Goal: Communication & Community: Answer question/provide support

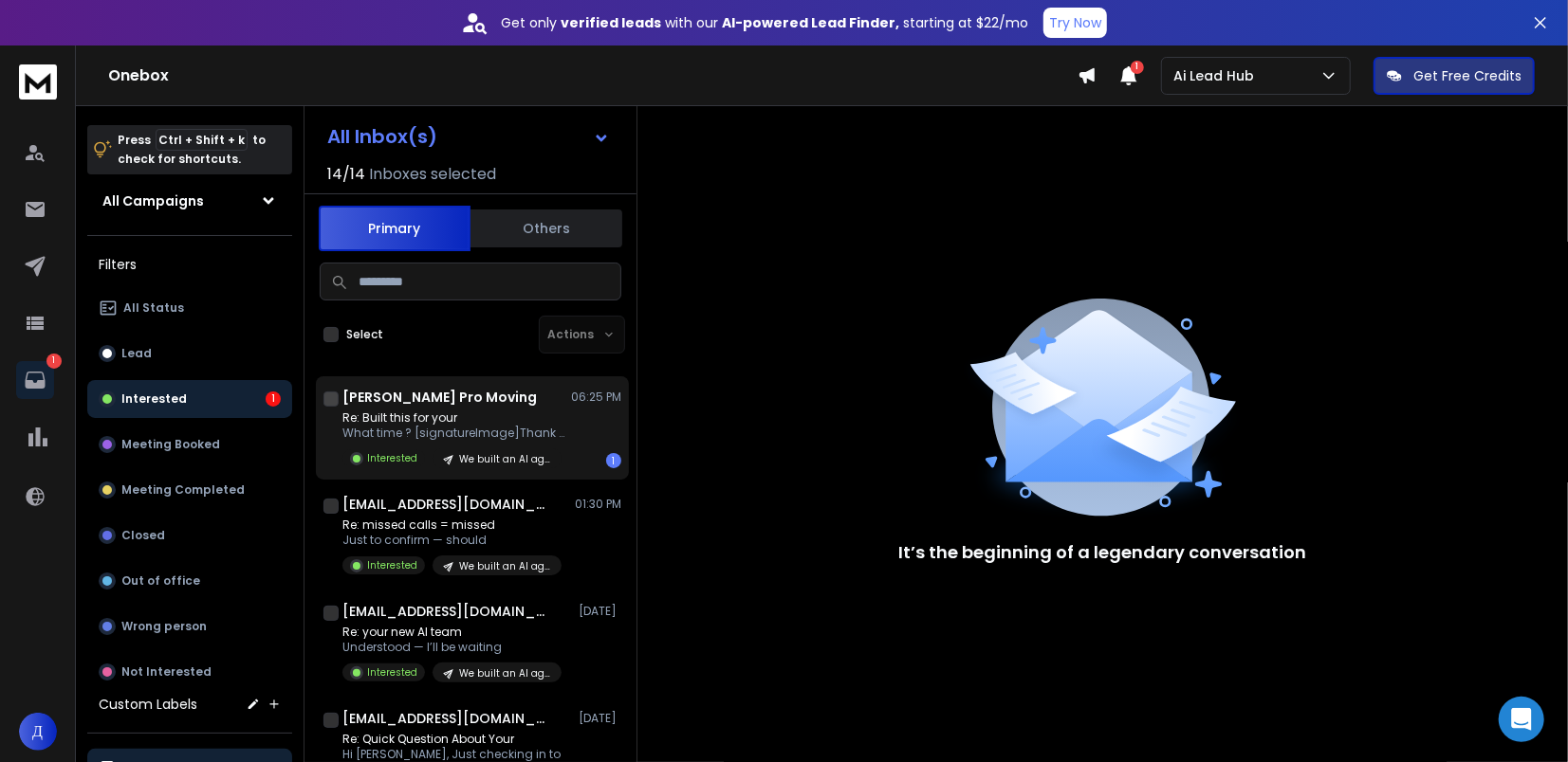
click at [597, 408] on div "Estrada Pro Moving 06:25 PM Re: Built this for your What time ? [signatureImage…" at bounding box center [482, 428] width 279 height 80
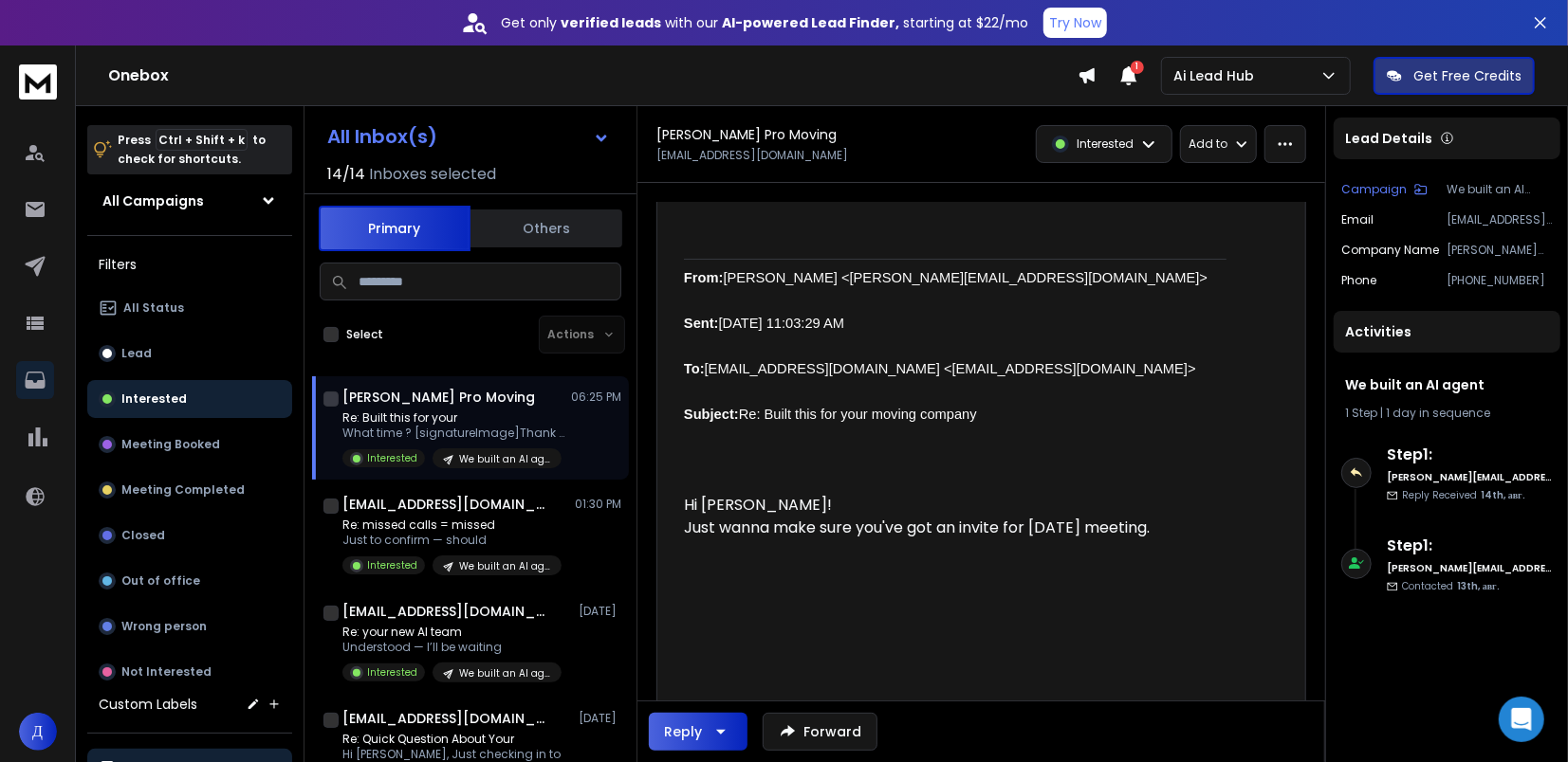
scroll to position [736, 0]
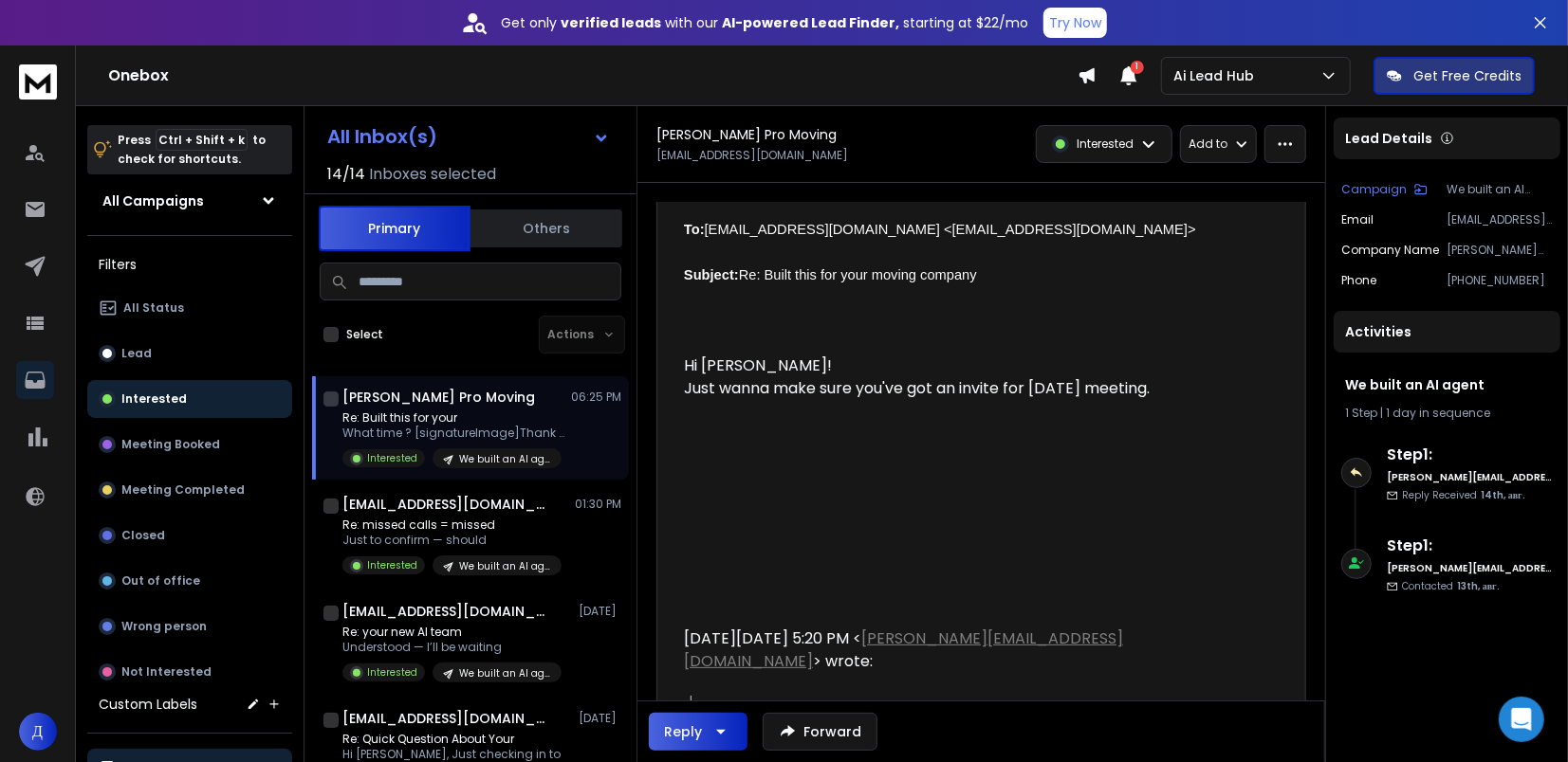
drag, startPoint x: 1186, startPoint y: 410, endPoint x: 673, endPoint y: 379, distance: 513.9
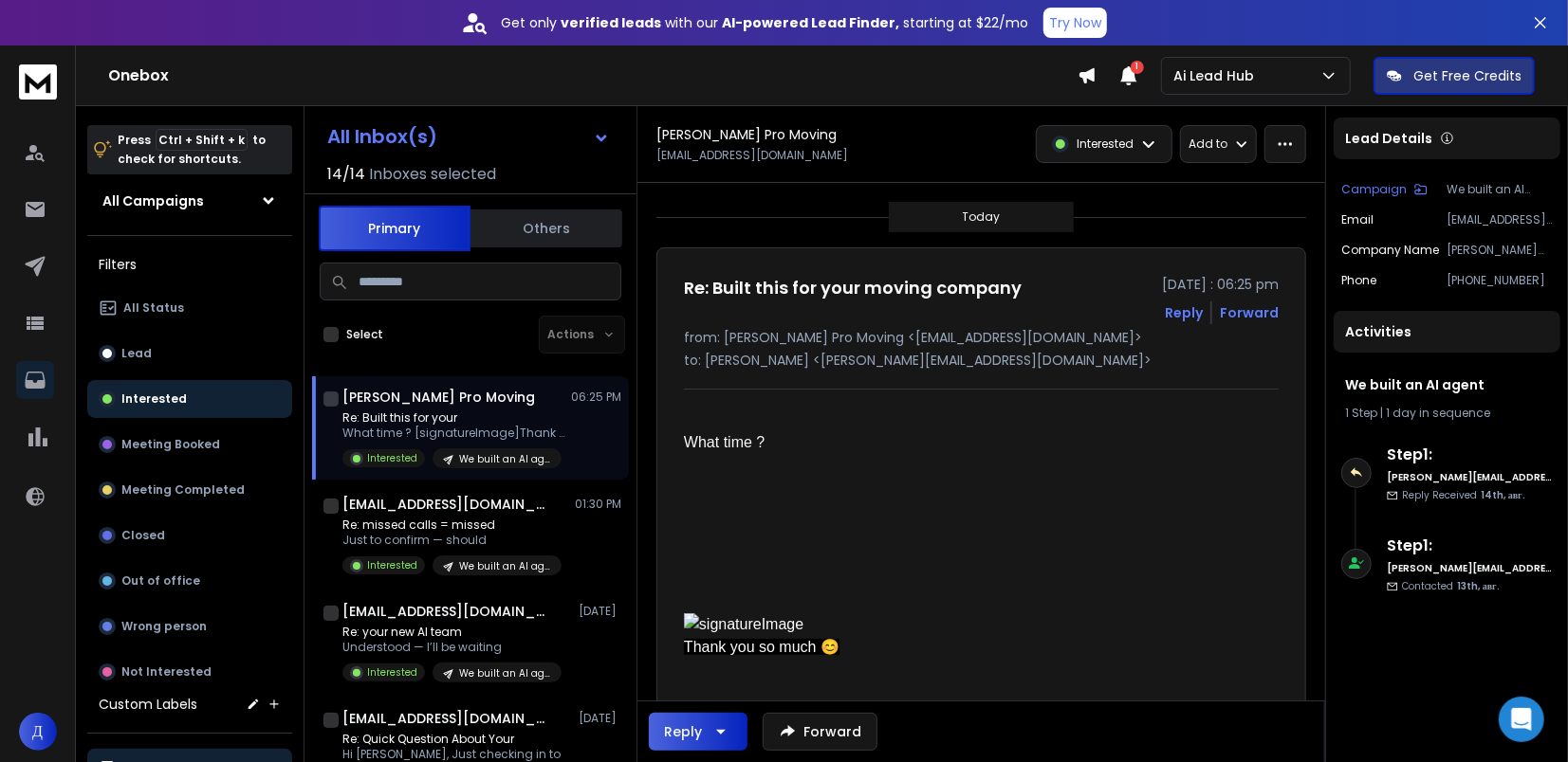
scroll to position [0, 0]
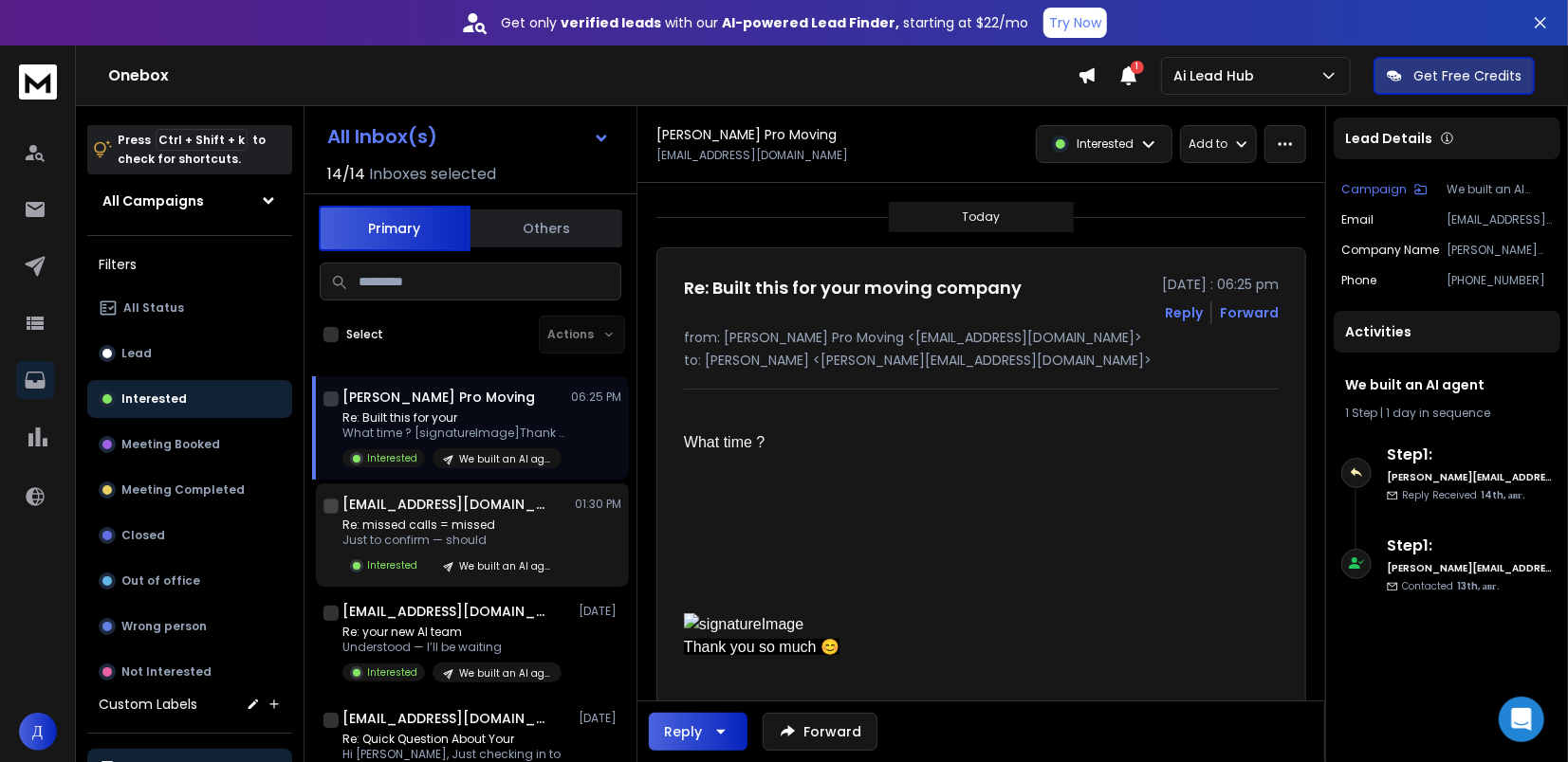
click at [498, 530] on p "Re: missed calls = missed" at bounding box center [451, 524] width 219 height 15
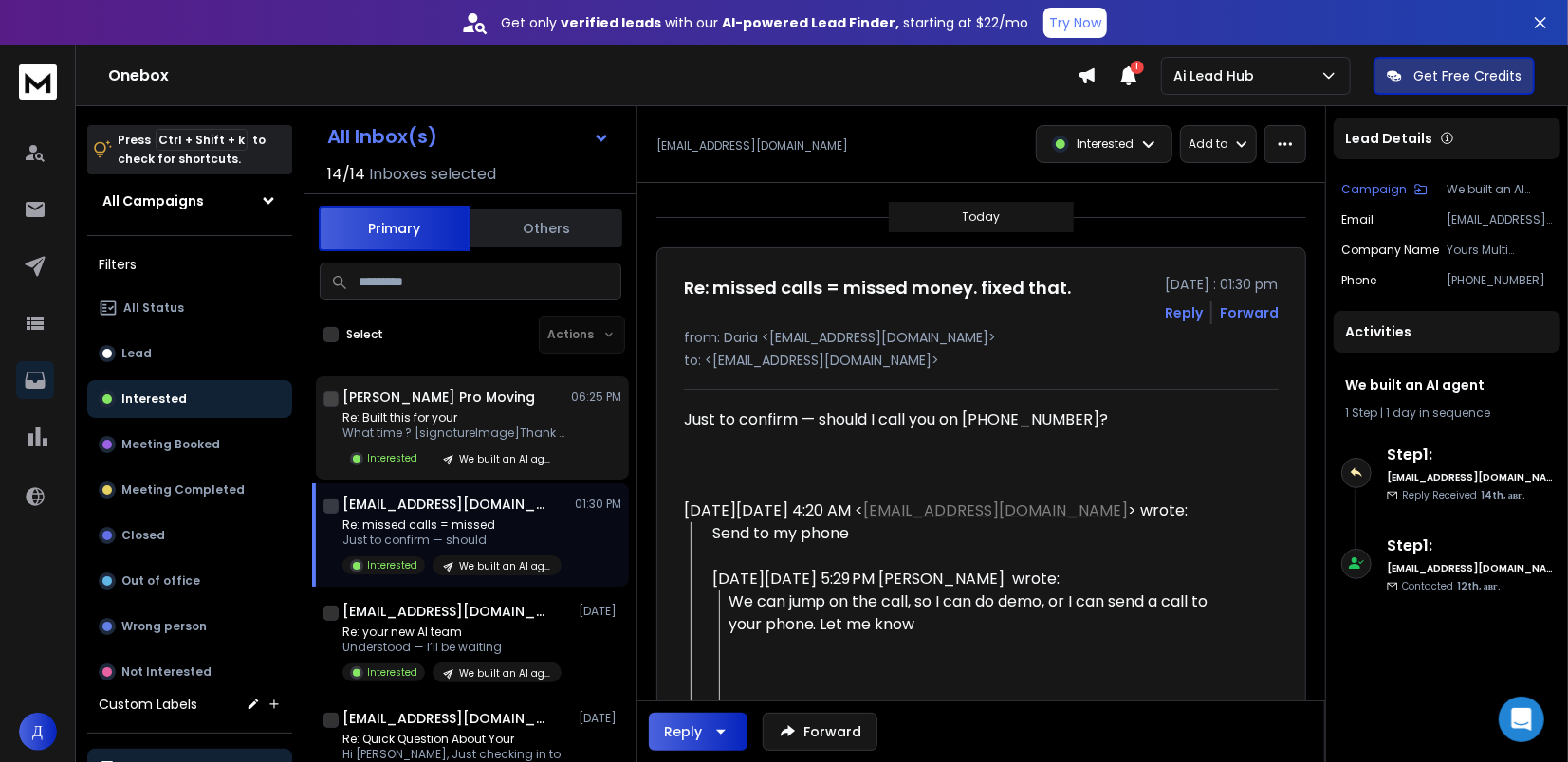
click at [514, 403] on div "Estrada Pro Moving 06:25 PM" at bounding box center [482, 397] width 279 height 19
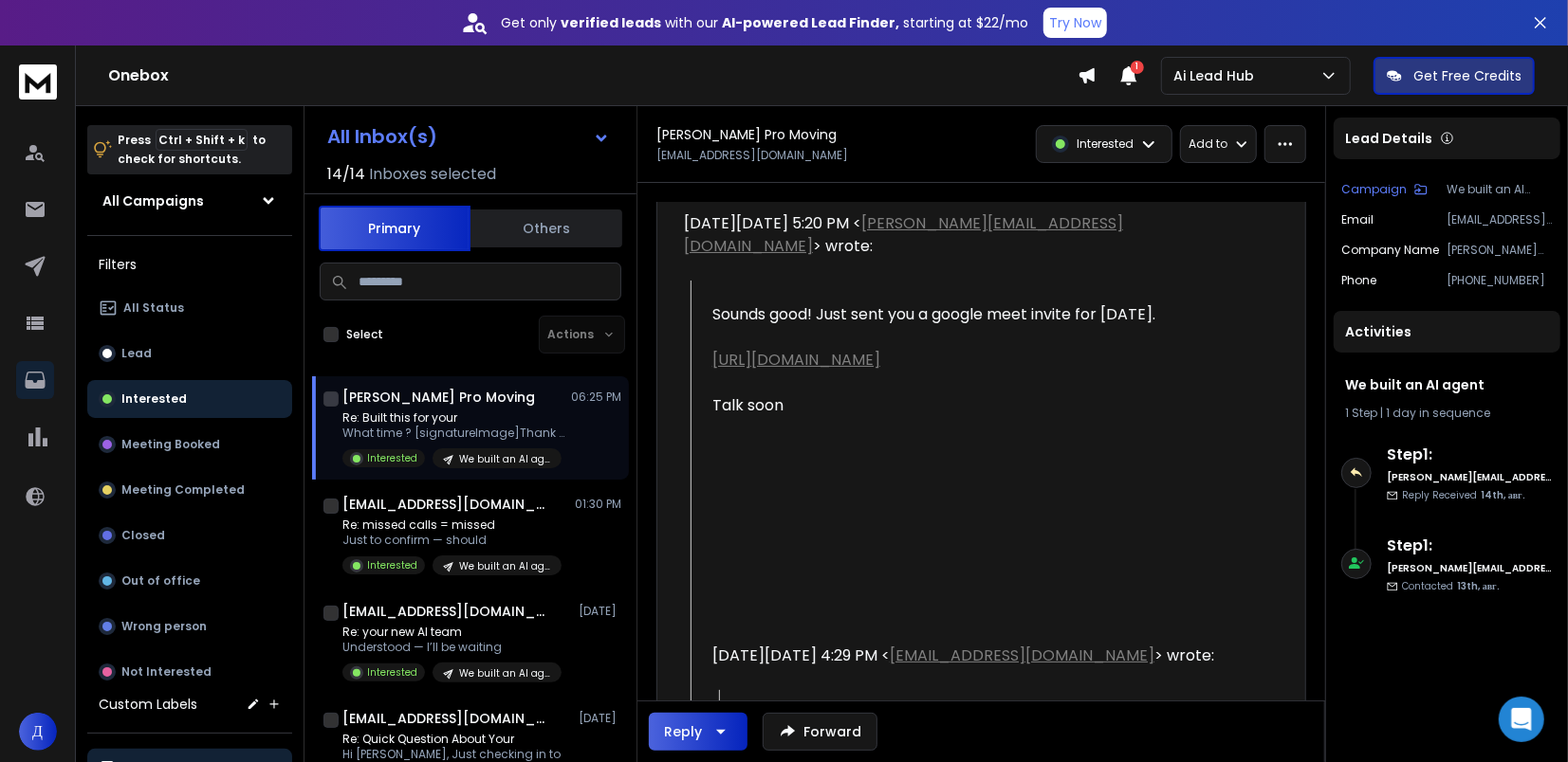
scroll to position [1159, 0]
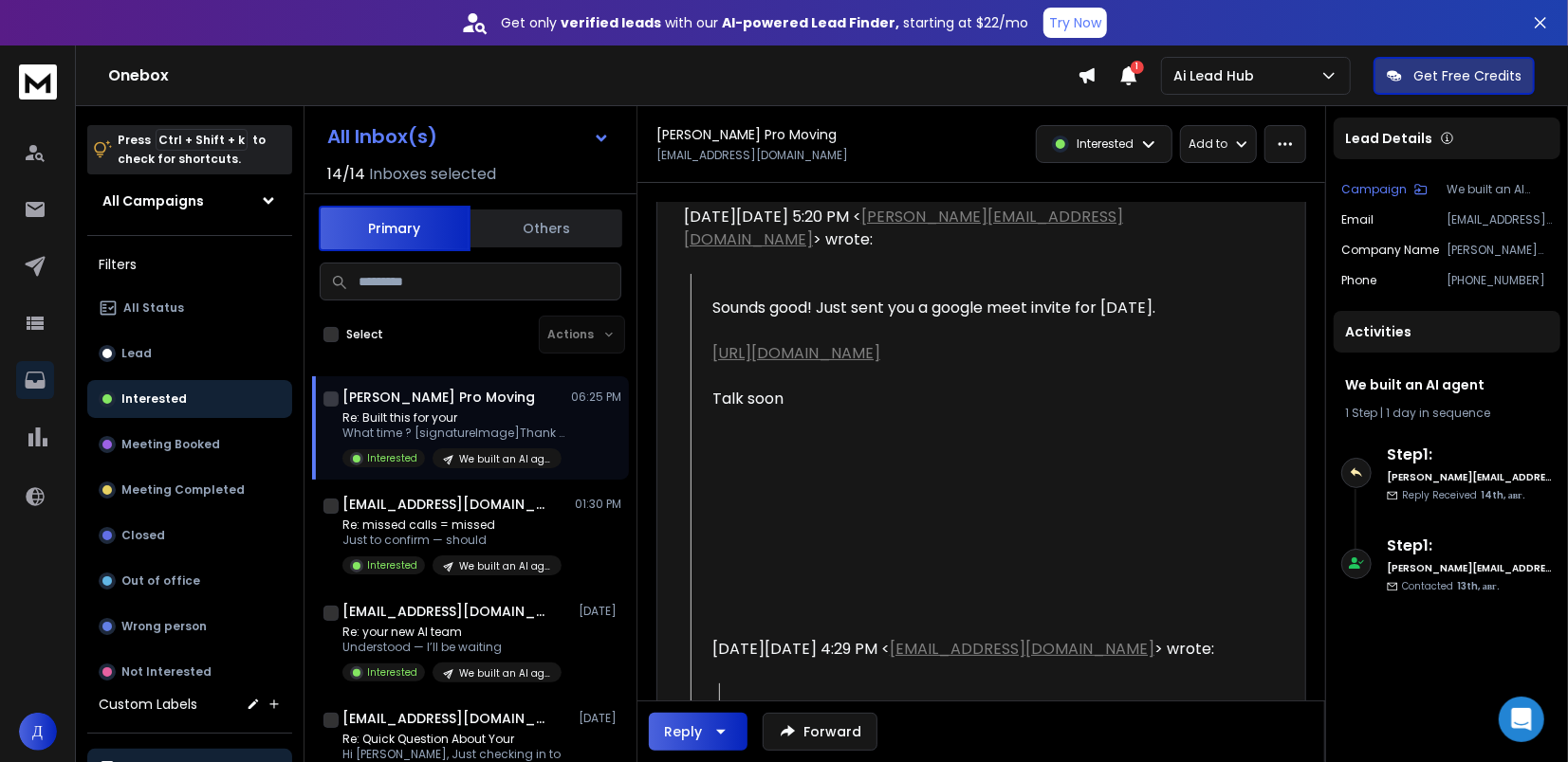
drag, startPoint x: 711, startPoint y: 324, endPoint x: 1208, endPoint y: 327, distance: 497.0
click at [1208, 320] on div "Sounds good! Just sent you a google meet invite for [DATE]." at bounding box center [974, 308] width 526 height 23
click at [1017, 320] on div "Sounds good! Just sent you a google meet invite for [DATE]." at bounding box center [974, 308] width 526 height 23
click at [511, 418] on p "Re: Built this for your" at bounding box center [456, 418] width 228 height 15
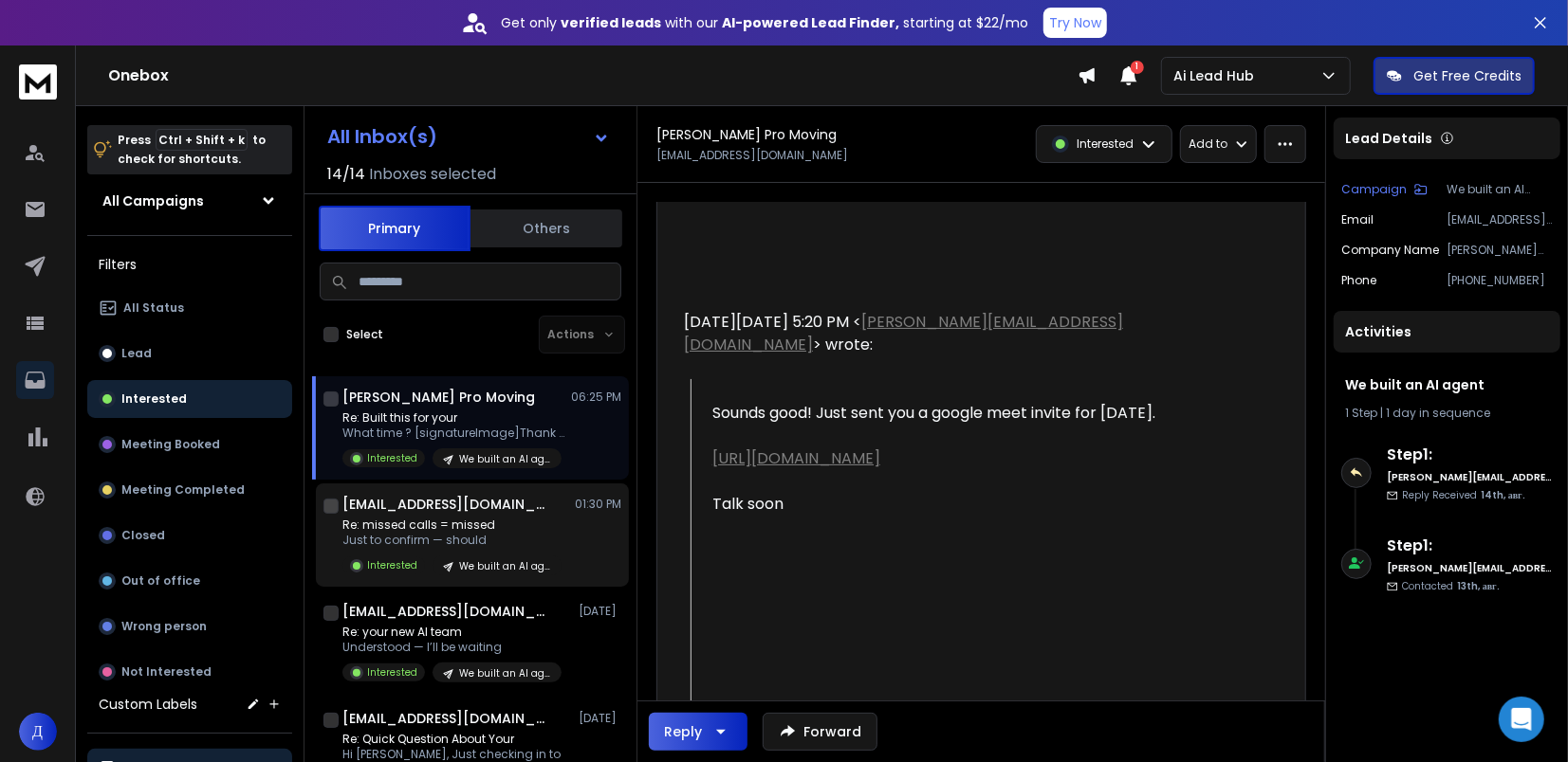
click at [480, 522] on p "Re: missed calls = missed" at bounding box center [451, 524] width 219 height 15
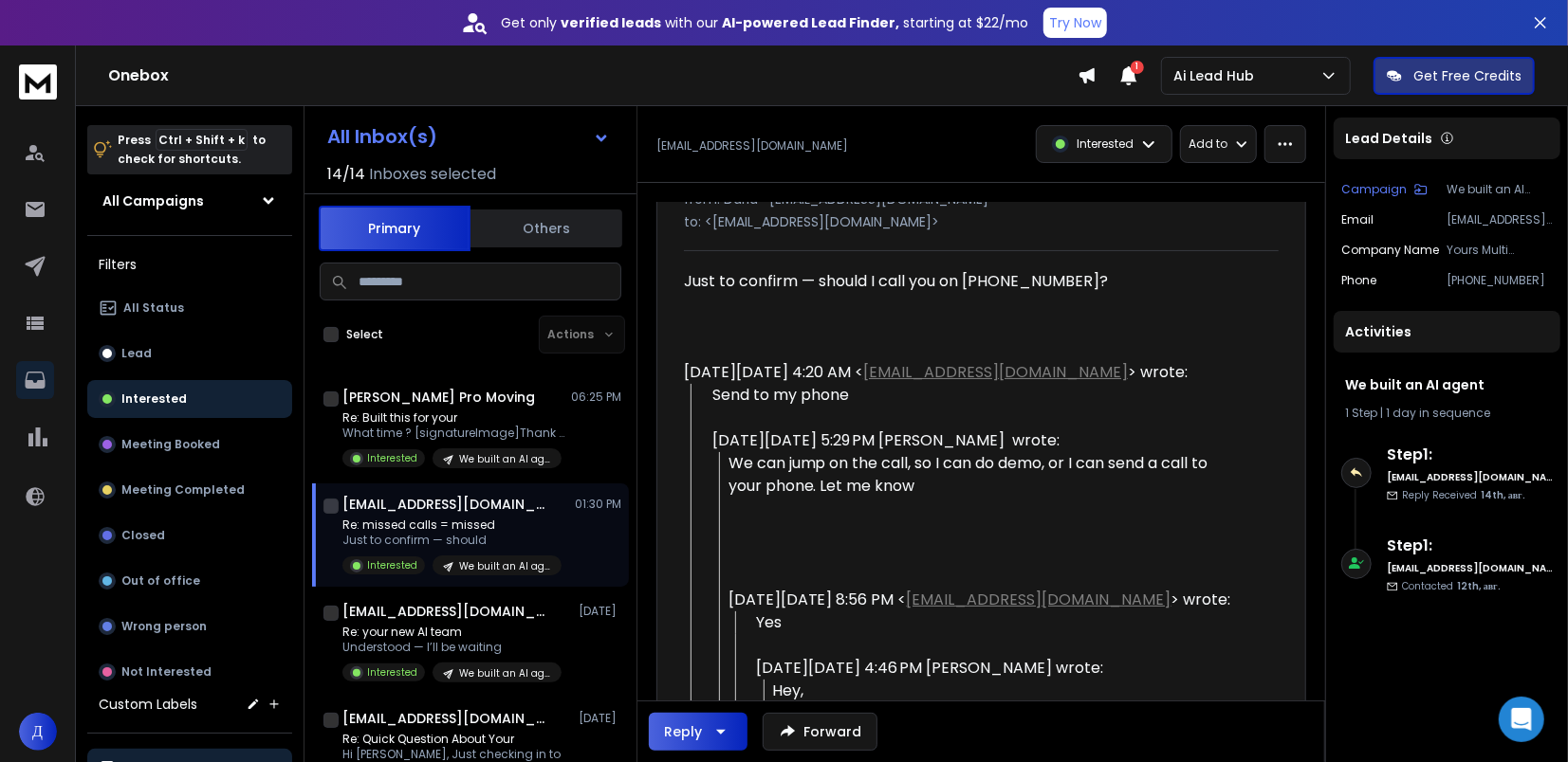
scroll to position [0, 0]
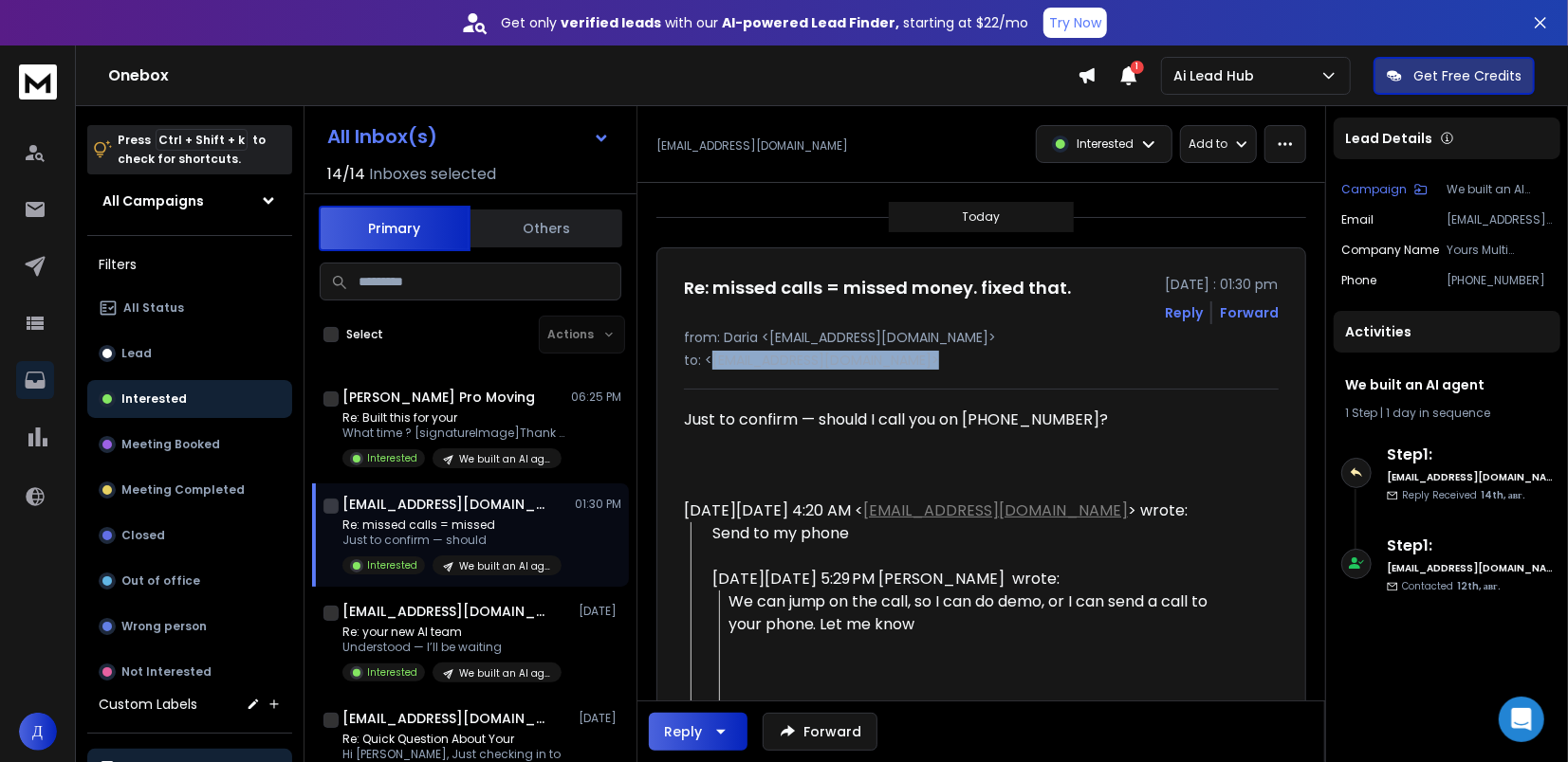
drag, startPoint x: 712, startPoint y: 361, endPoint x: 921, endPoint y: 362, distance: 209.0
click at [921, 362] on p "to: <[EMAIL_ADDRESS][DOMAIN_NAME]>" at bounding box center [981, 359] width 595 height 19
click at [904, 372] on div "Re: missed calls = missed money. fixed that. 14 August 2025 : 01:30 pm Reply Fo…" at bounding box center [981, 747] width 595 height 945
drag, startPoint x: 717, startPoint y: 364, endPoint x: 918, endPoint y: 361, distance: 201.0
click at [918, 361] on p "to: <[EMAIL_ADDRESS][DOMAIN_NAME]>" at bounding box center [981, 359] width 595 height 19
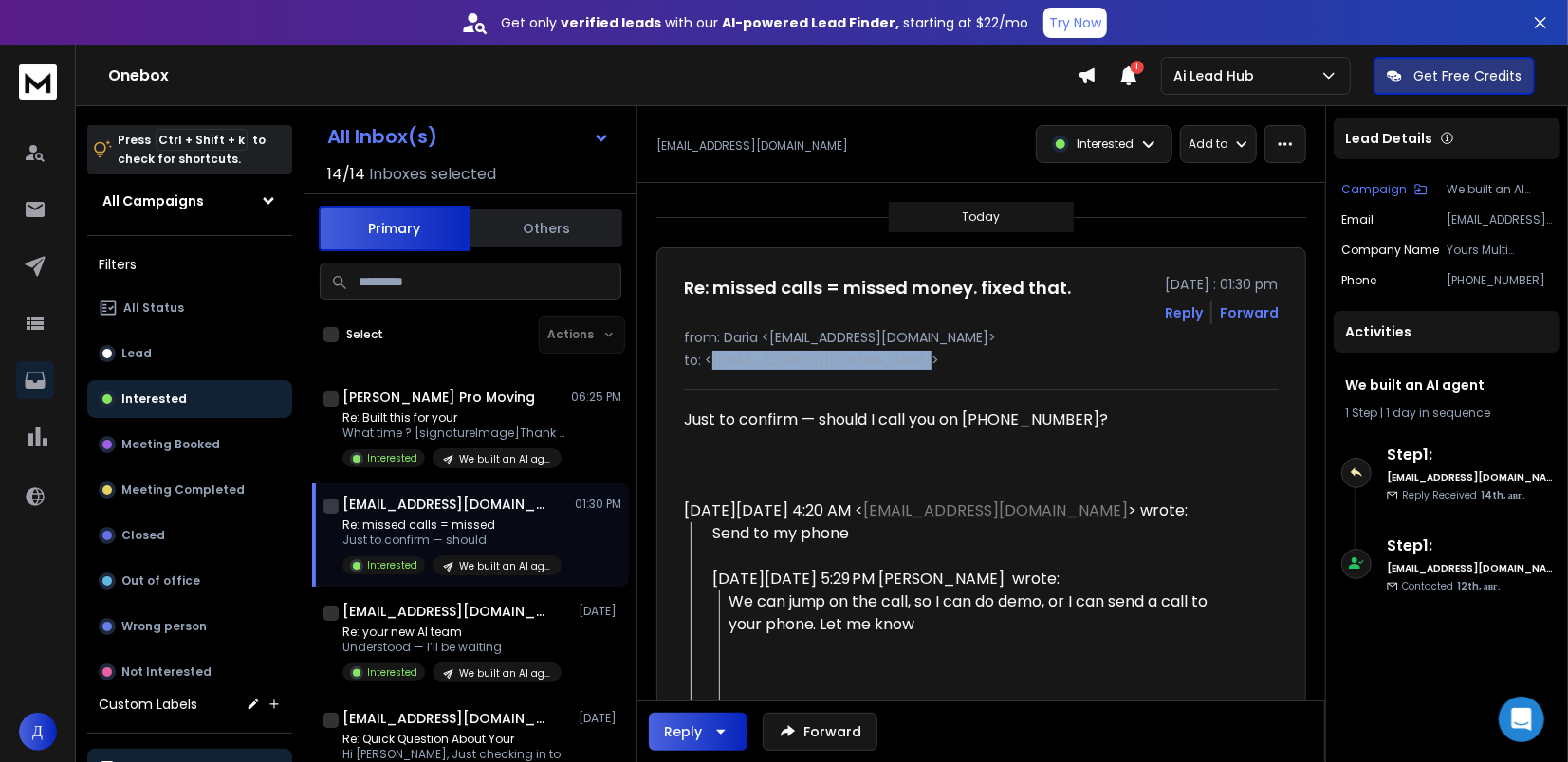
copy p "[EMAIL_ADDRESS][DOMAIN_NAME]"
click at [1051, 372] on div "Re: missed calls = missed money. fixed that. 14 August 2025 : 01:30 pm Reply Fo…" at bounding box center [981, 747] width 595 height 945
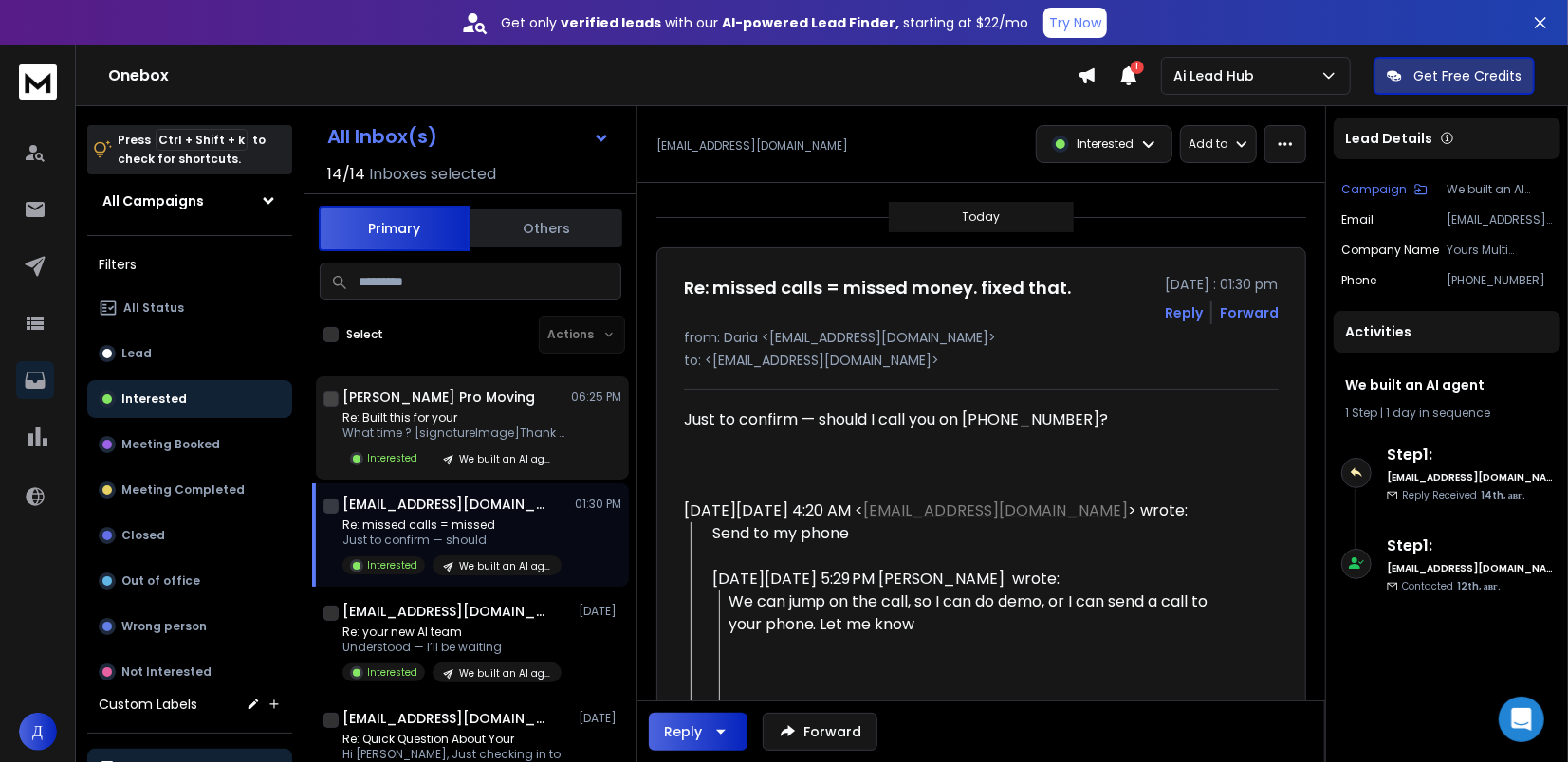
click at [503, 426] on p "What time ? [signatureImage]Thank you" at bounding box center [456, 432] width 228 height 15
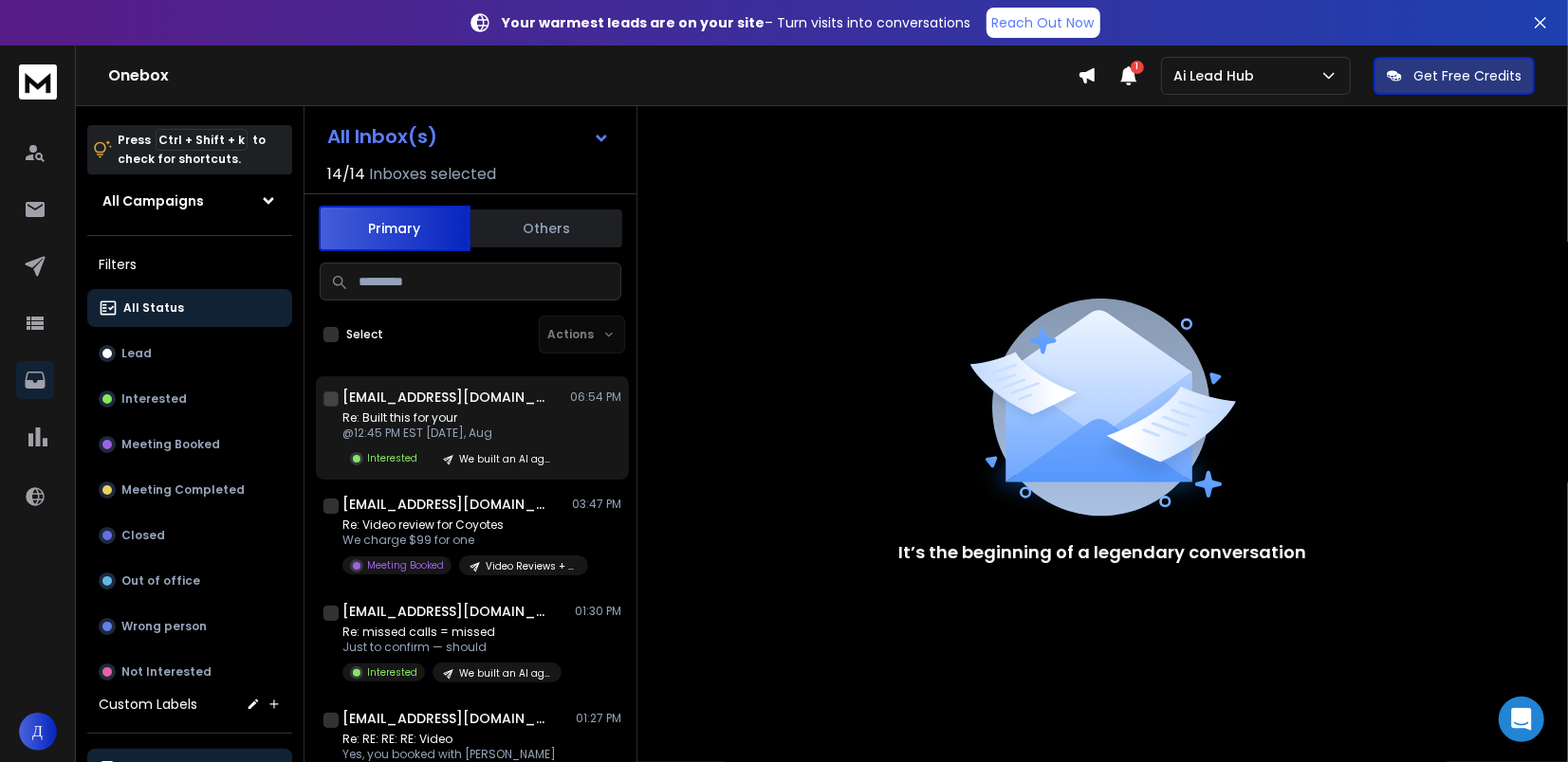
click at [528, 421] on p "Re: Built this for your" at bounding box center [451, 418] width 219 height 15
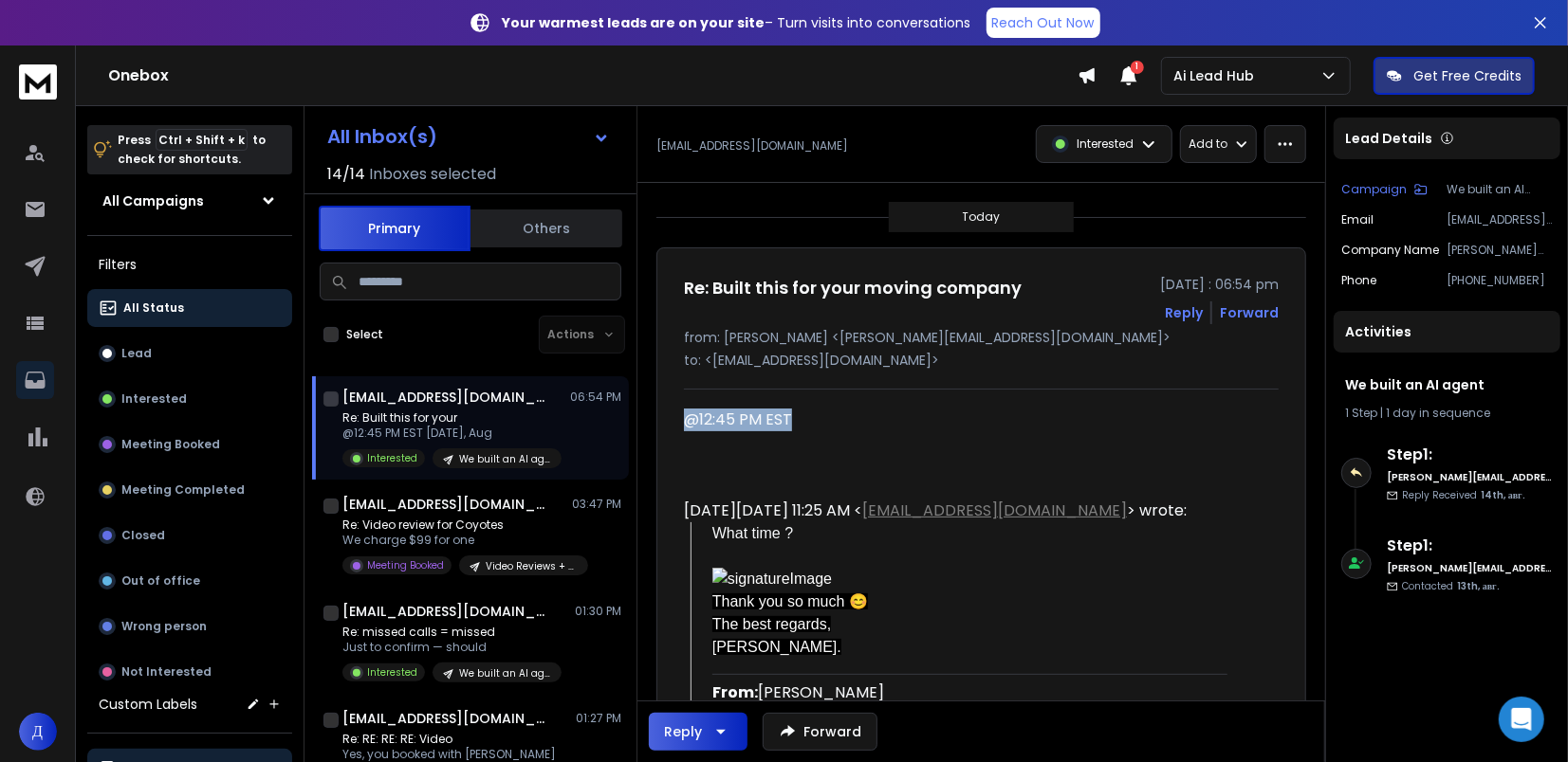
drag, startPoint x: 813, startPoint y: 417, endPoint x: 665, endPoint y: 422, distance: 148.1
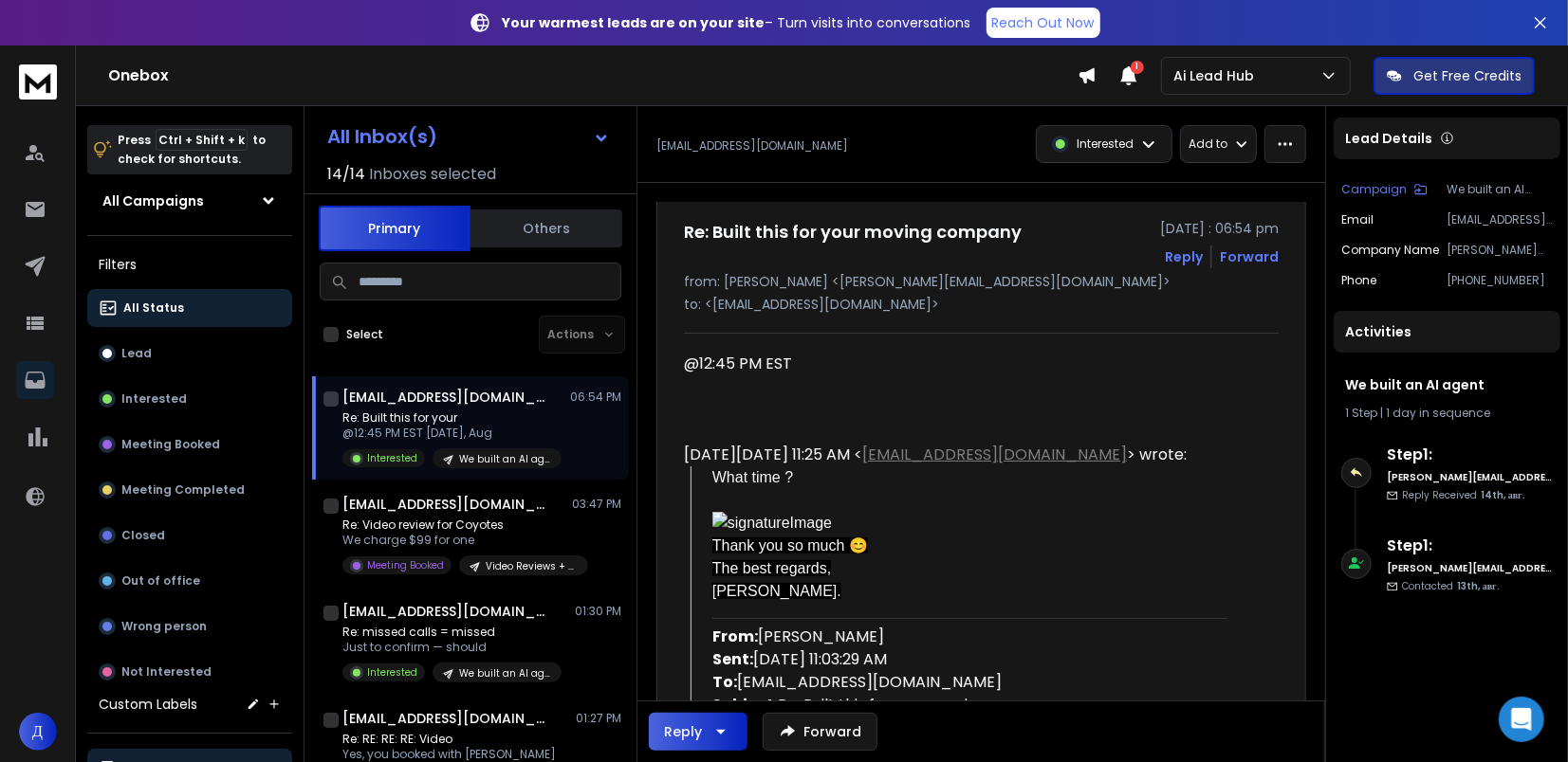
scroll to position [211, 0]
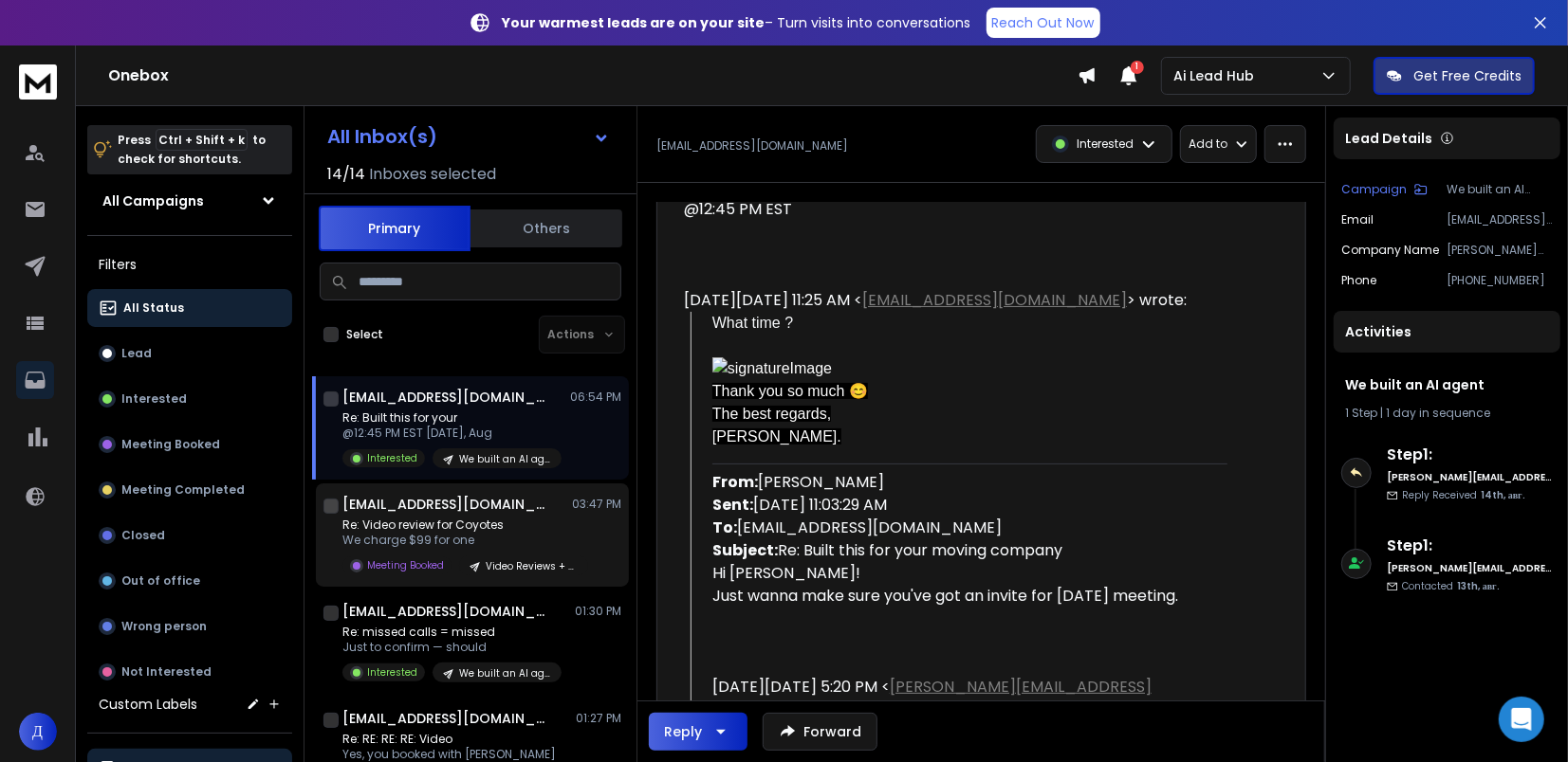
click at [486, 508] on h1 "coyotesmoving@gmail.com" at bounding box center [446, 504] width 209 height 19
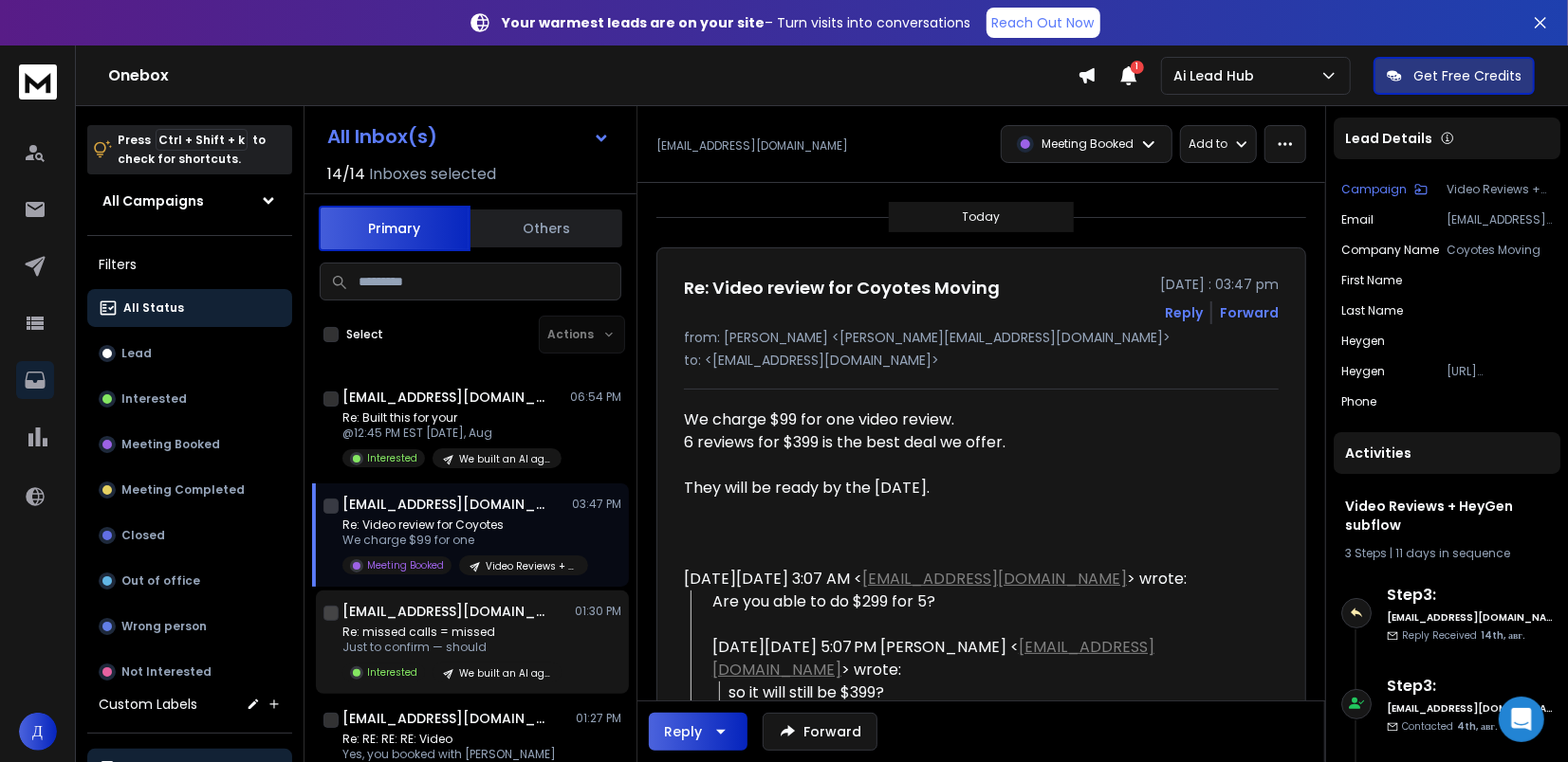
click at [549, 614] on h1 "yoursmultiservice1@gmail.com" at bounding box center [446, 611] width 209 height 19
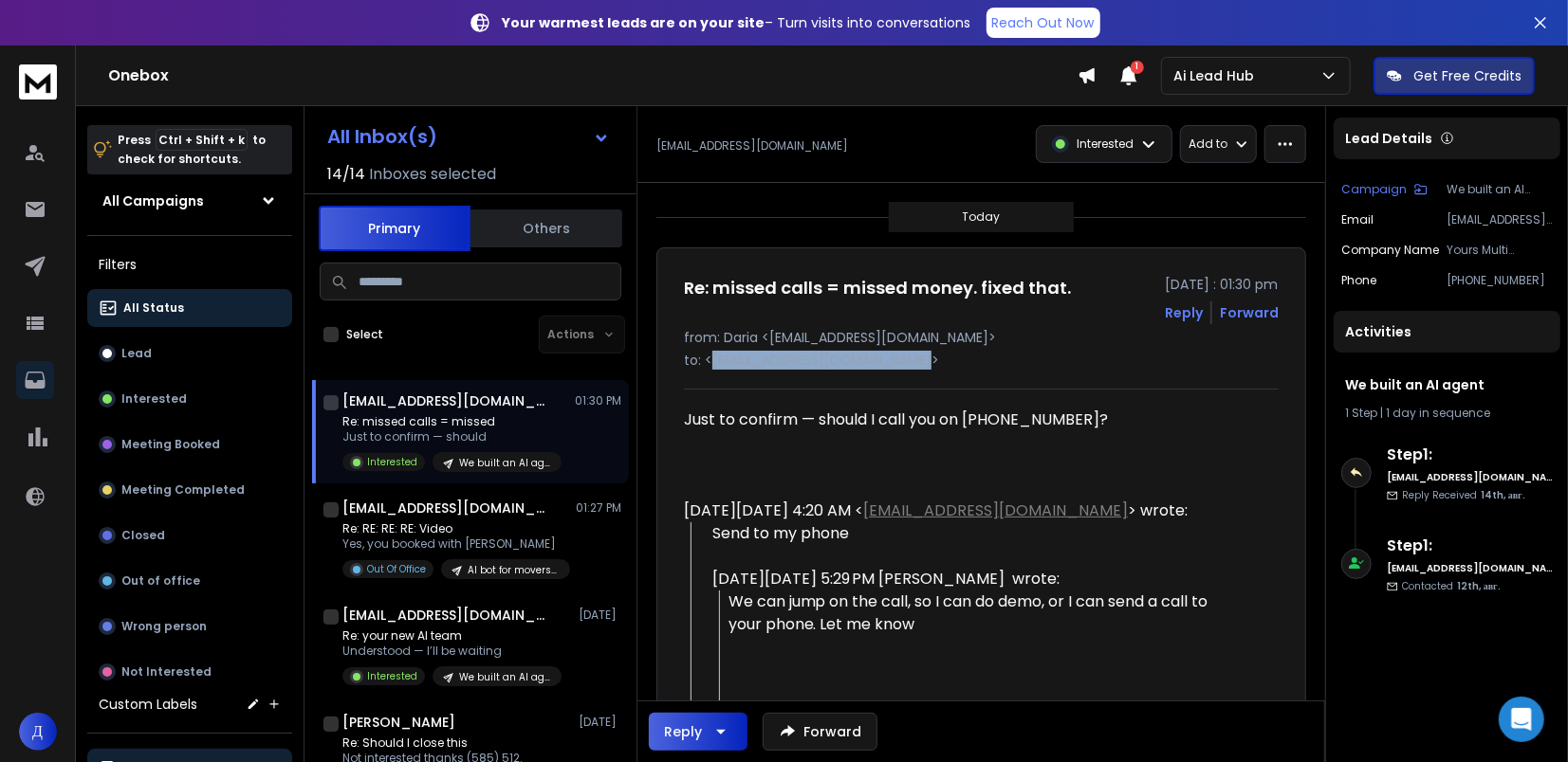
drag, startPoint x: 911, startPoint y: 356, endPoint x: 712, endPoint y: 358, distance: 199.0
click at [712, 358] on p "to: <yoursmultiservice1@gmail.com>" at bounding box center [981, 359] width 595 height 19
click at [705, 356] on p "to: <yoursmultiservice1@gmail.com>" at bounding box center [981, 359] width 595 height 19
drag, startPoint x: 713, startPoint y: 364, endPoint x: 913, endPoint y: 363, distance: 200.0
click at [913, 363] on p "to: <yoursmultiservice1@gmail.com>" at bounding box center [981, 359] width 595 height 19
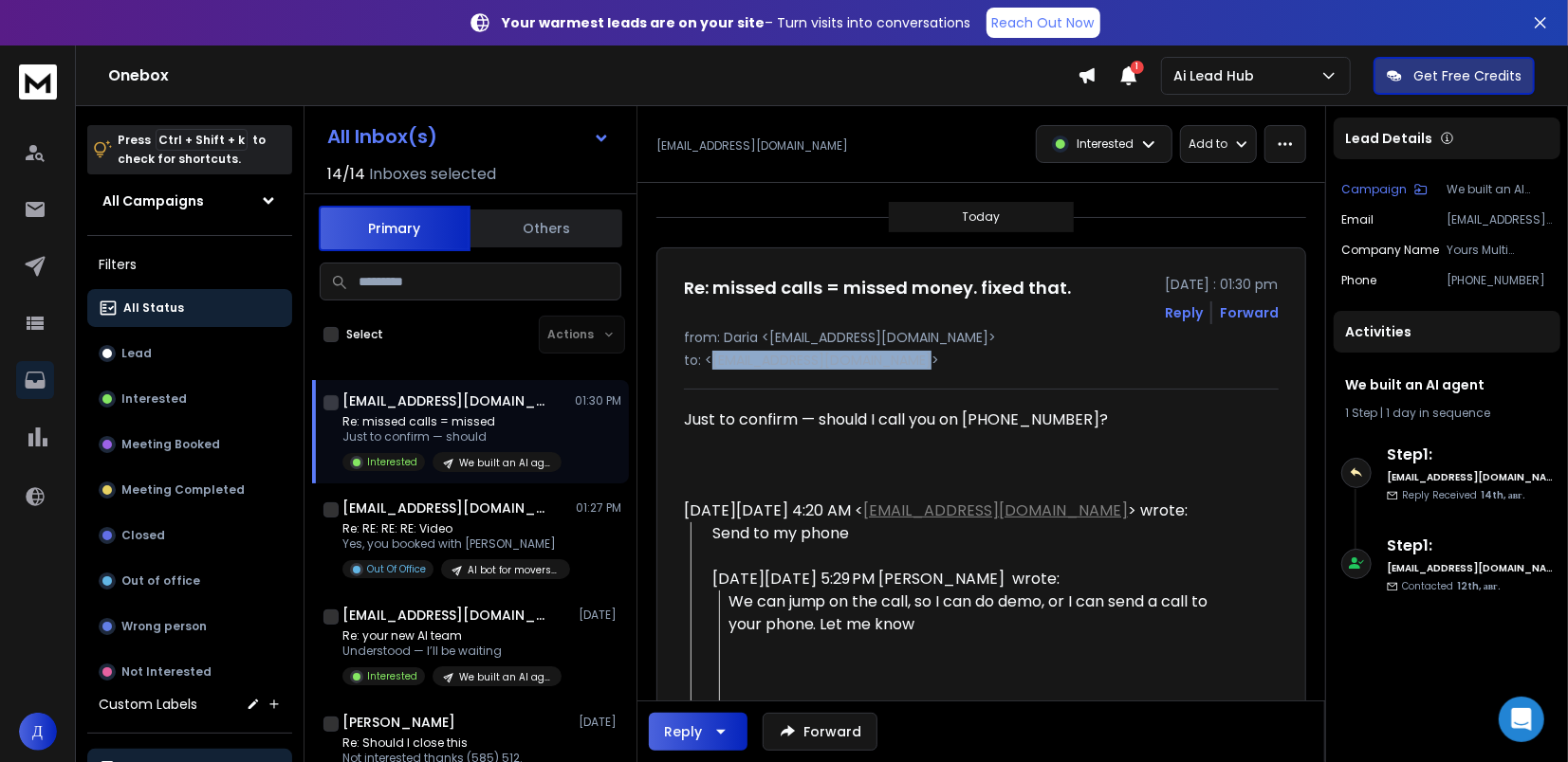
copy p "yoursmultiservice1@gmail.com"
click at [943, 465] on div at bounding box center [960, 465] width 553 height 23
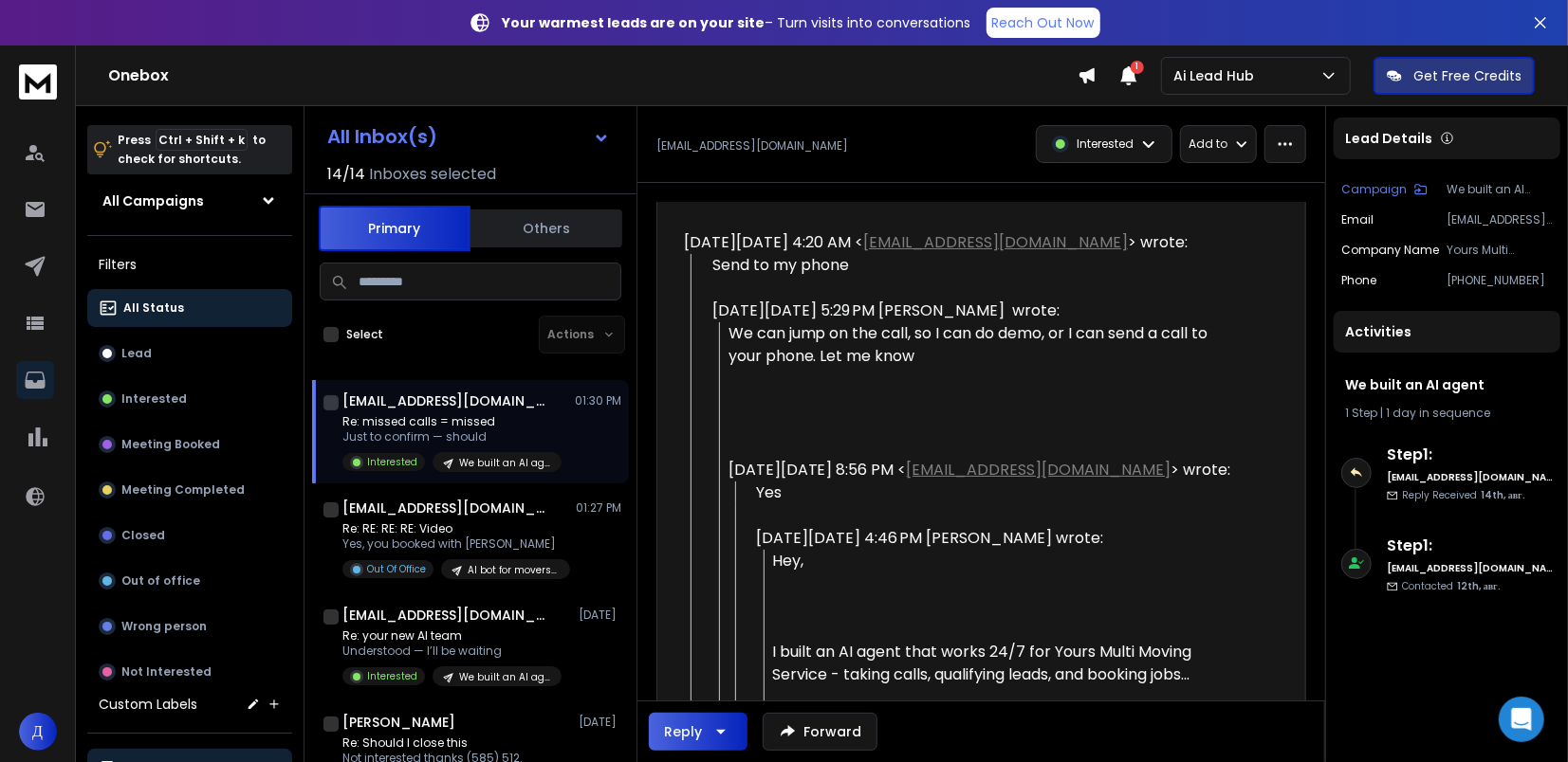
scroll to position [316, 0]
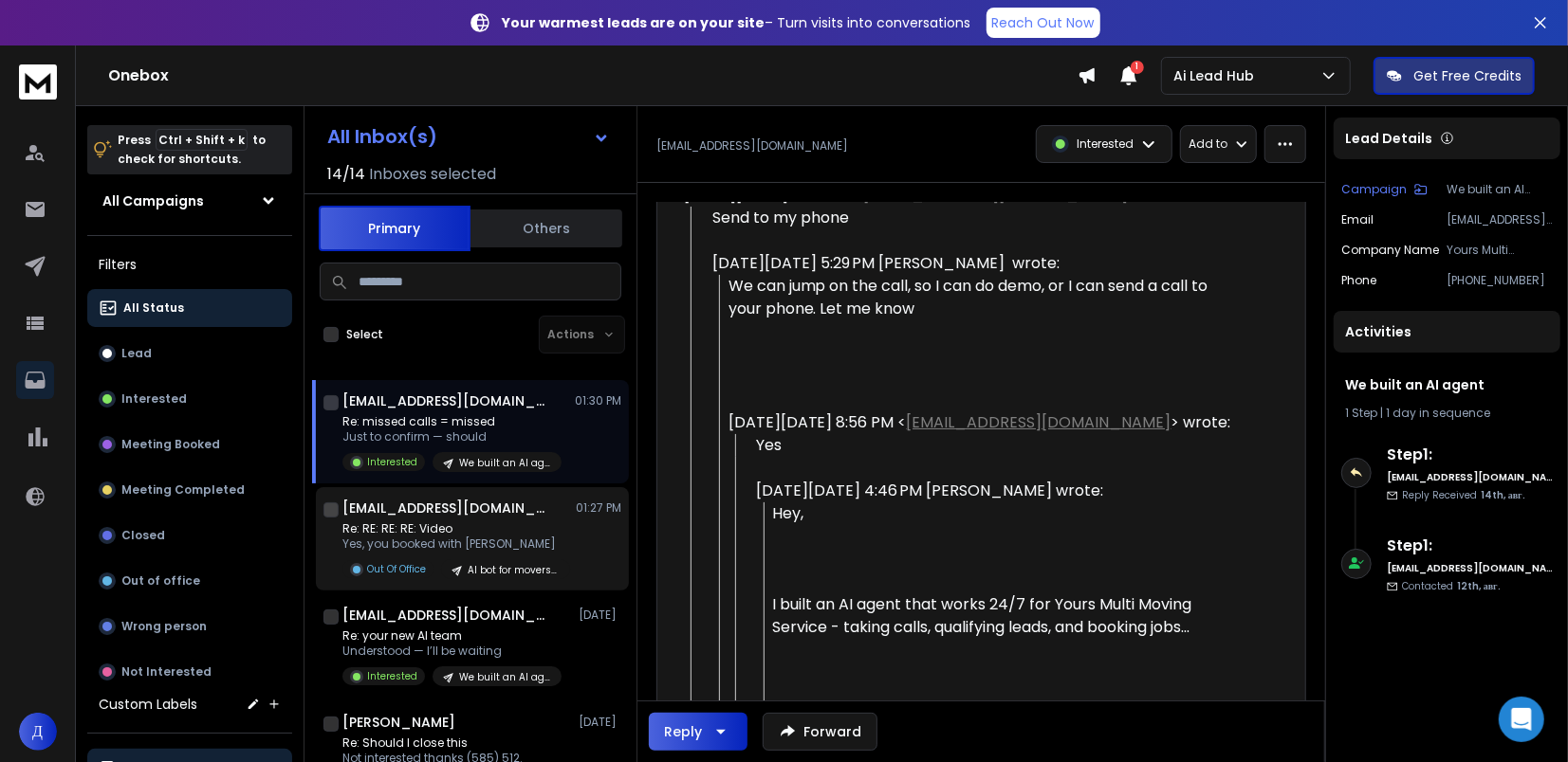
click at [536, 527] on p "Re: RE: RE: RE: Video" at bounding box center [456, 528] width 228 height 15
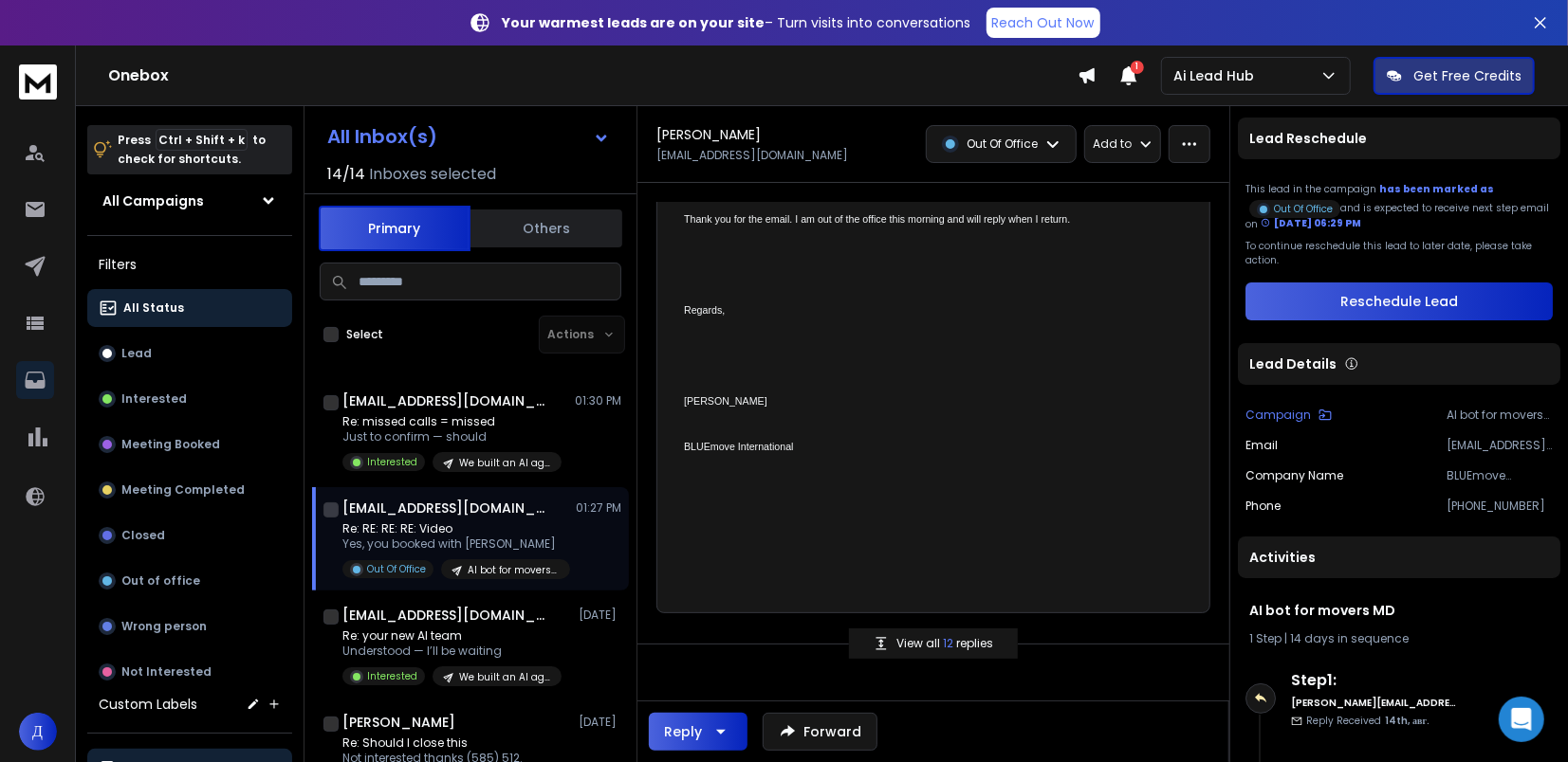
scroll to position [230, 0]
click at [929, 636] on p "View all 12 replies" at bounding box center [944, 642] width 97 height 15
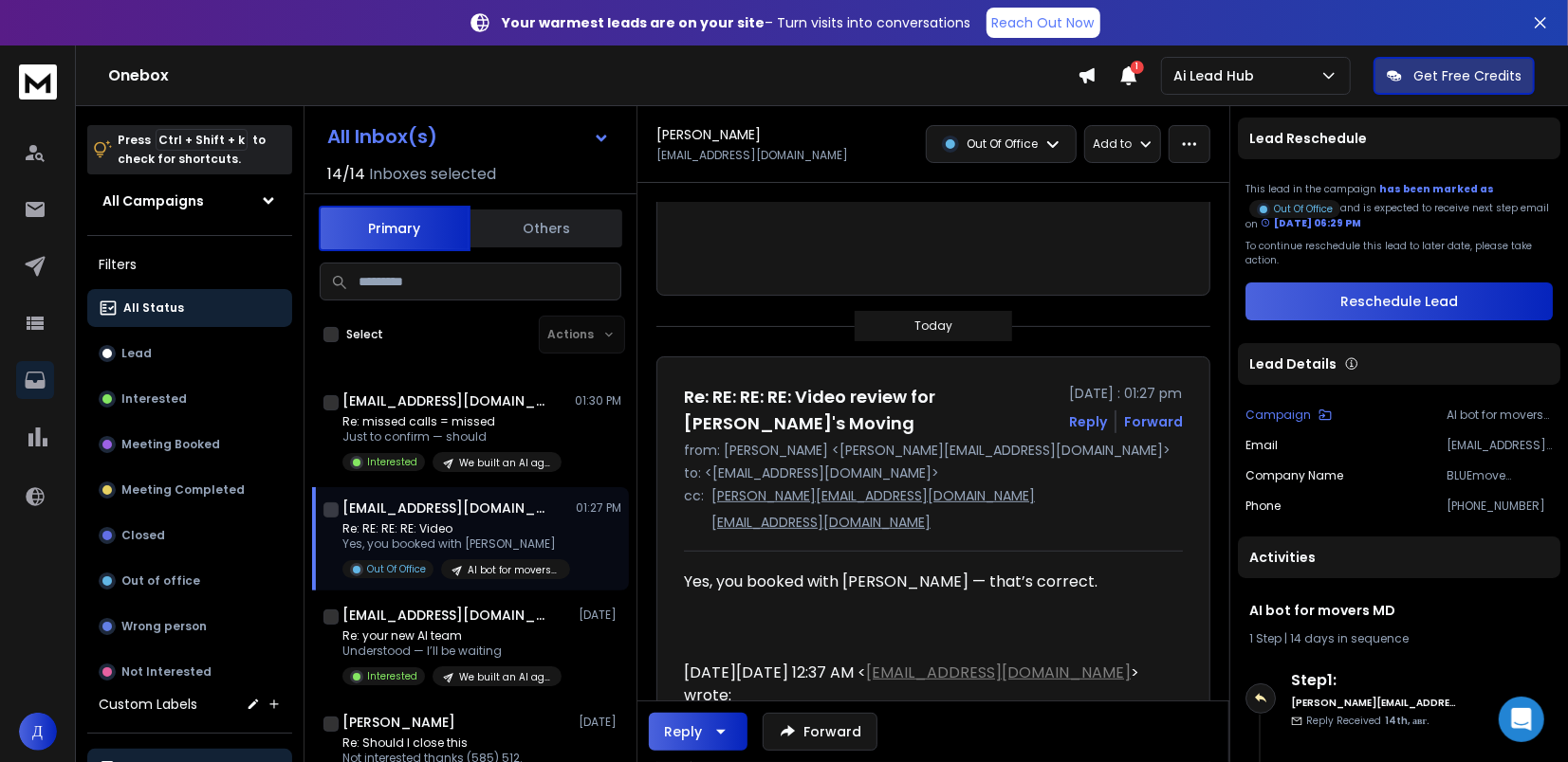
scroll to position [546, 0]
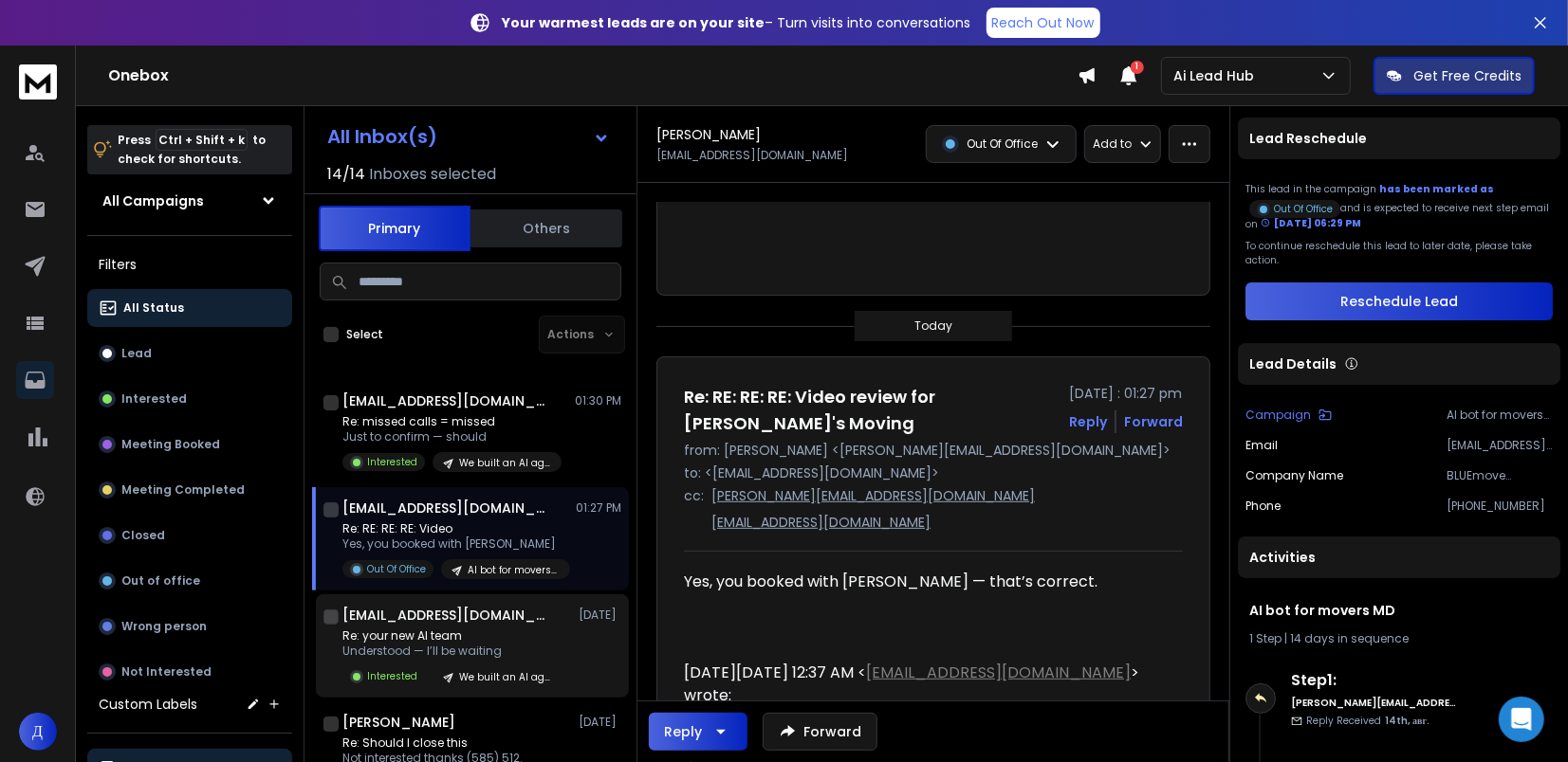
click at [522, 607] on h1 "[EMAIL_ADDRESS][DOMAIN_NAME]" at bounding box center [446, 615] width 209 height 19
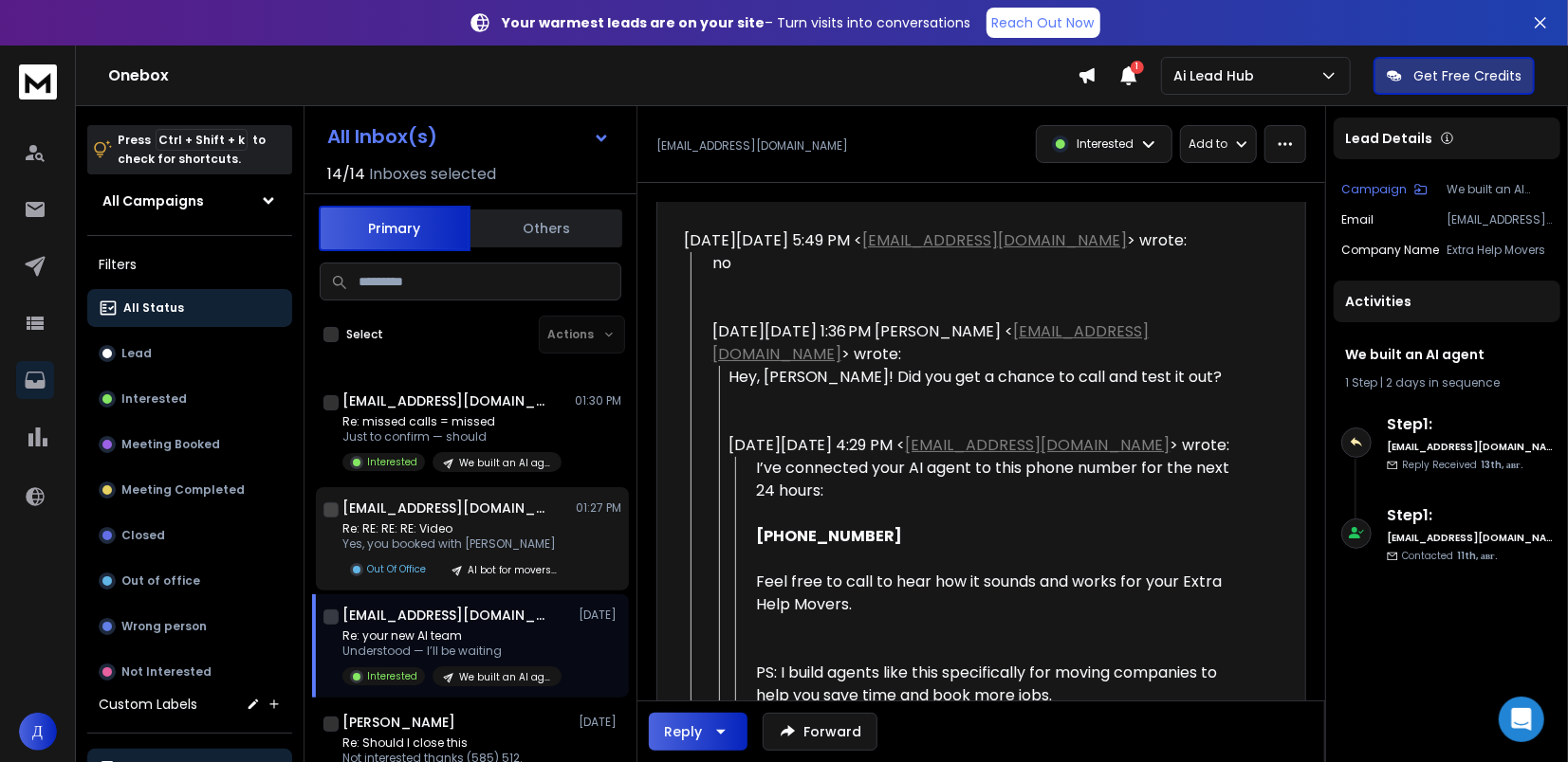
click at [512, 523] on p "Re: RE: RE: RE: Video" at bounding box center [456, 528] width 228 height 15
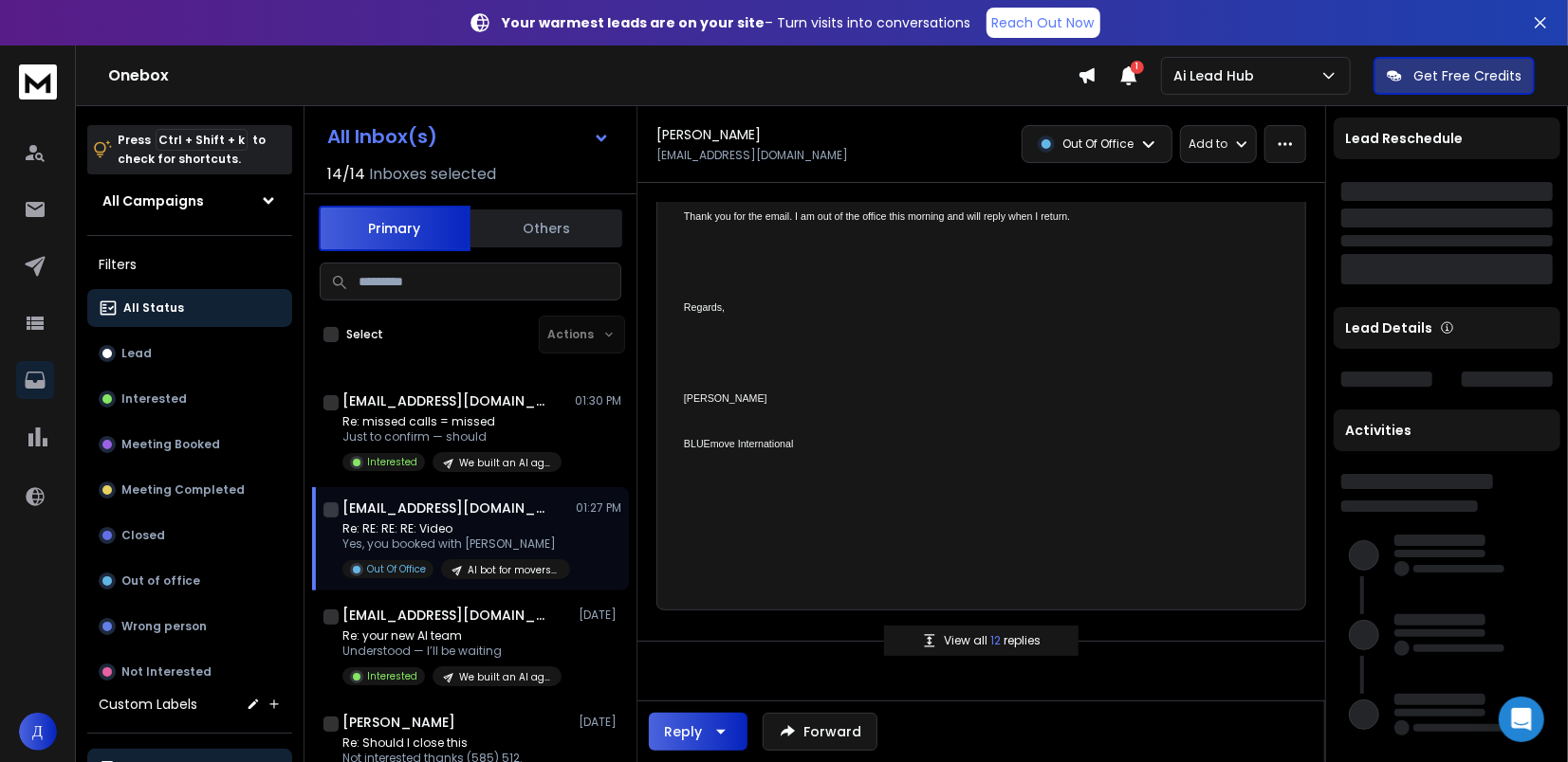
scroll to position [230, 0]
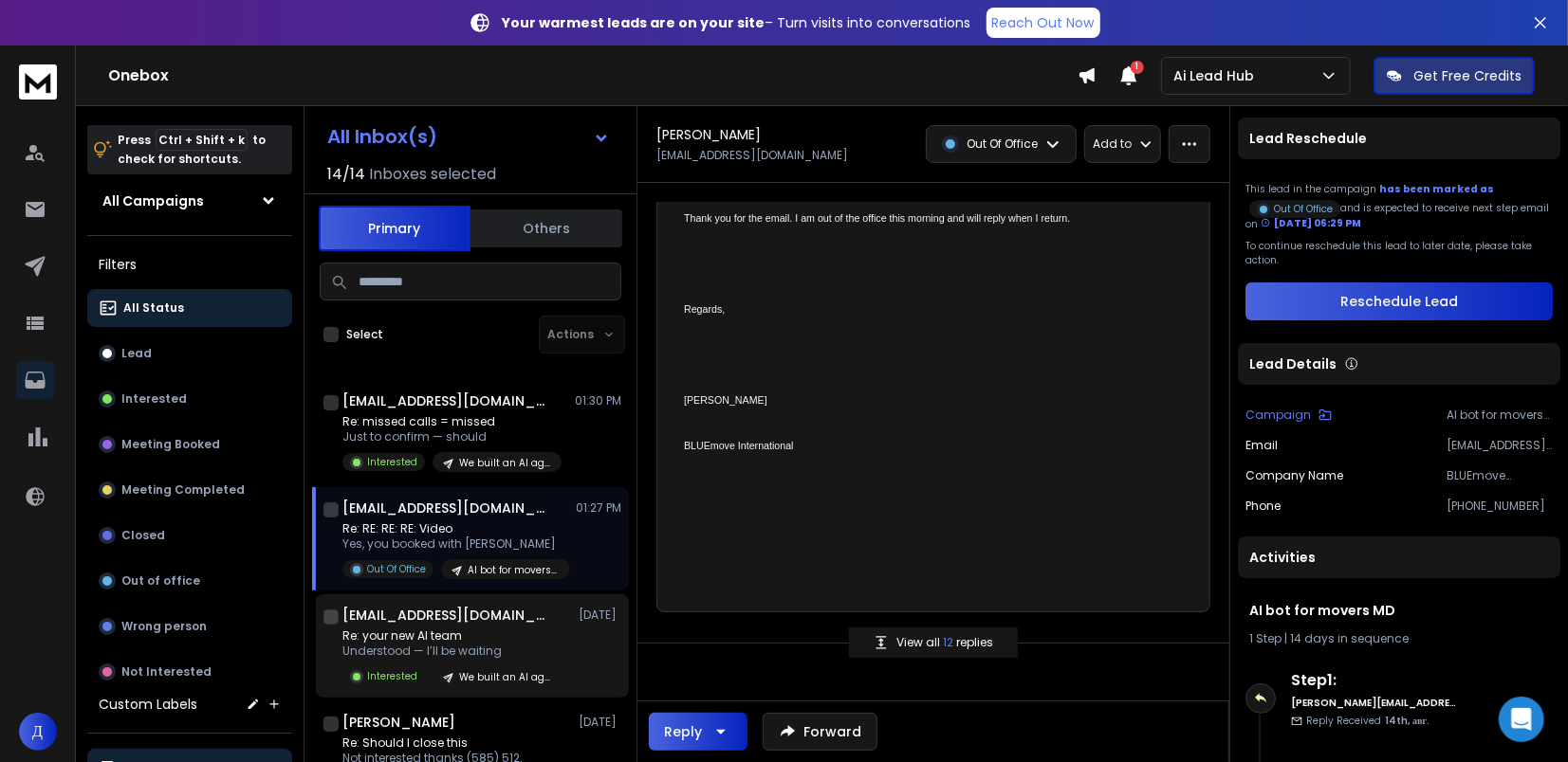
click at [531, 615] on div "info@extrahelpmovers.com 13 Aug" at bounding box center [482, 615] width 279 height 19
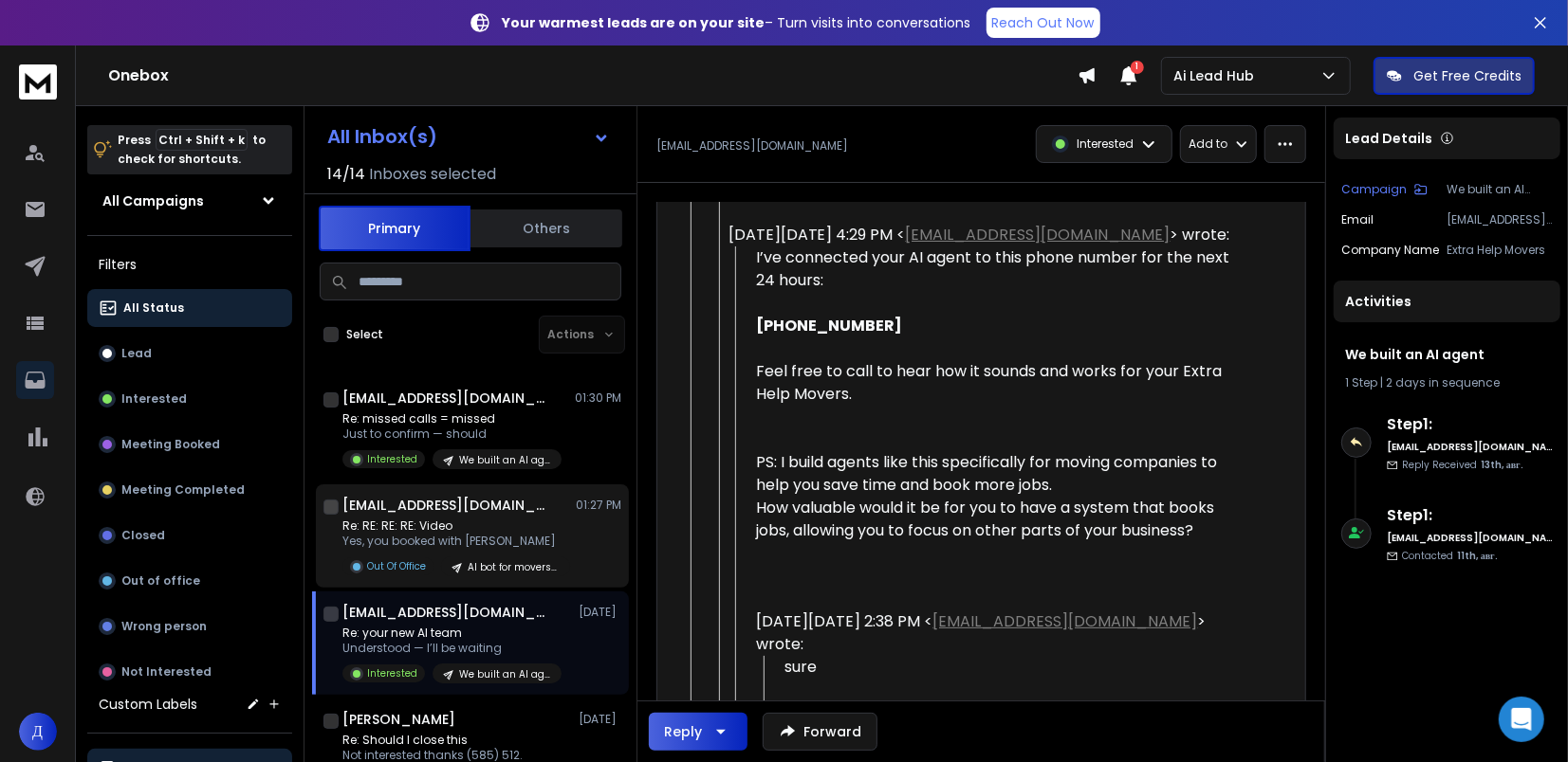
scroll to position [211, 0]
click at [546, 530] on p "Re: RE: RE: RE: Video" at bounding box center [456, 528] width 228 height 15
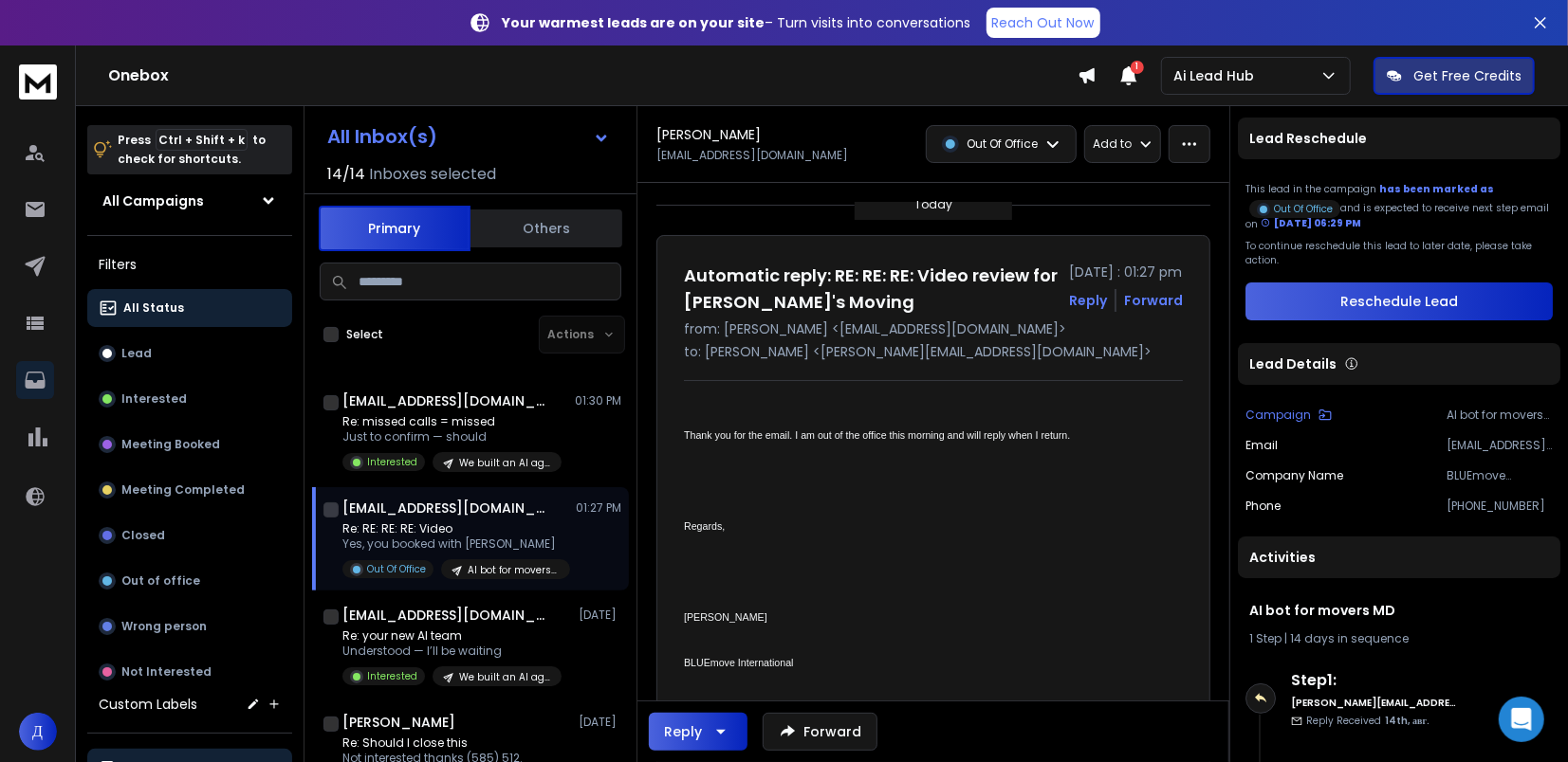
scroll to position [0, 0]
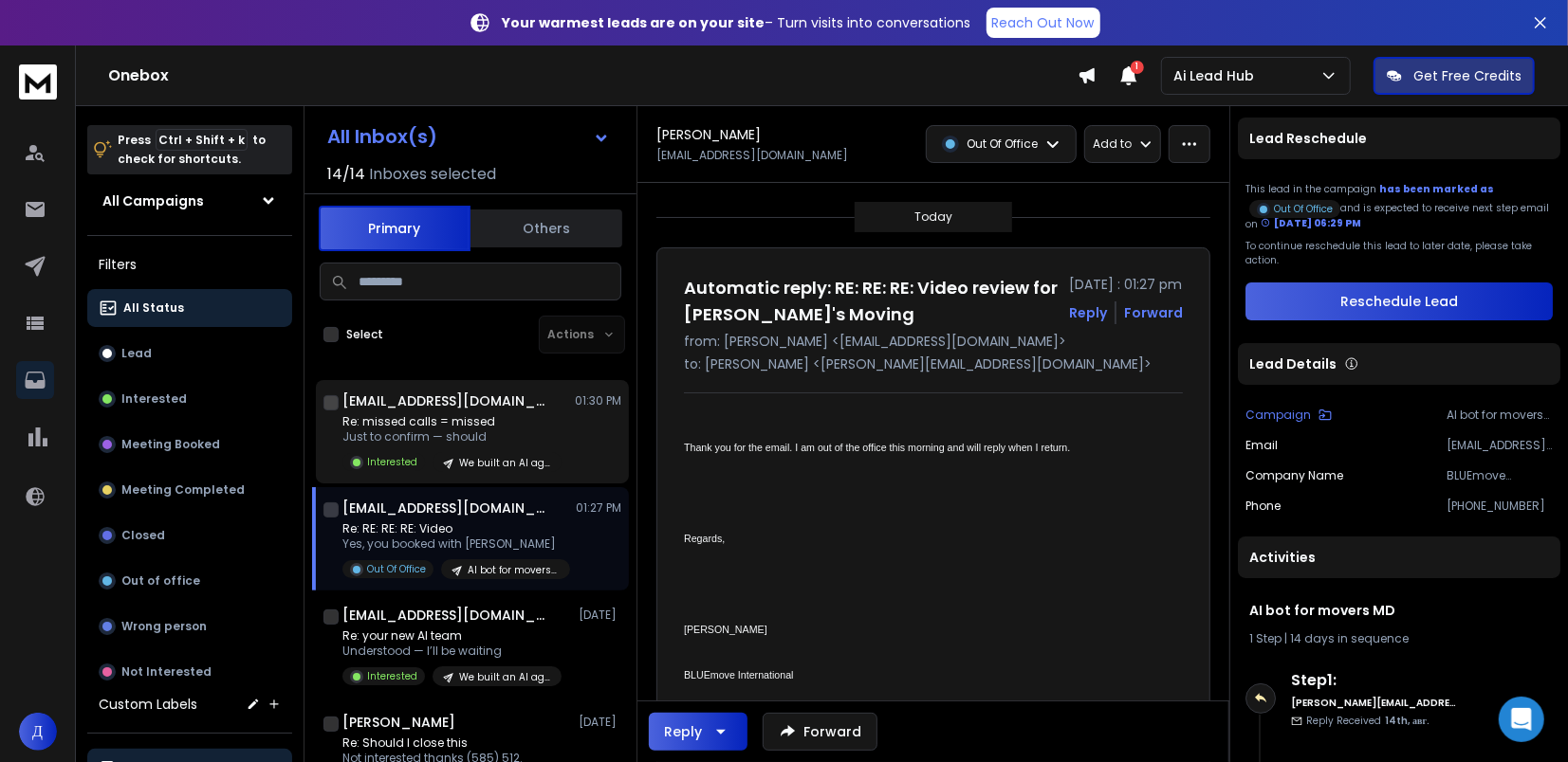
click at [525, 429] on p "Just to confirm — should" at bounding box center [451, 436] width 219 height 15
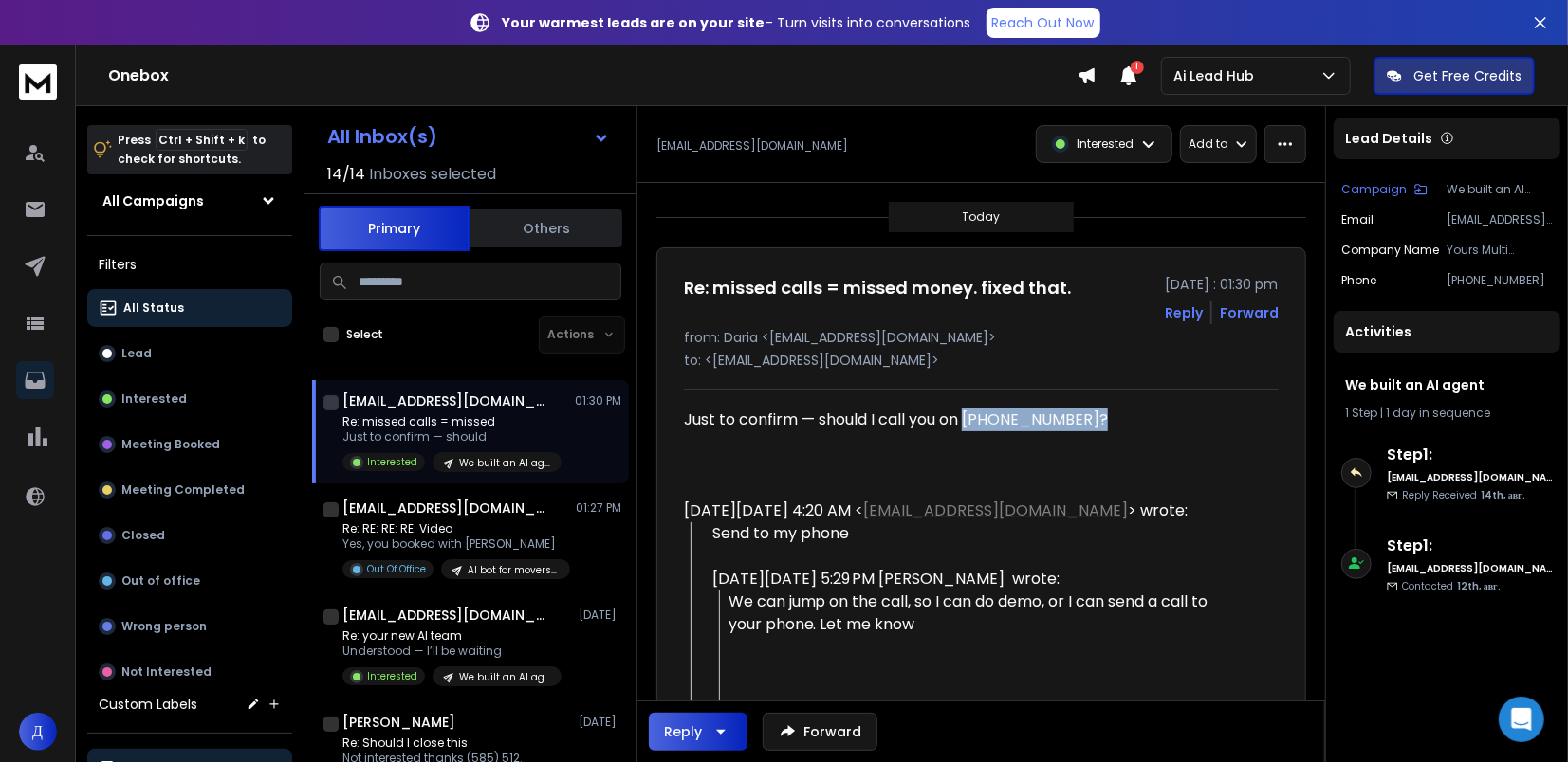
drag, startPoint x: 1085, startPoint y: 420, endPoint x: 971, endPoint y: 421, distance: 114.0
click at [971, 421] on div "Just to confirm — should I call you on +1 914-512-0406?" at bounding box center [960, 420] width 553 height 23
copy div "+1 914-512-0406"
click at [840, 474] on div at bounding box center [960, 465] width 553 height 23
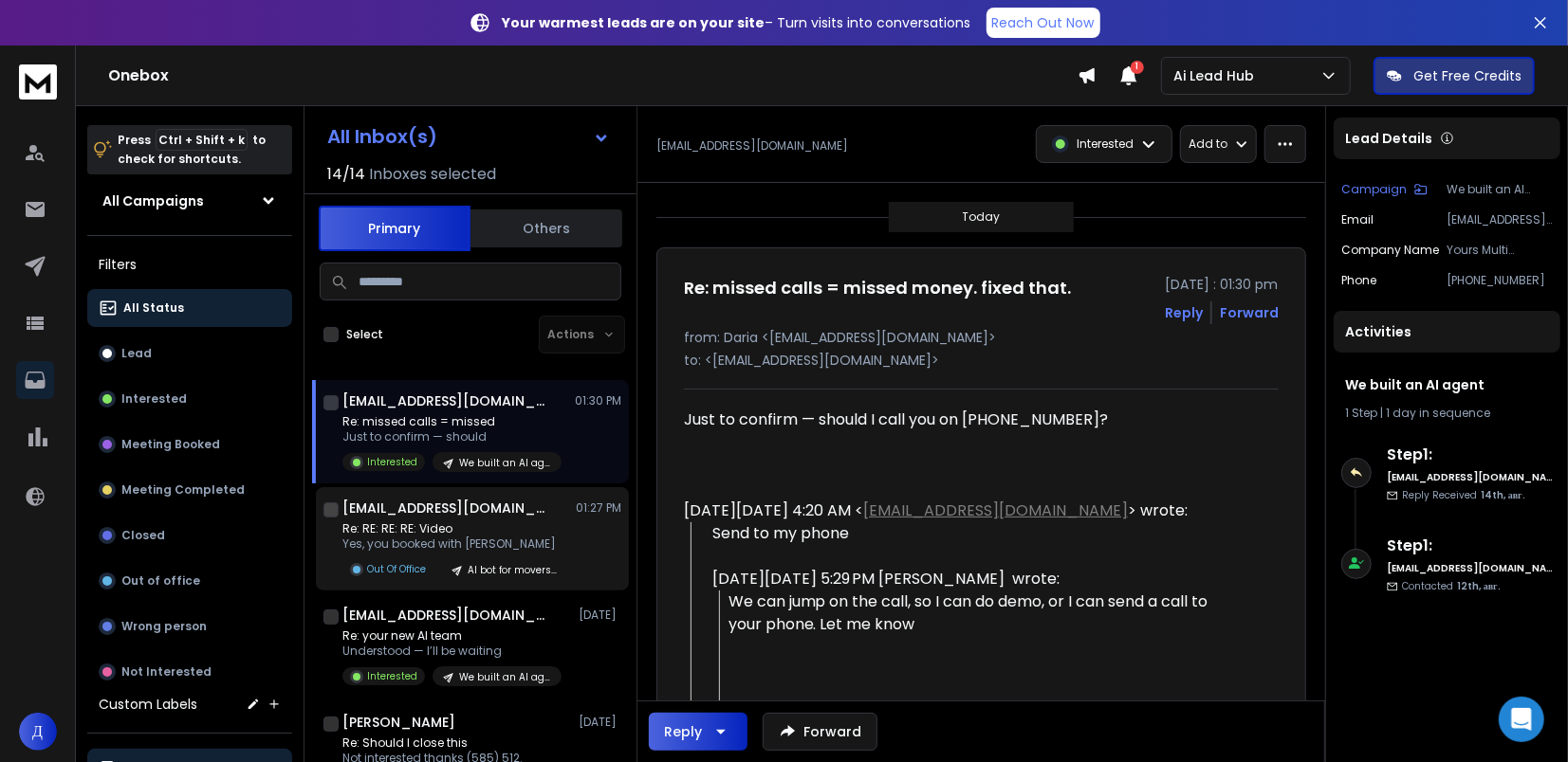
click at [509, 531] on p "Re: RE: RE: RE: Video" at bounding box center [456, 528] width 228 height 15
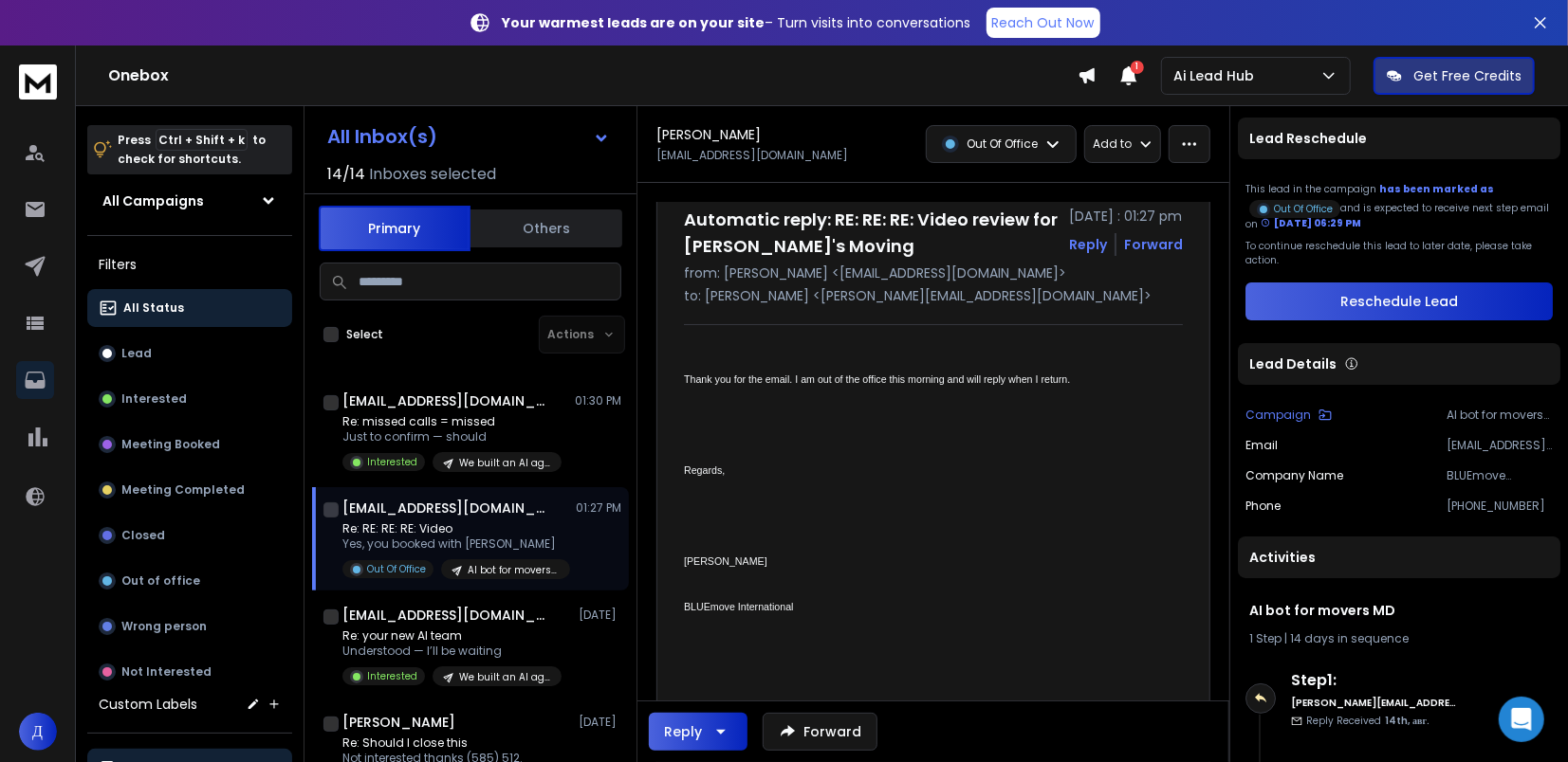
scroll to position [230, 0]
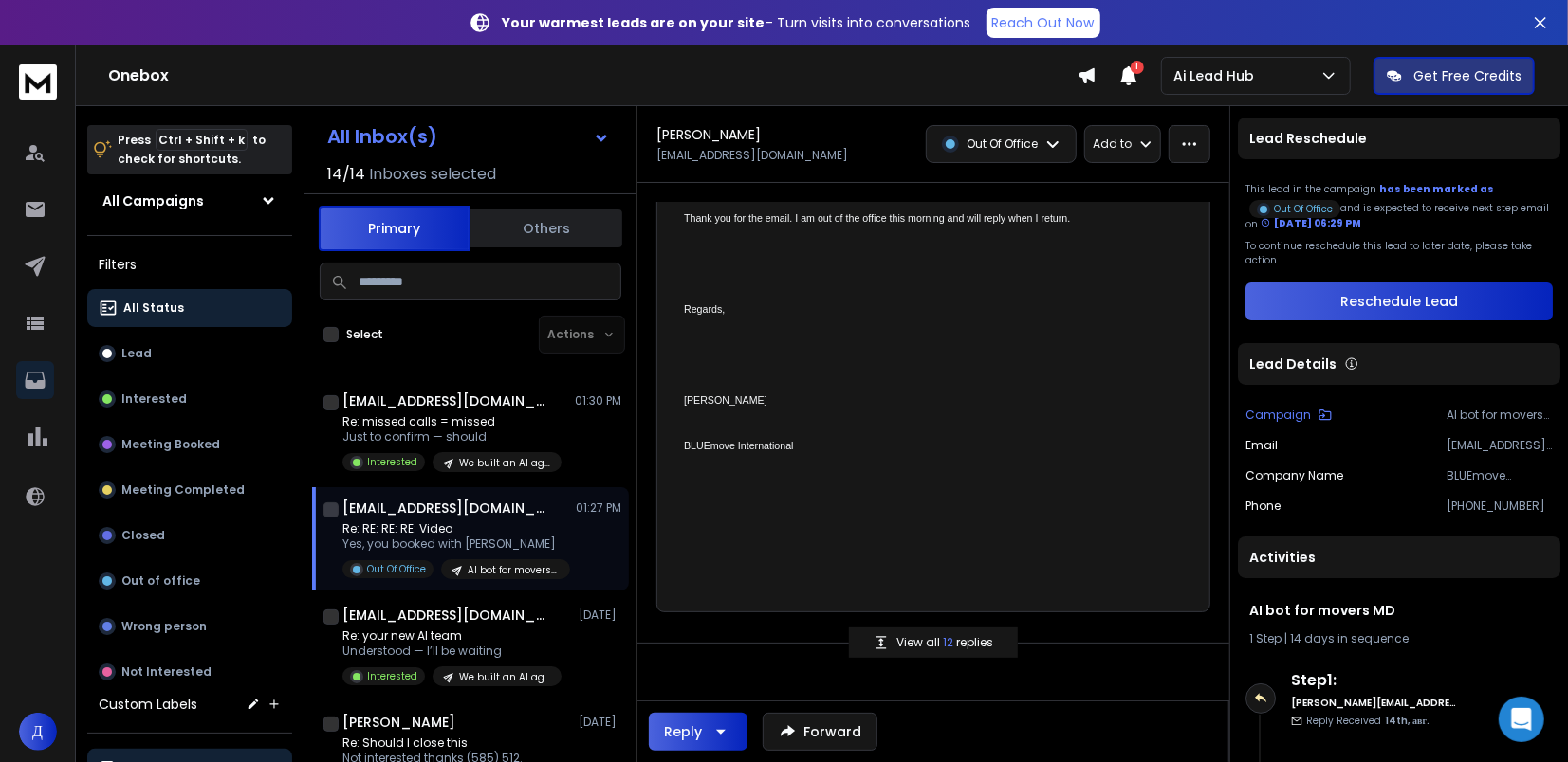
click at [942, 643] on span "12" at bounding box center [948, 642] width 13 height 16
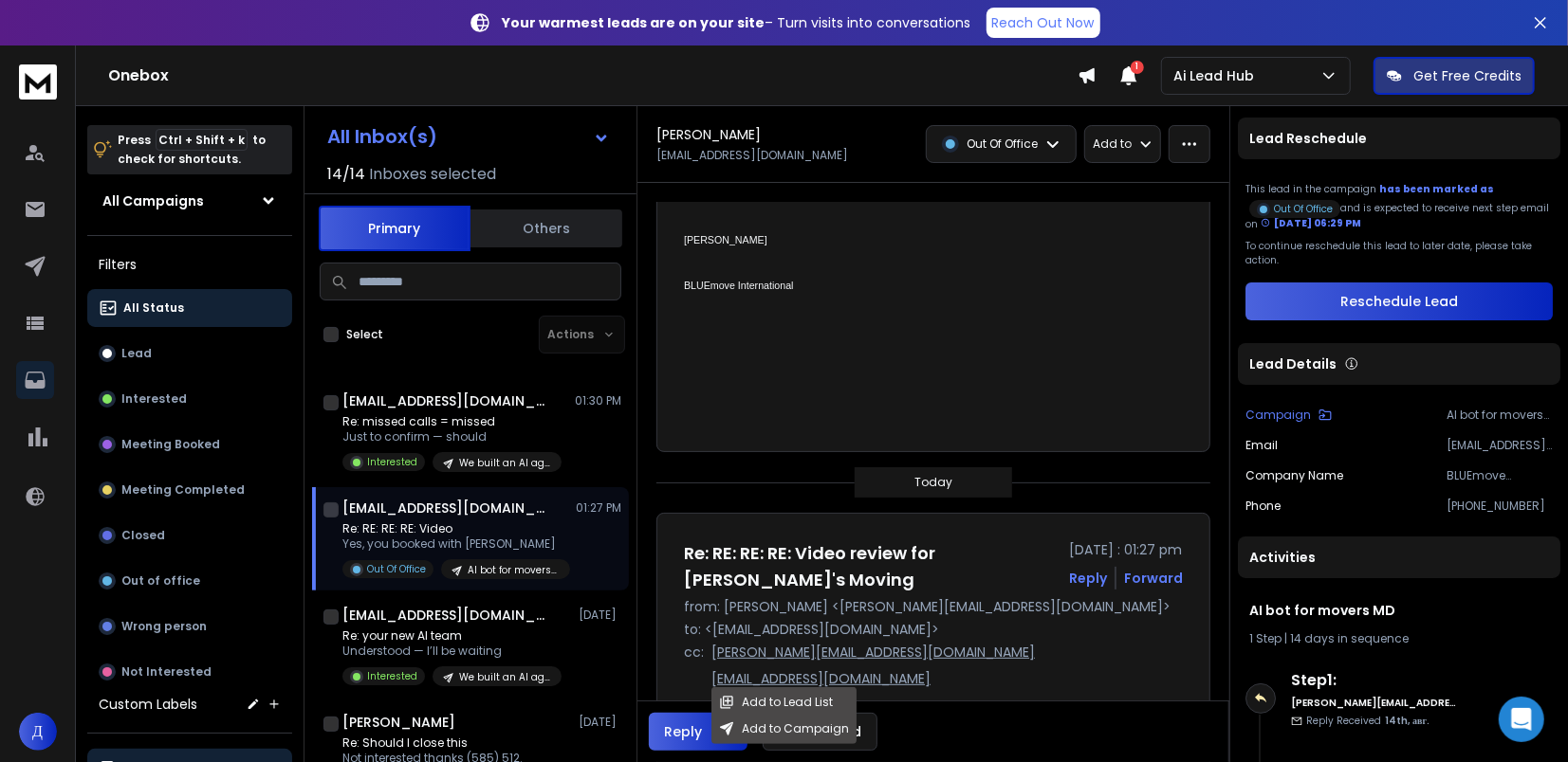
scroll to position [756, 0]
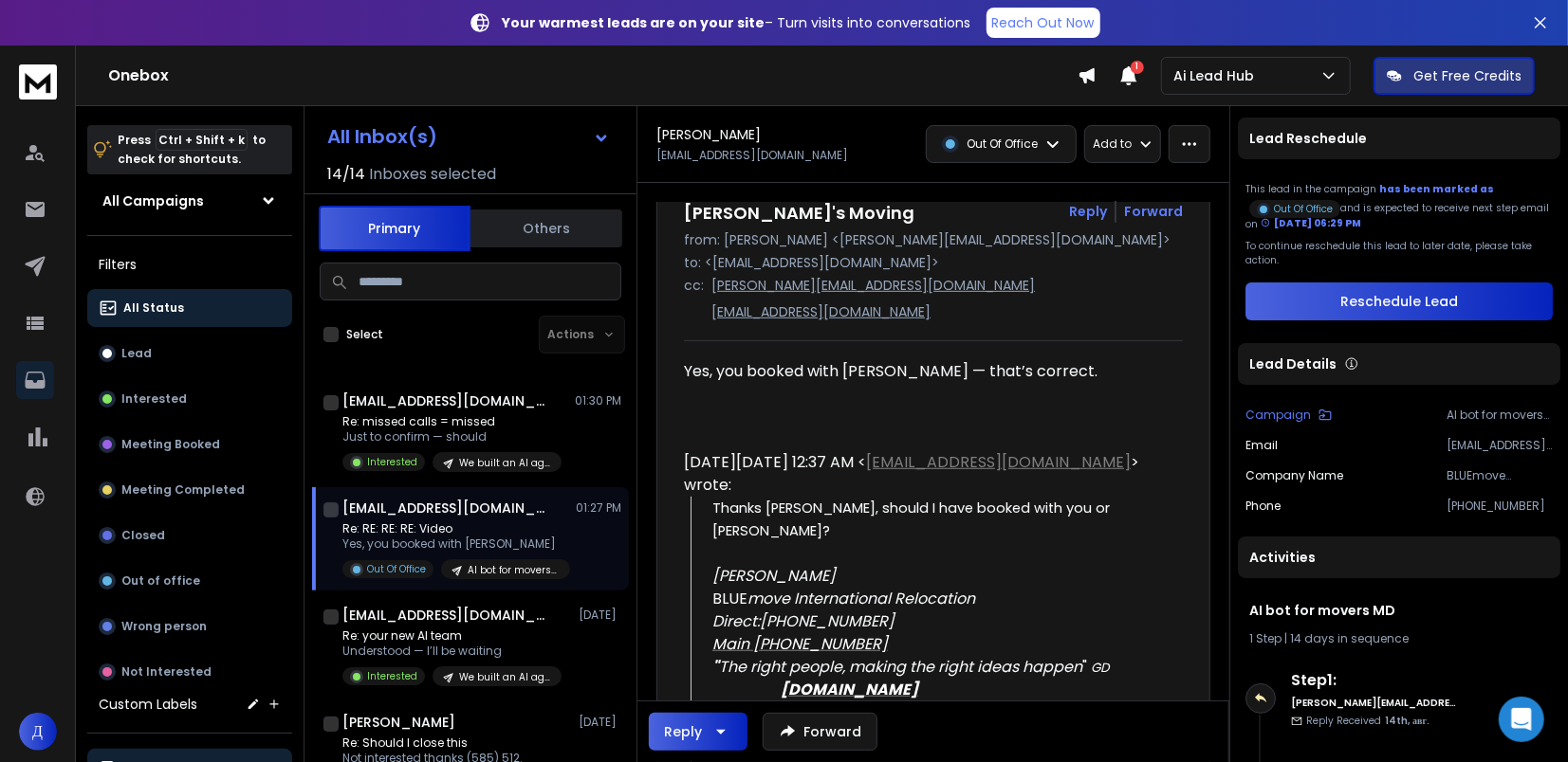
click at [1072, 383] on div at bounding box center [926, 394] width 484 height 23
drag, startPoint x: 1039, startPoint y: 341, endPoint x: 680, endPoint y: 346, distance: 359.0
click at [810, 406] on div at bounding box center [926, 417] width 484 height 23
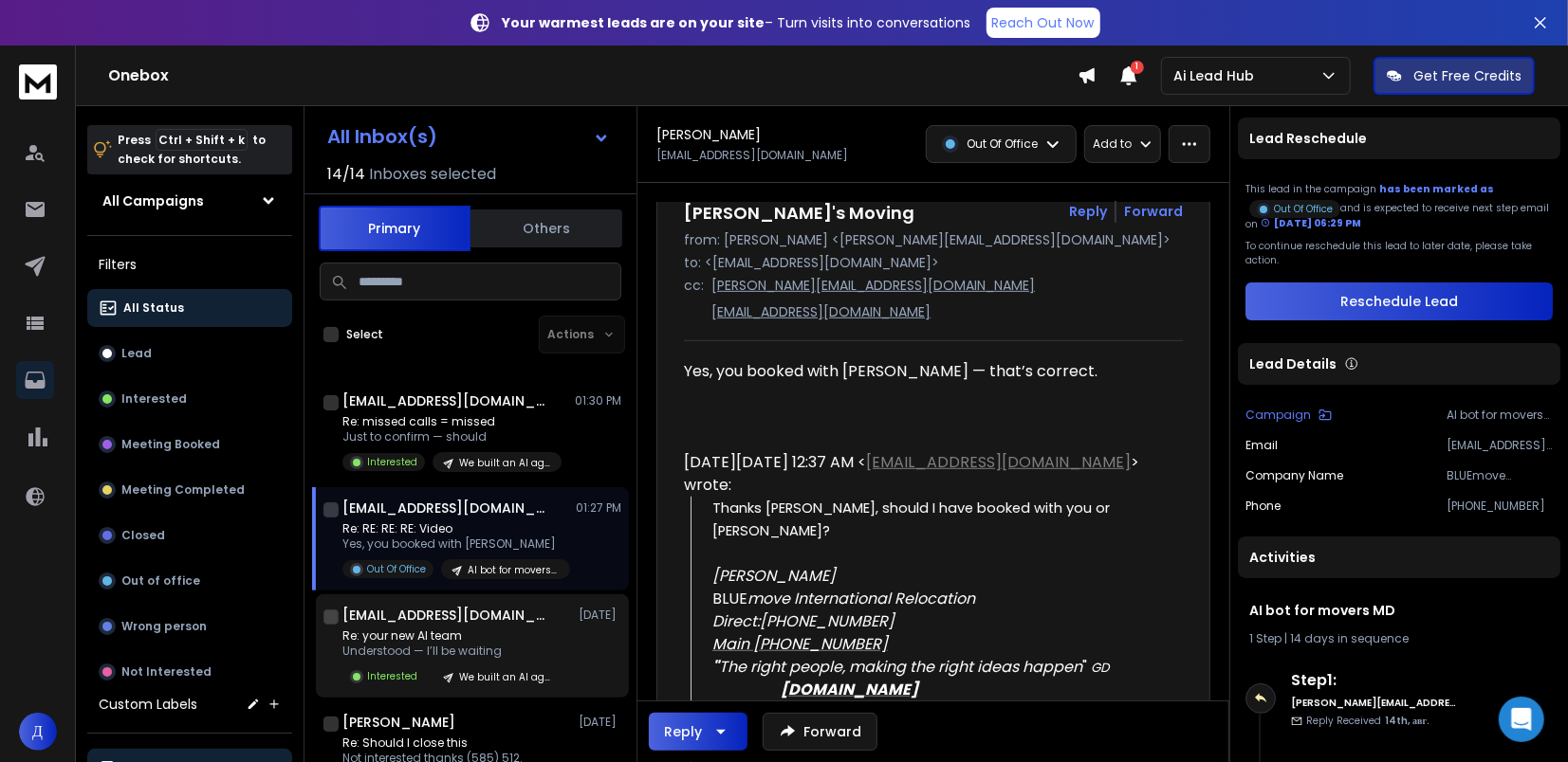
click at [546, 621] on div "info@extrahelpmovers.com 13 Aug" at bounding box center [482, 615] width 279 height 19
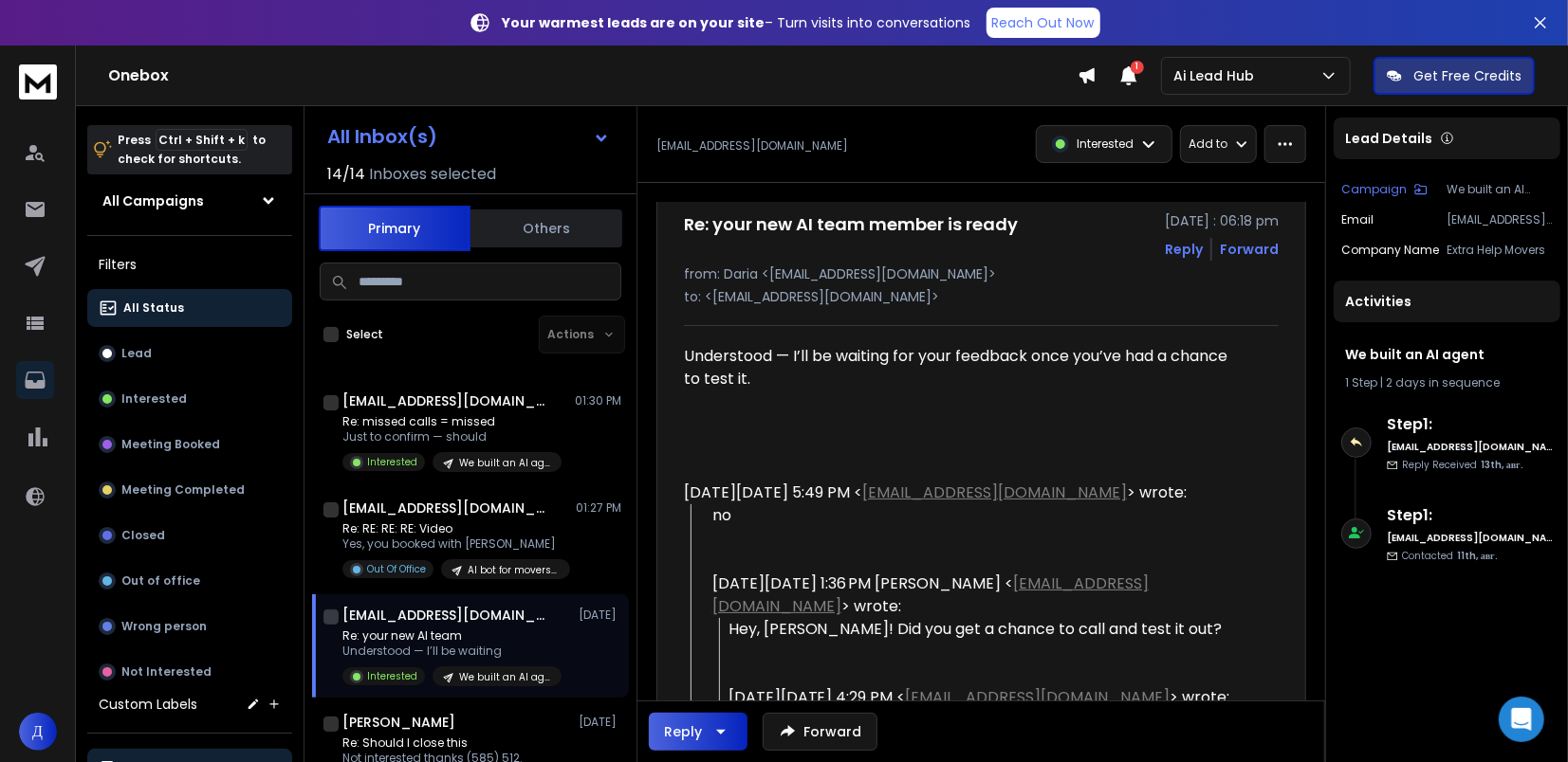
scroll to position [0, 0]
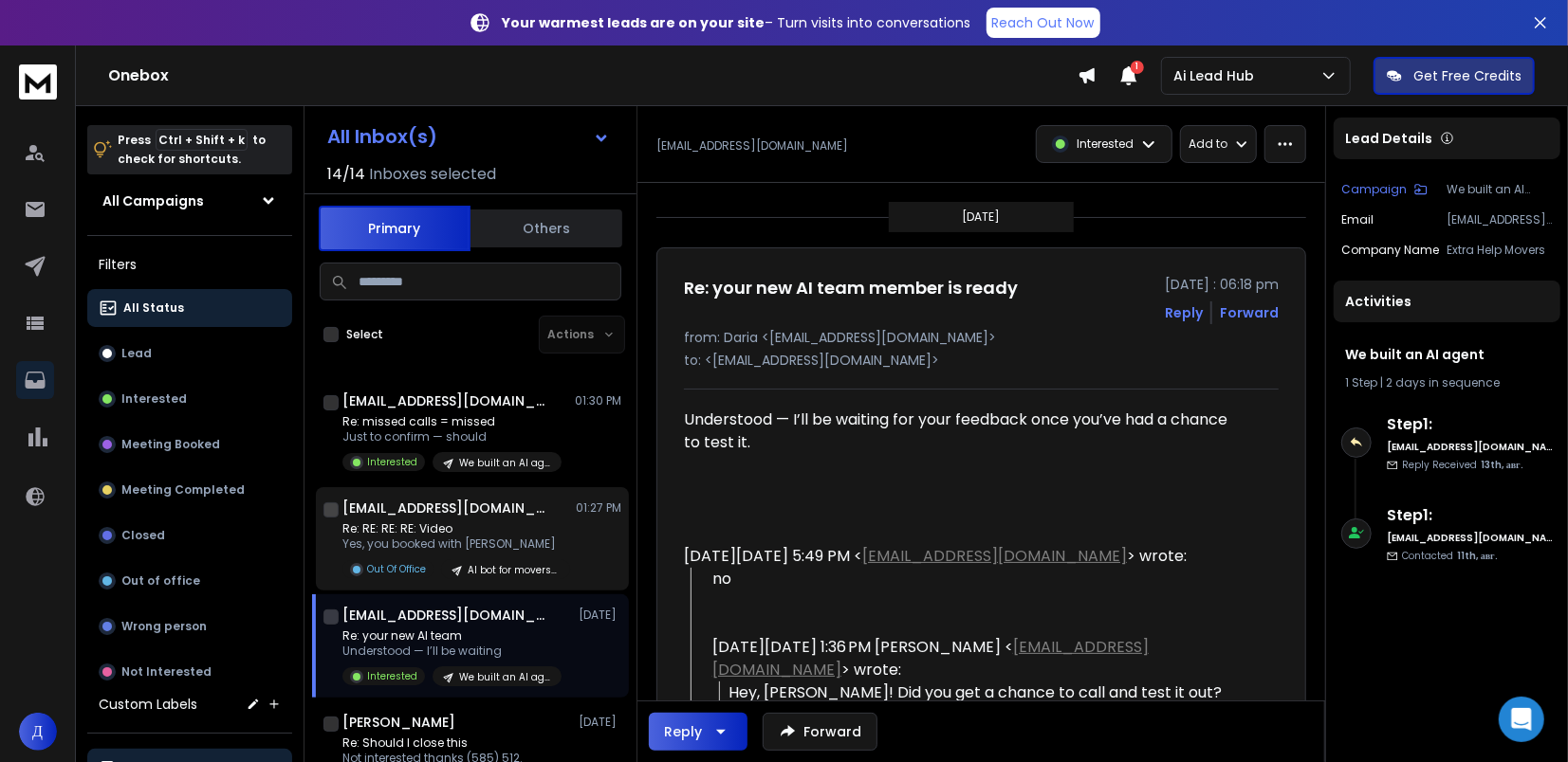
click at [554, 515] on div "mspitzer@blue-move.com 01:27 PM" at bounding box center [482, 508] width 279 height 19
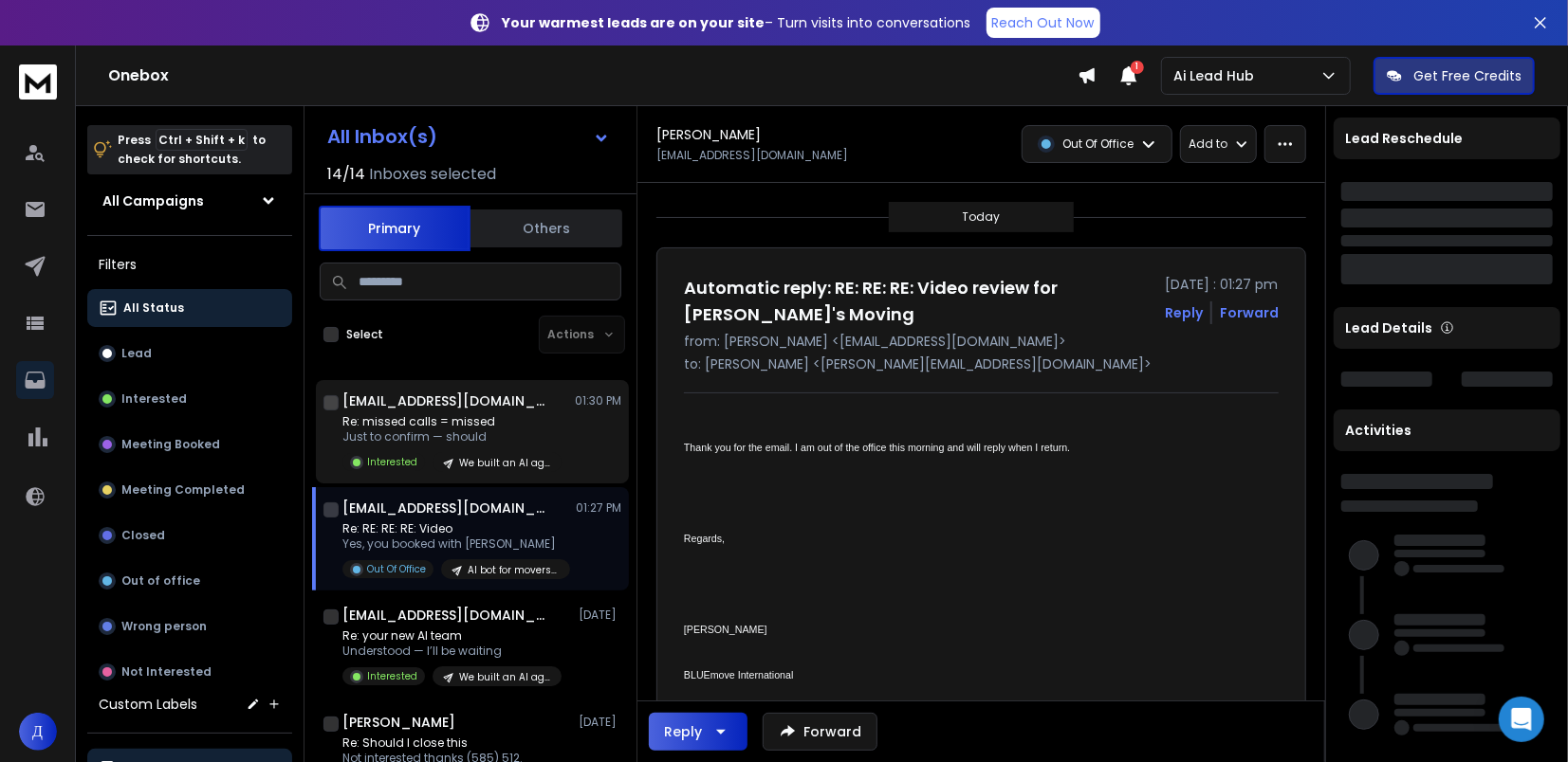
click at [550, 426] on p "Re: missed calls = missed" at bounding box center [451, 422] width 219 height 15
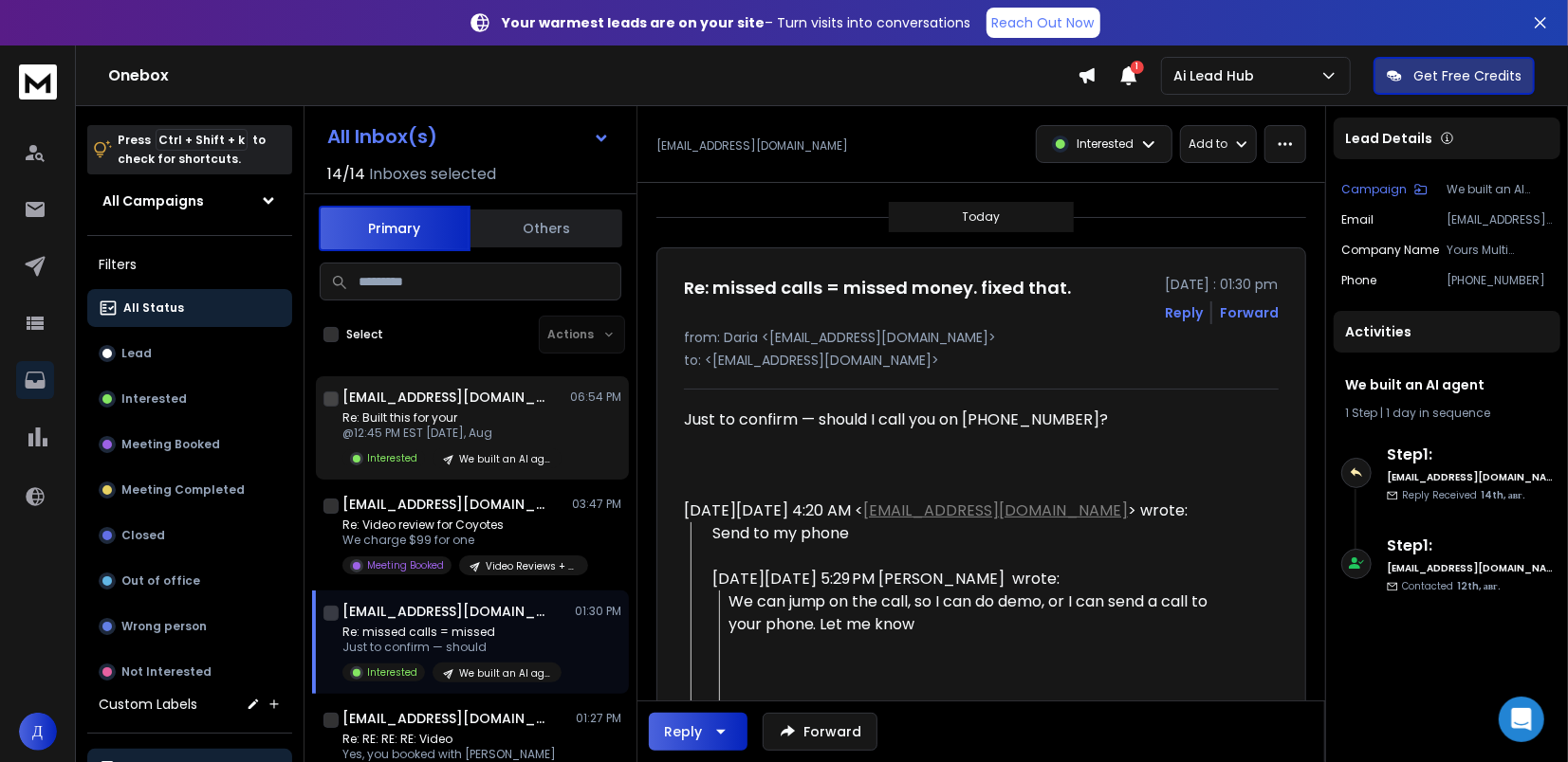
click at [533, 415] on p "Re: Built this for your" at bounding box center [451, 418] width 219 height 15
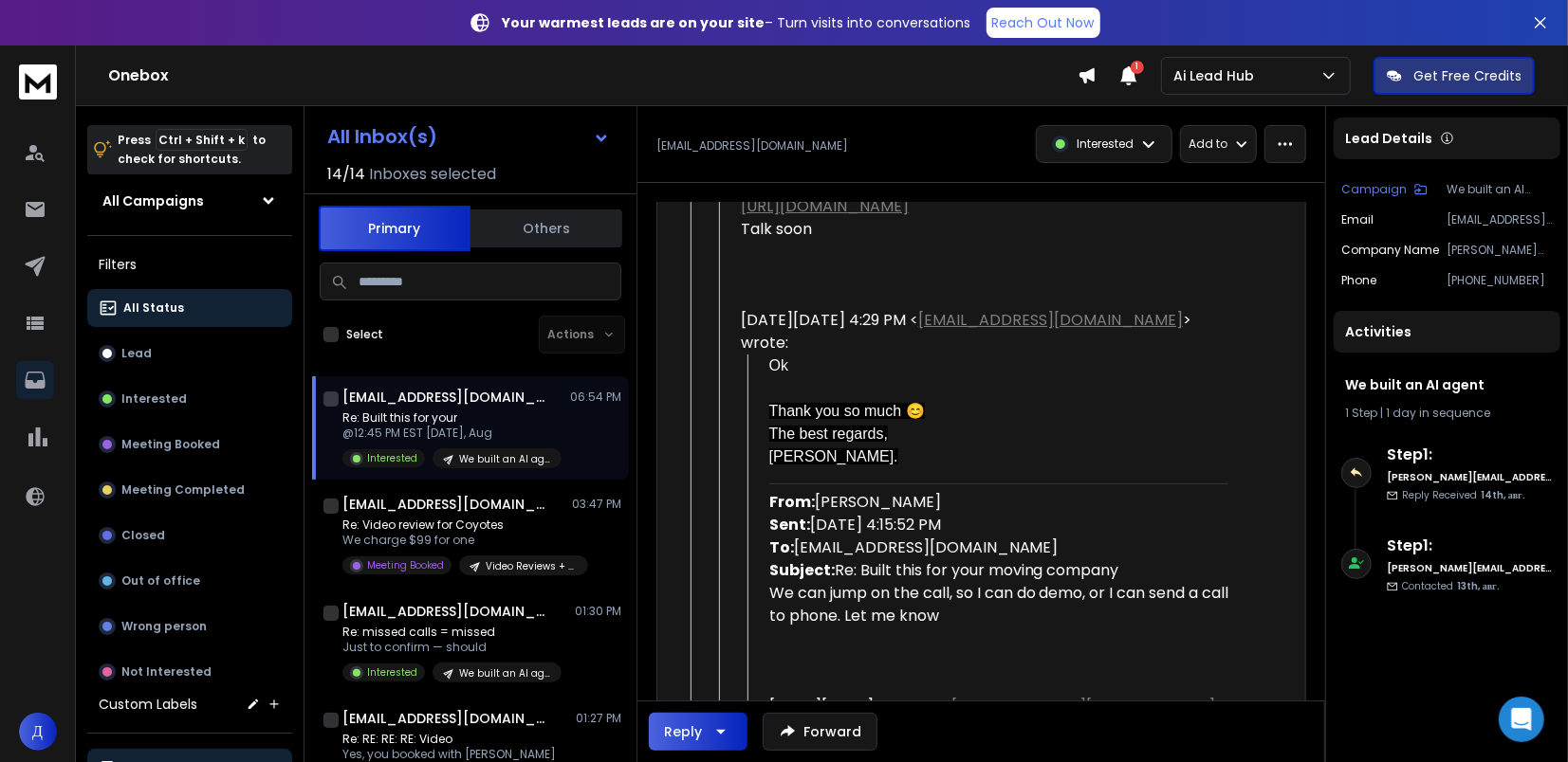
scroll to position [631, 0]
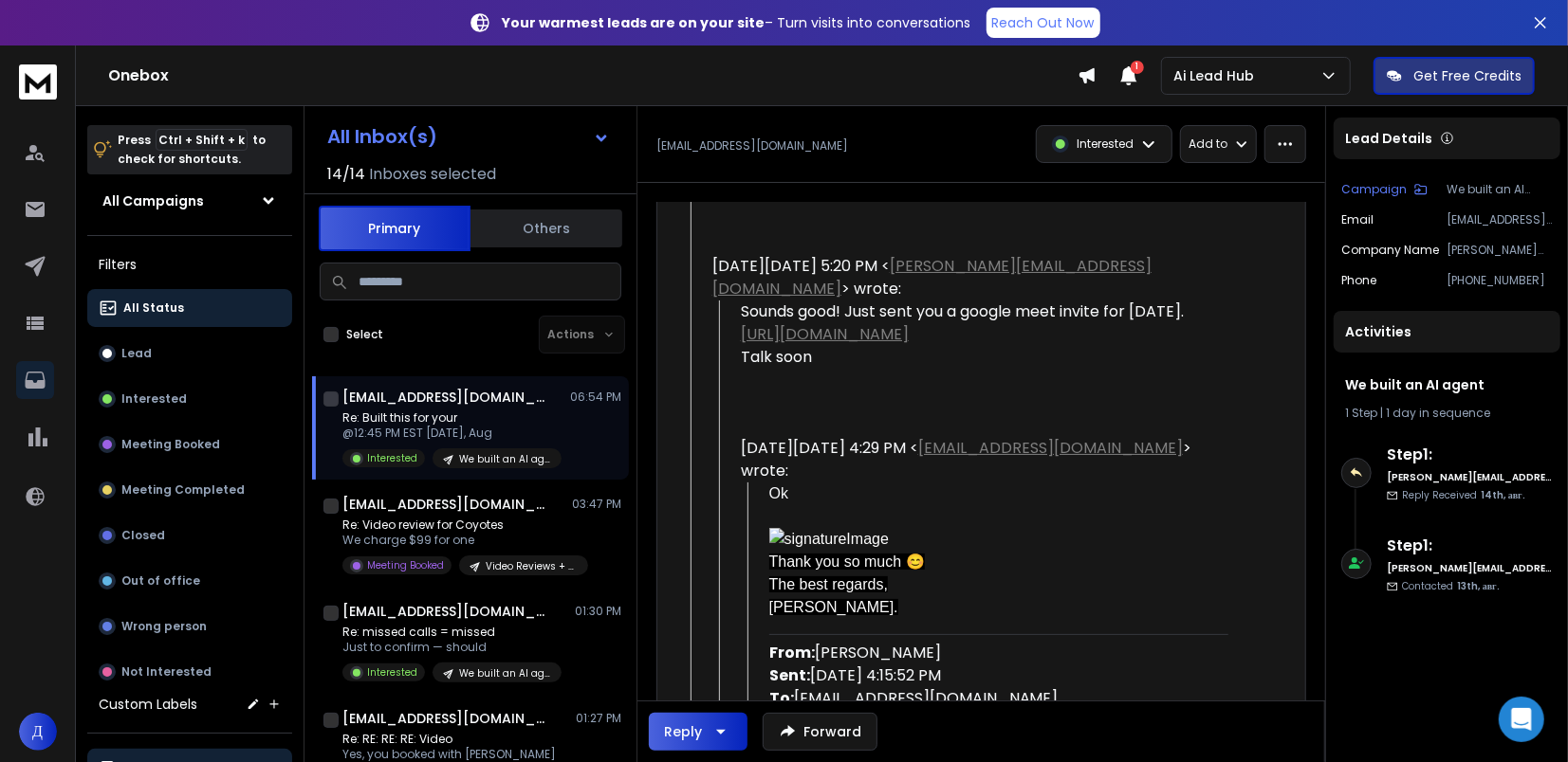
drag, startPoint x: 1229, startPoint y: 327, endPoint x: 734, endPoint y: 333, distance: 495.0
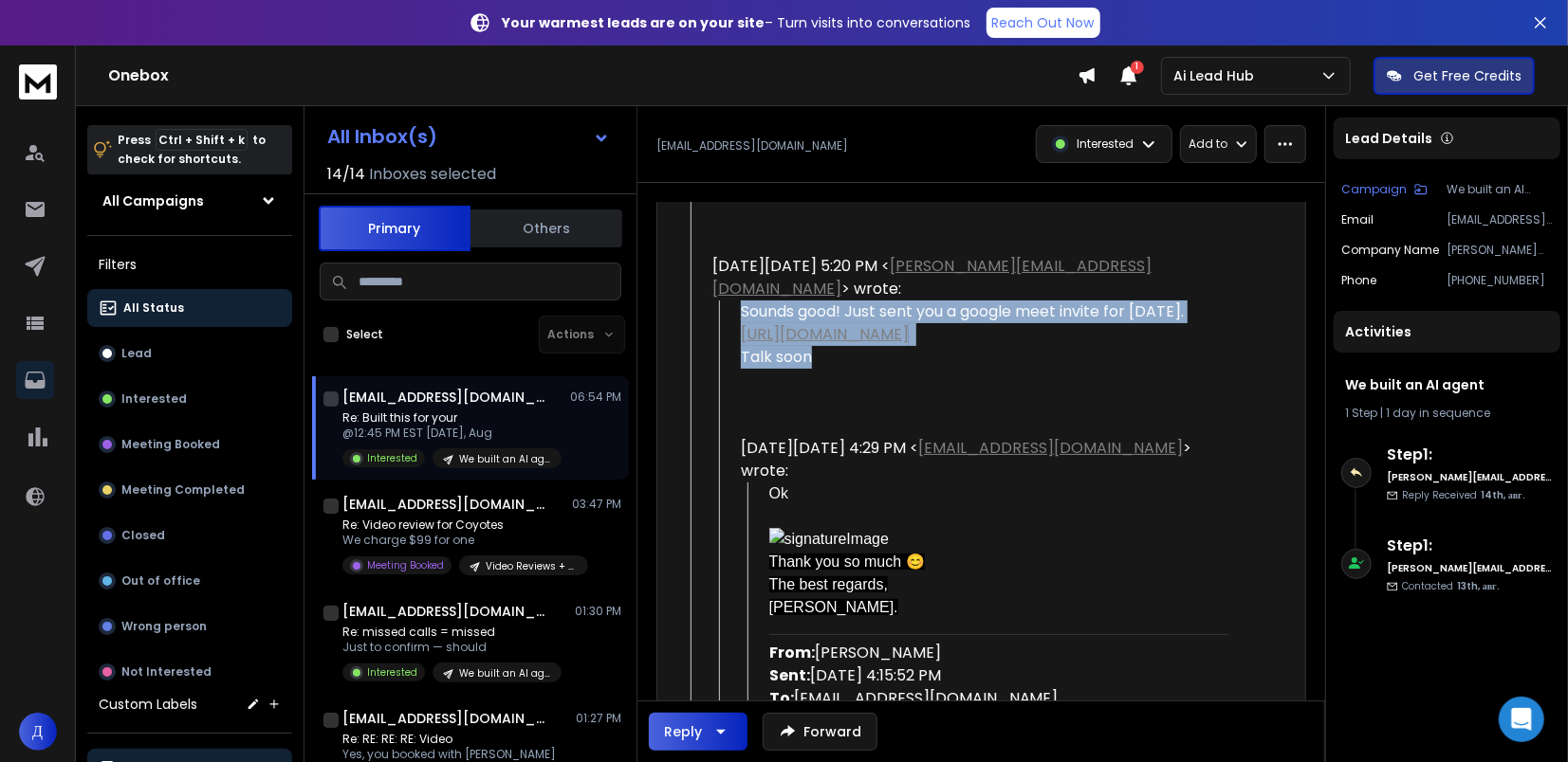
drag, startPoint x: 825, startPoint y: 406, endPoint x: 736, endPoint y: 333, distance: 115.1
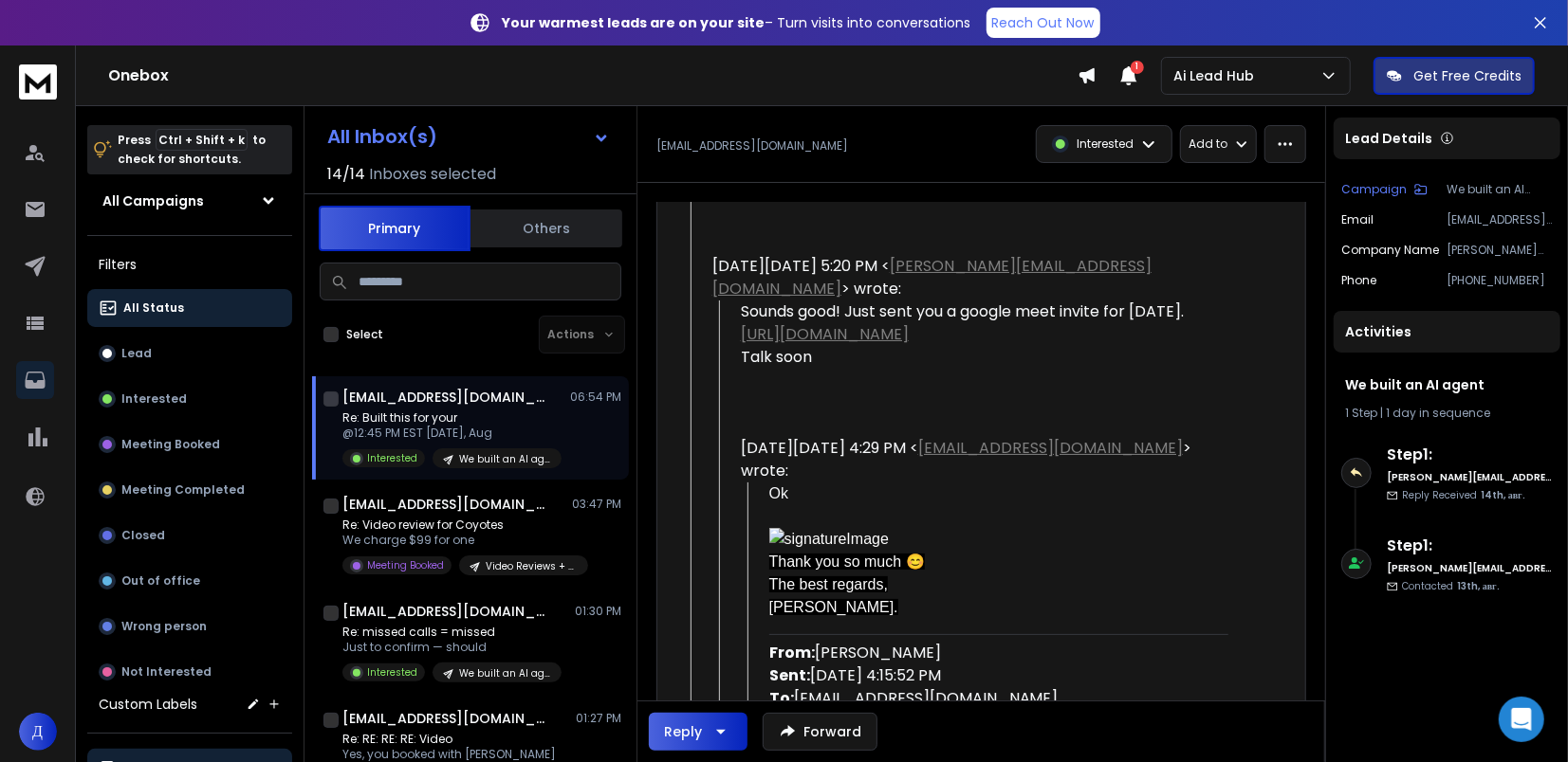
click at [827, 392] on div at bounding box center [989, 380] width 497 height 23
drag, startPoint x: 849, startPoint y: 337, endPoint x: 1108, endPoint y: 331, distance: 259.1
click at [1108, 324] on div "Sounds good! Just sent you a google meet invite for tomorrow." at bounding box center [989, 312] width 497 height 23
copy div "Just sent you a google meet invite"
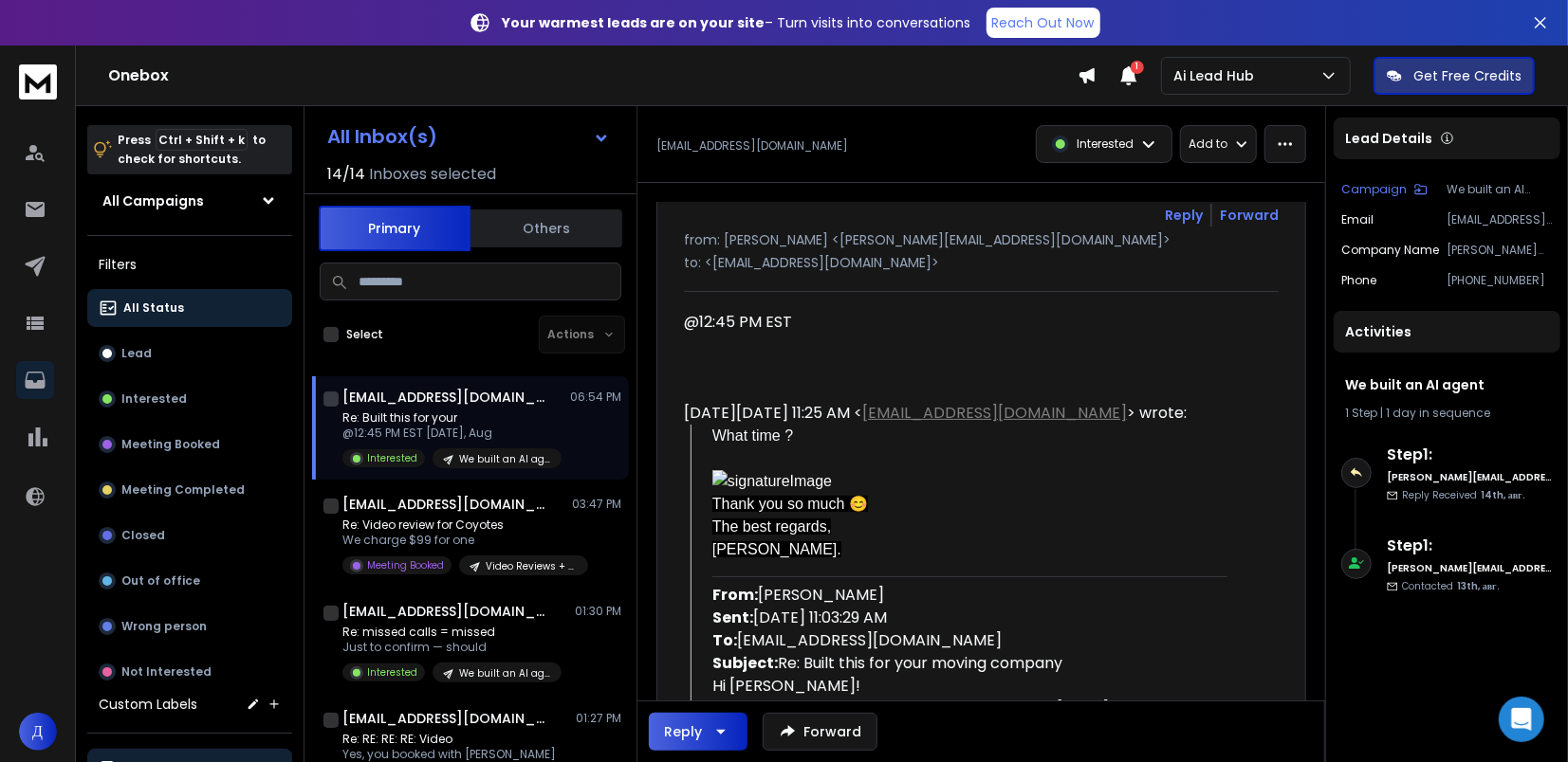
scroll to position [0, 0]
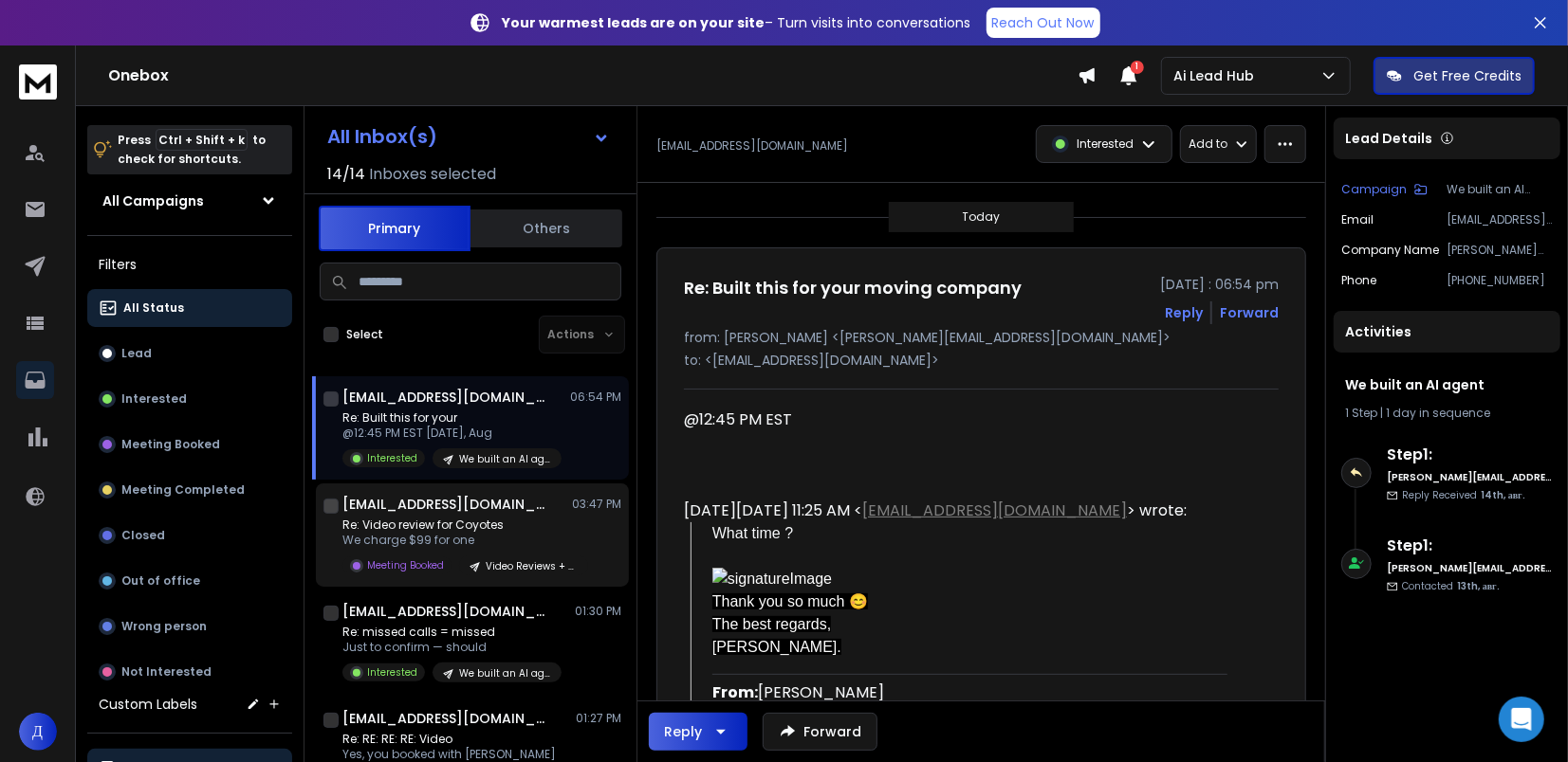
click at [534, 524] on p "Re: Video review for Coyotes" at bounding box center [456, 524] width 228 height 15
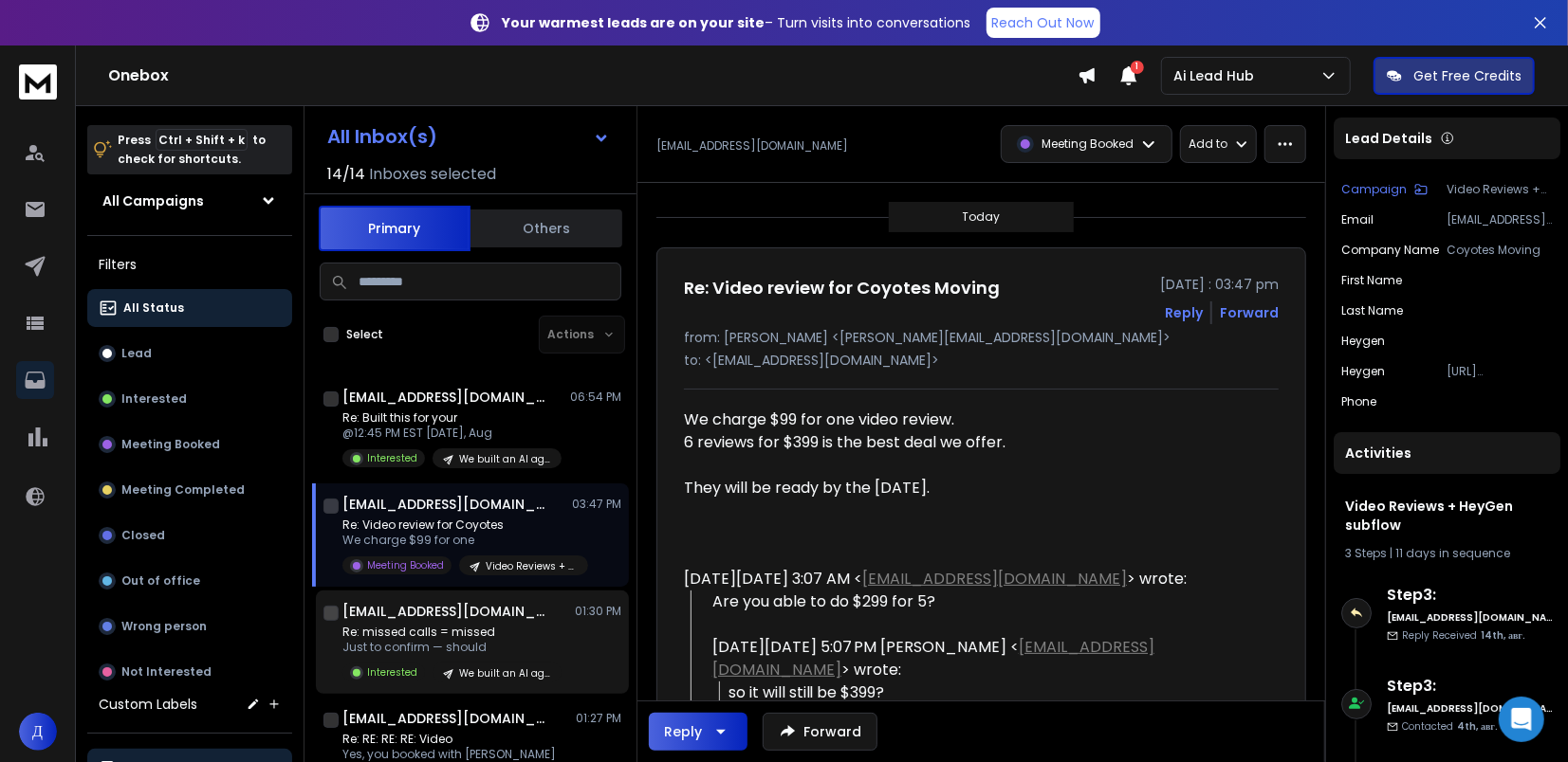
click at [507, 615] on h1 "yoursmultiservice1@gmail.com" at bounding box center [446, 611] width 209 height 19
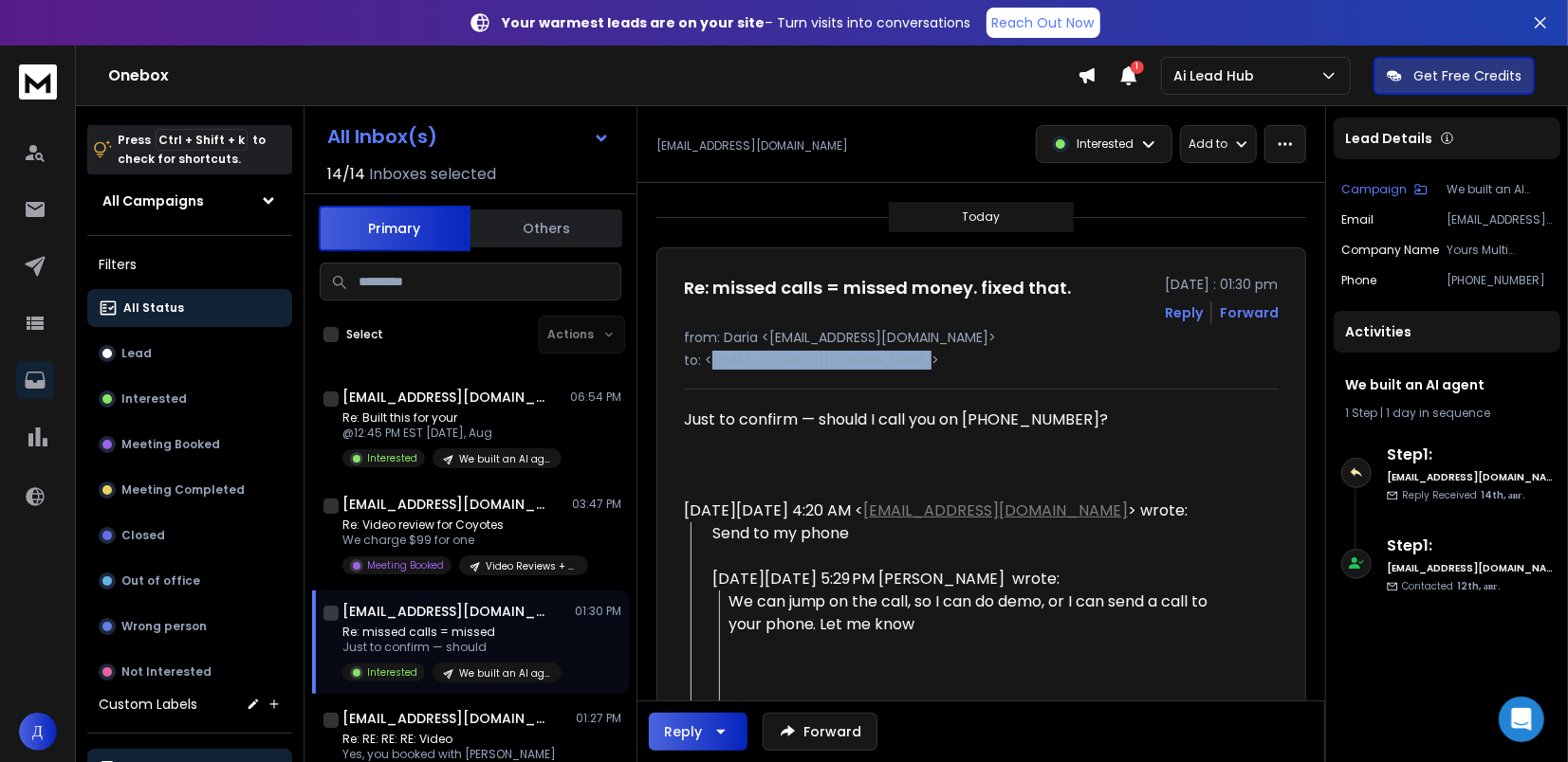
drag, startPoint x: 711, startPoint y: 367, endPoint x: 915, endPoint y: 361, distance: 204.1
click at [915, 361] on p "to: <yoursmultiservice1@gmail.com>" at bounding box center [981, 359] width 595 height 19
copy p "yoursmultiservice1@gmail.com"
click at [975, 349] on div "Re: missed calls = missed money. fixed that. 14 August 2025 : 01:30 pm Reply Fo…" at bounding box center [981, 323] width 595 height 95
click at [1460, 251] on p "Yours Multi Moving Service" at bounding box center [1499, 249] width 106 height 15
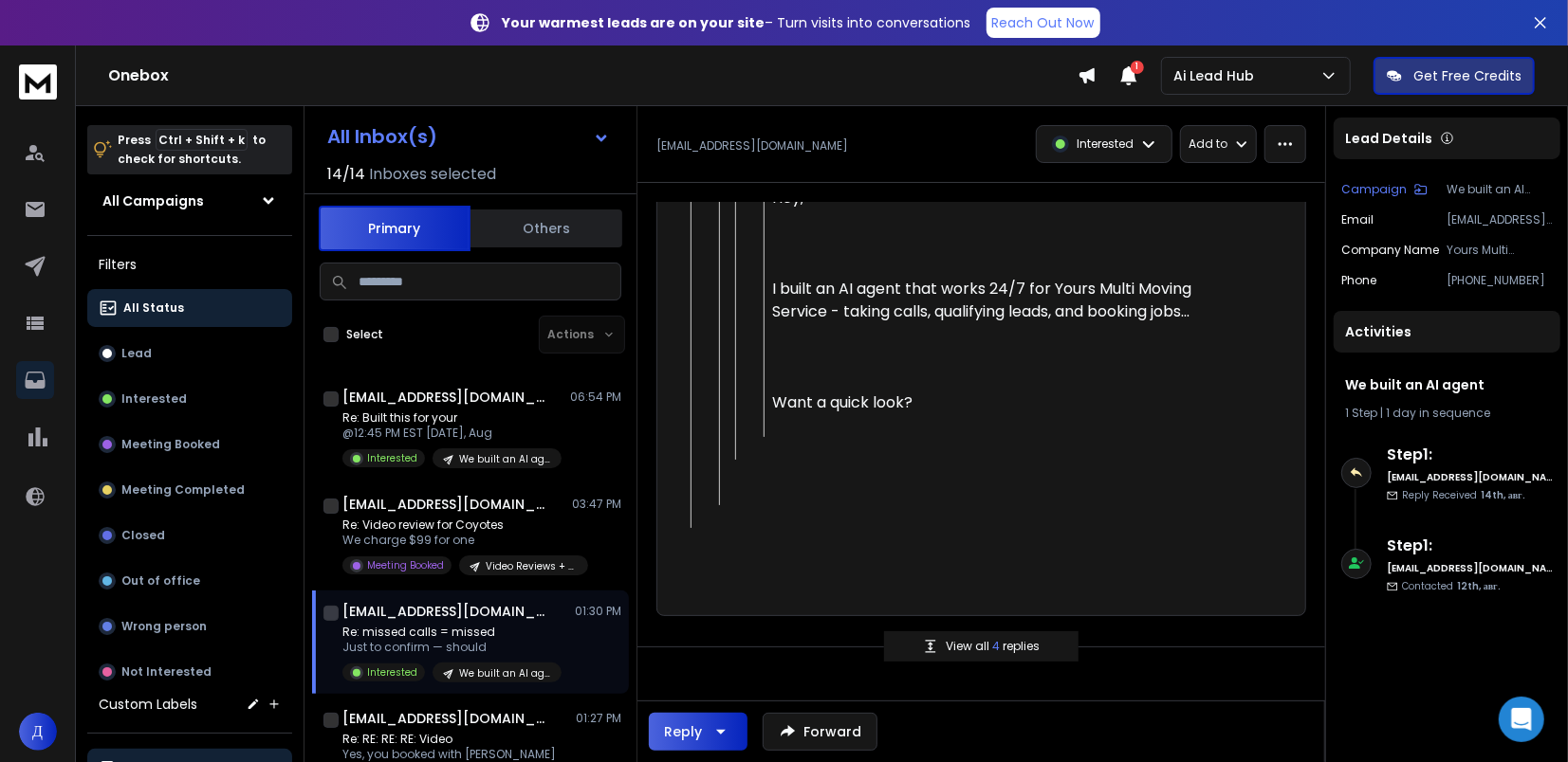
scroll to position [682, 0]
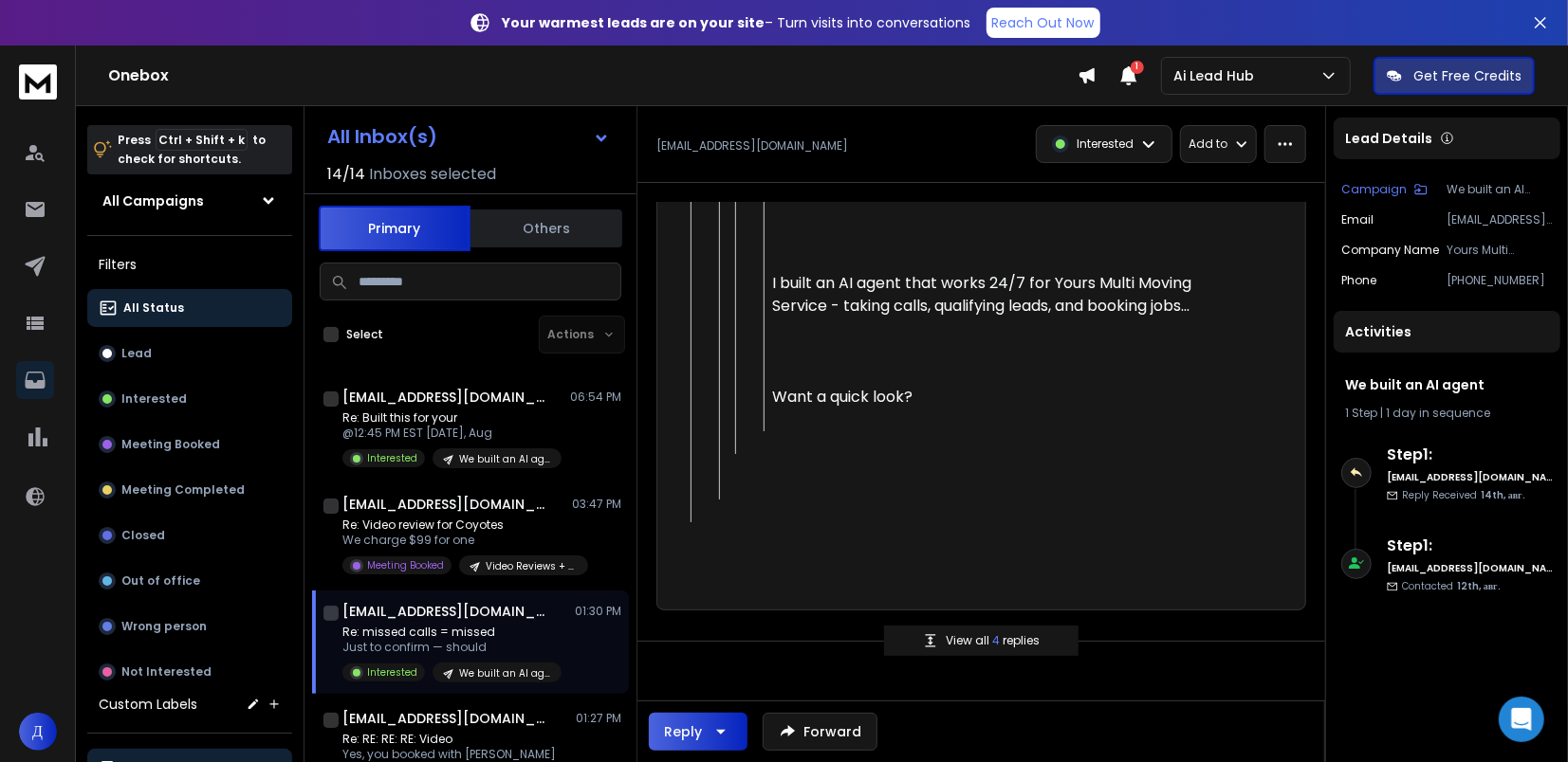
click at [978, 644] on p "View all 4 replies" at bounding box center [992, 640] width 94 height 15
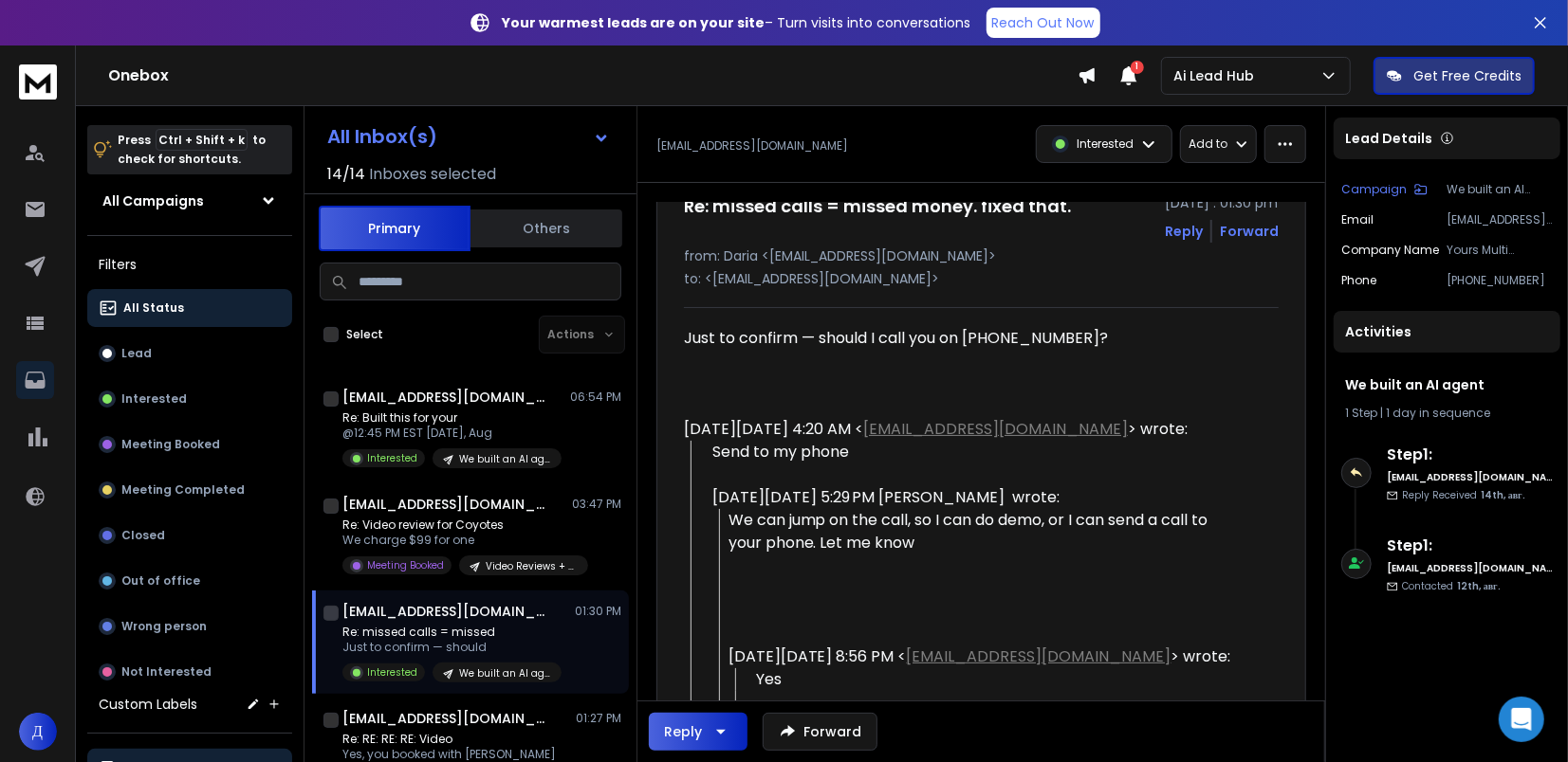
scroll to position [0, 0]
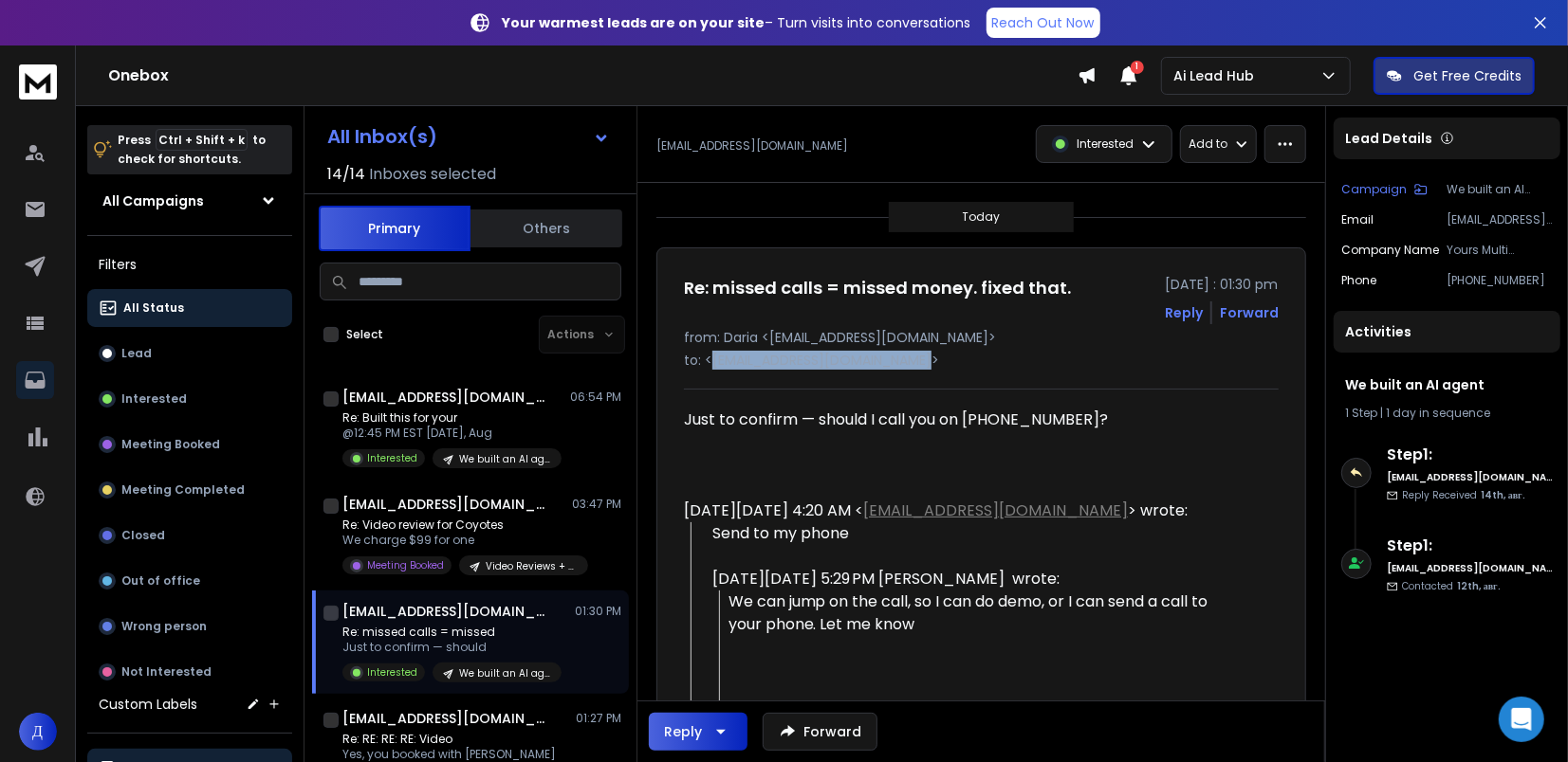
drag, startPoint x: 711, startPoint y: 365, endPoint x: 915, endPoint y: 361, distance: 204.0
click at [915, 361] on p "to: <yoursmultiservice1@gmail.com>" at bounding box center [981, 359] width 595 height 19
copy p "yoursmultiservice1@gmail.com"
click at [894, 523] on div "On Thursday, Aug 14, 2025 at 4:20 AM < yoursmultiservice1@gmail.com > wrote:" at bounding box center [960, 511] width 553 height 23
click at [1494, 276] on p "+1 914-512-0406" at bounding box center [1499, 280] width 106 height 15
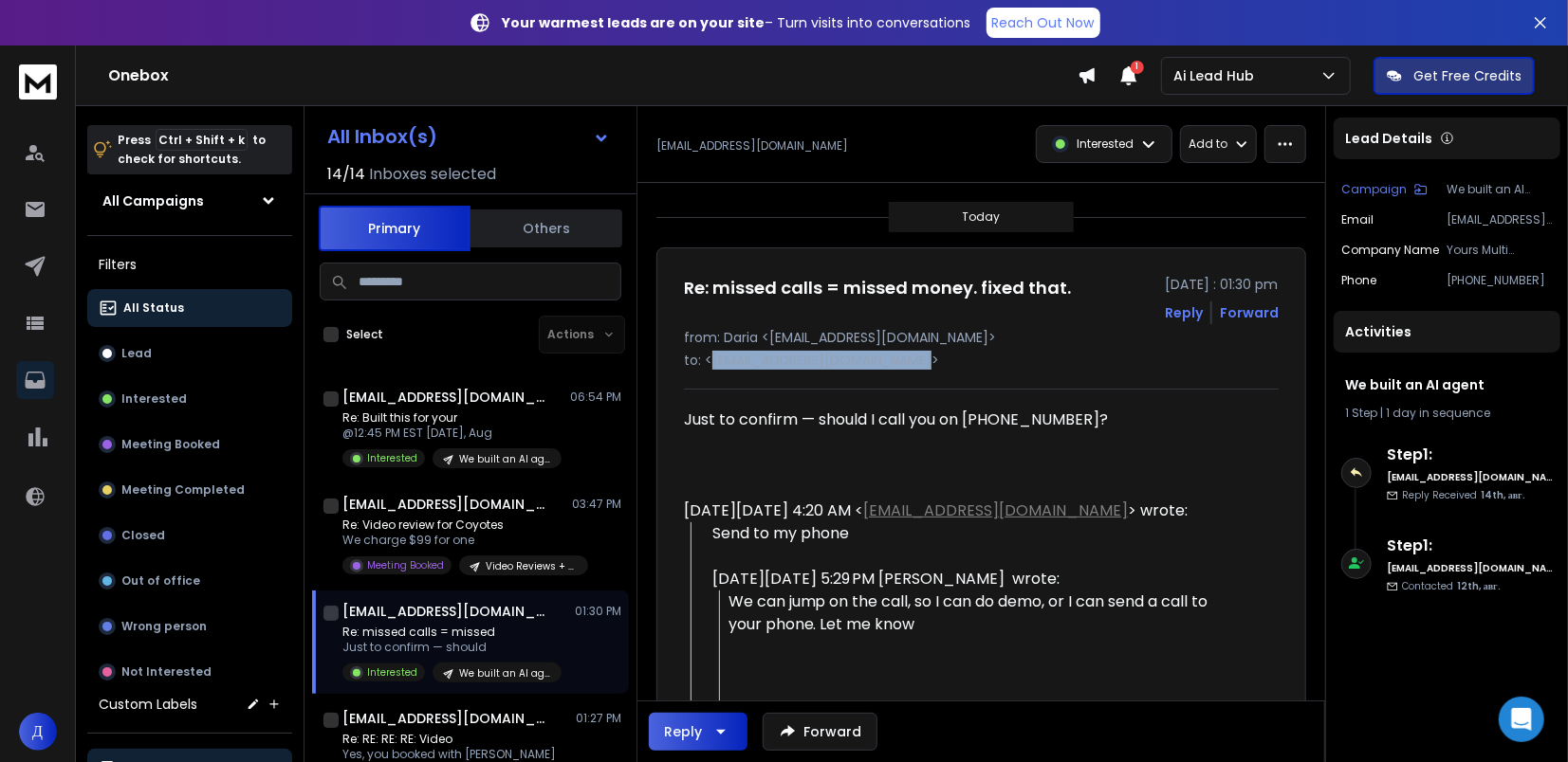
drag, startPoint x: 713, startPoint y: 362, endPoint x: 914, endPoint y: 357, distance: 201.1
click at [914, 357] on p "to: <yoursmultiservice1@gmail.com>" at bounding box center [981, 359] width 595 height 19
copy p "yoursmultiservice1@gmail.com"
click at [844, 467] on div at bounding box center [960, 465] width 553 height 23
click at [1471, 243] on p "Yours Multi Moving Service" at bounding box center [1499, 249] width 106 height 15
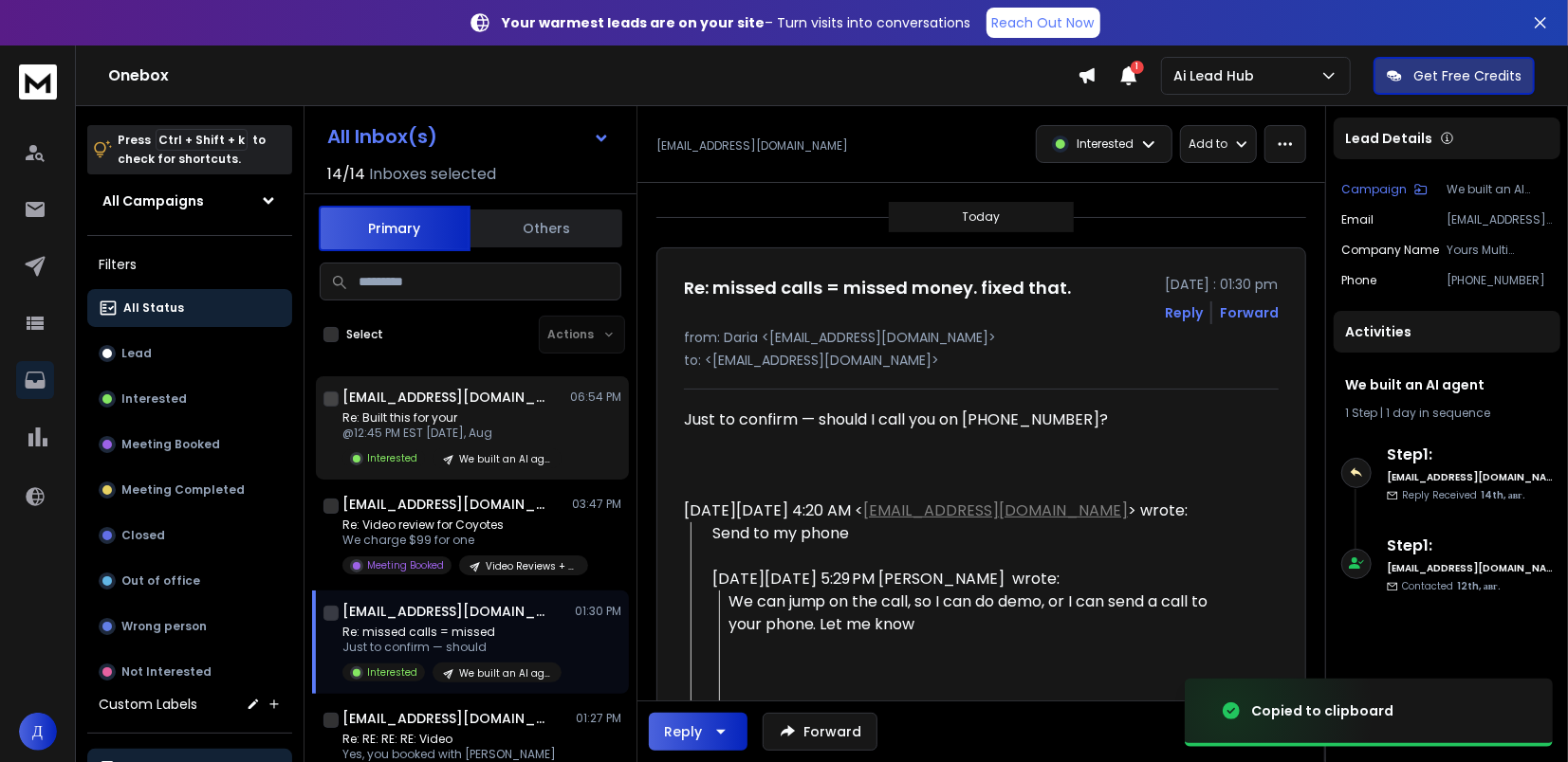
click at [512, 418] on p "Re: Built this for your" at bounding box center [451, 418] width 219 height 15
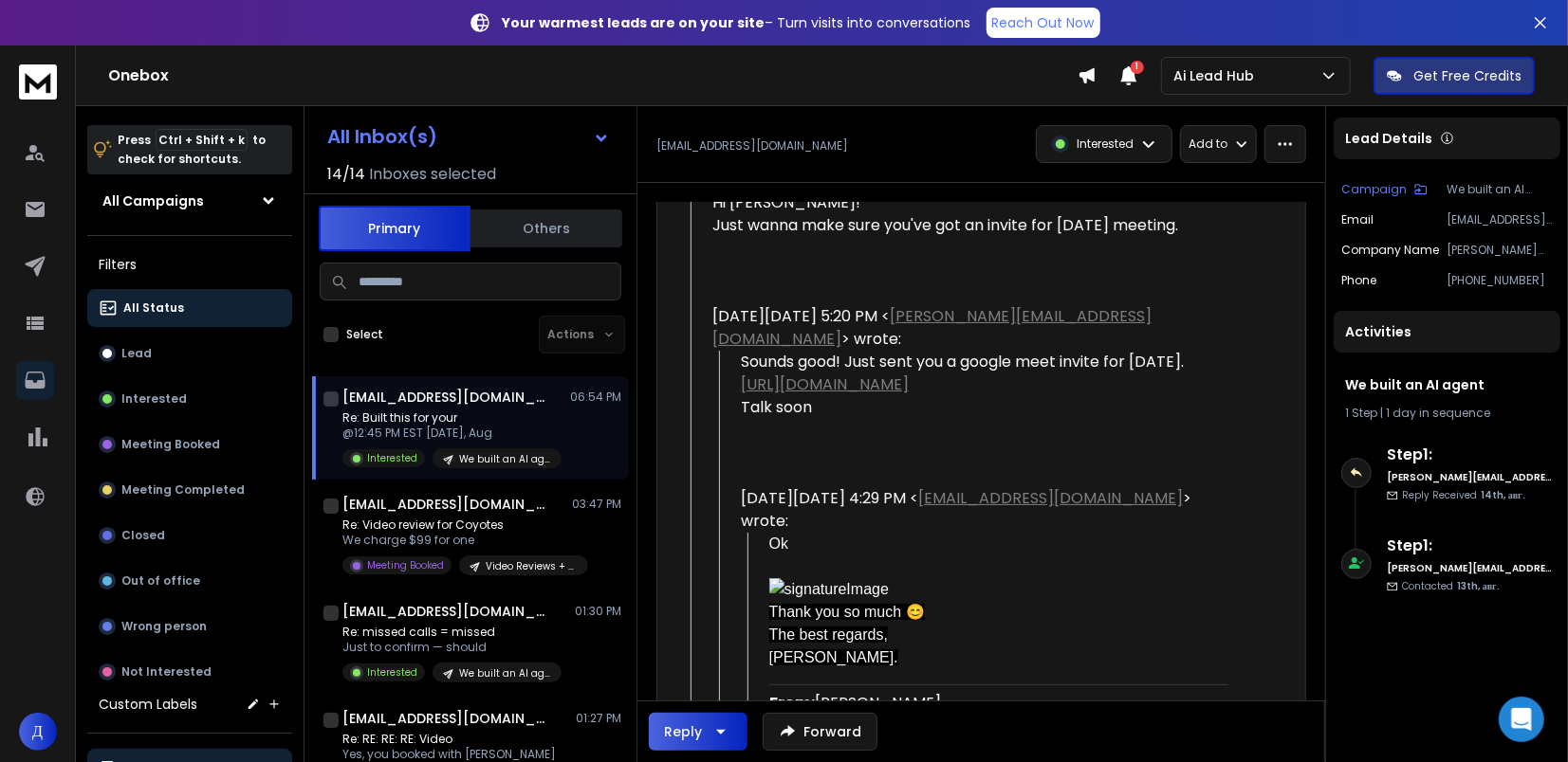
scroll to position [631, 0]
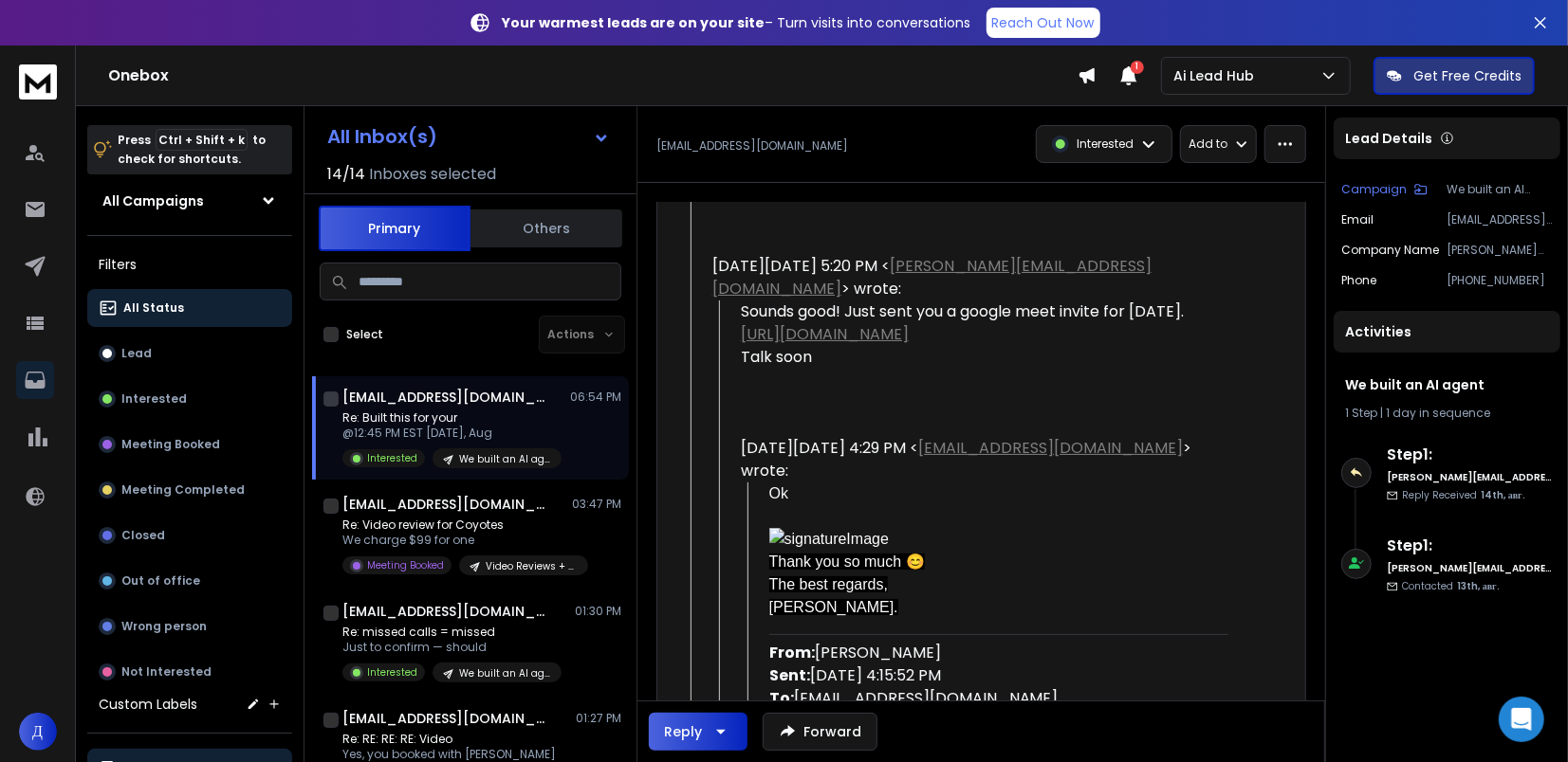
click at [909, 345] on link "https://calendly.com/events/d4ac4102-1418-46a4-8bf3-8a58d75cf57b/google_meet" at bounding box center [825, 334] width 168 height 22
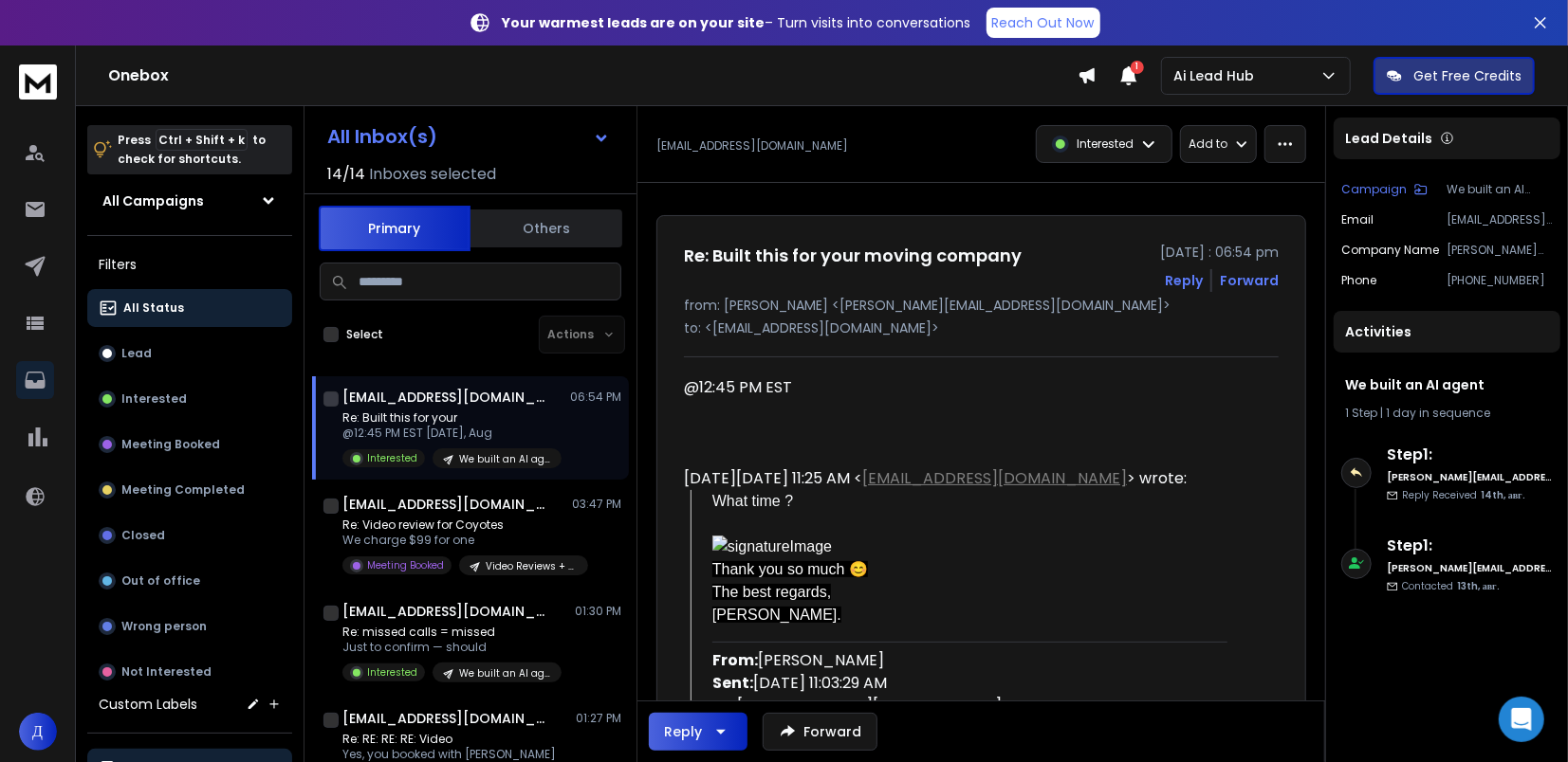
scroll to position [0, 0]
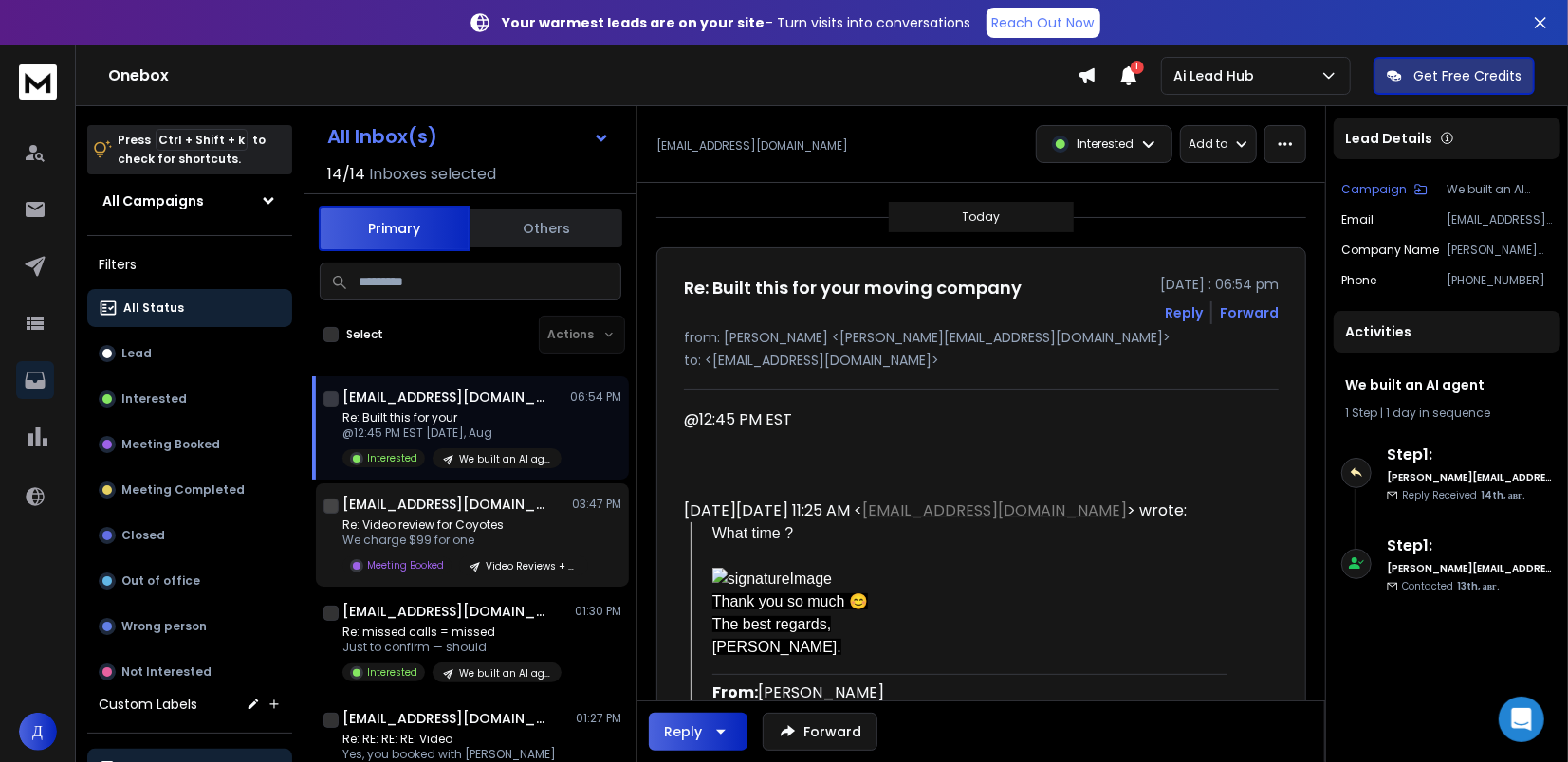
click at [507, 624] on p "Re: missed calls = missed" at bounding box center [451, 631] width 219 height 15
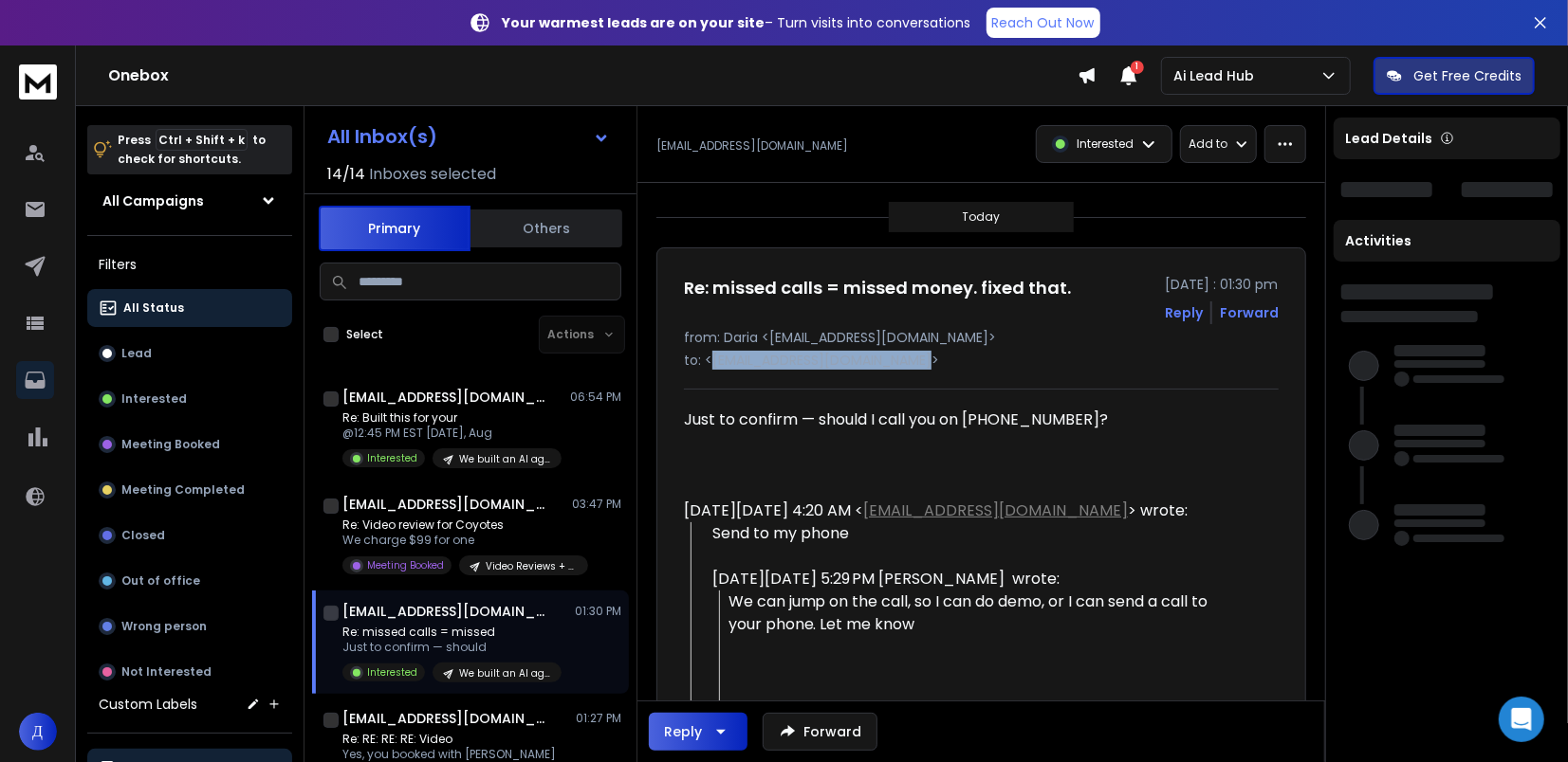
drag, startPoint x: 918, startPoint y: 360, endPoint x: 712, endPoint y: 359, distance: 206.0
click at [712, 359] on p "to: <yoursmultiservice1@gmail.com>" at bounding box center [981, 359] width 595 height 19
copy p "yoursmultiservice1@gmail.com"
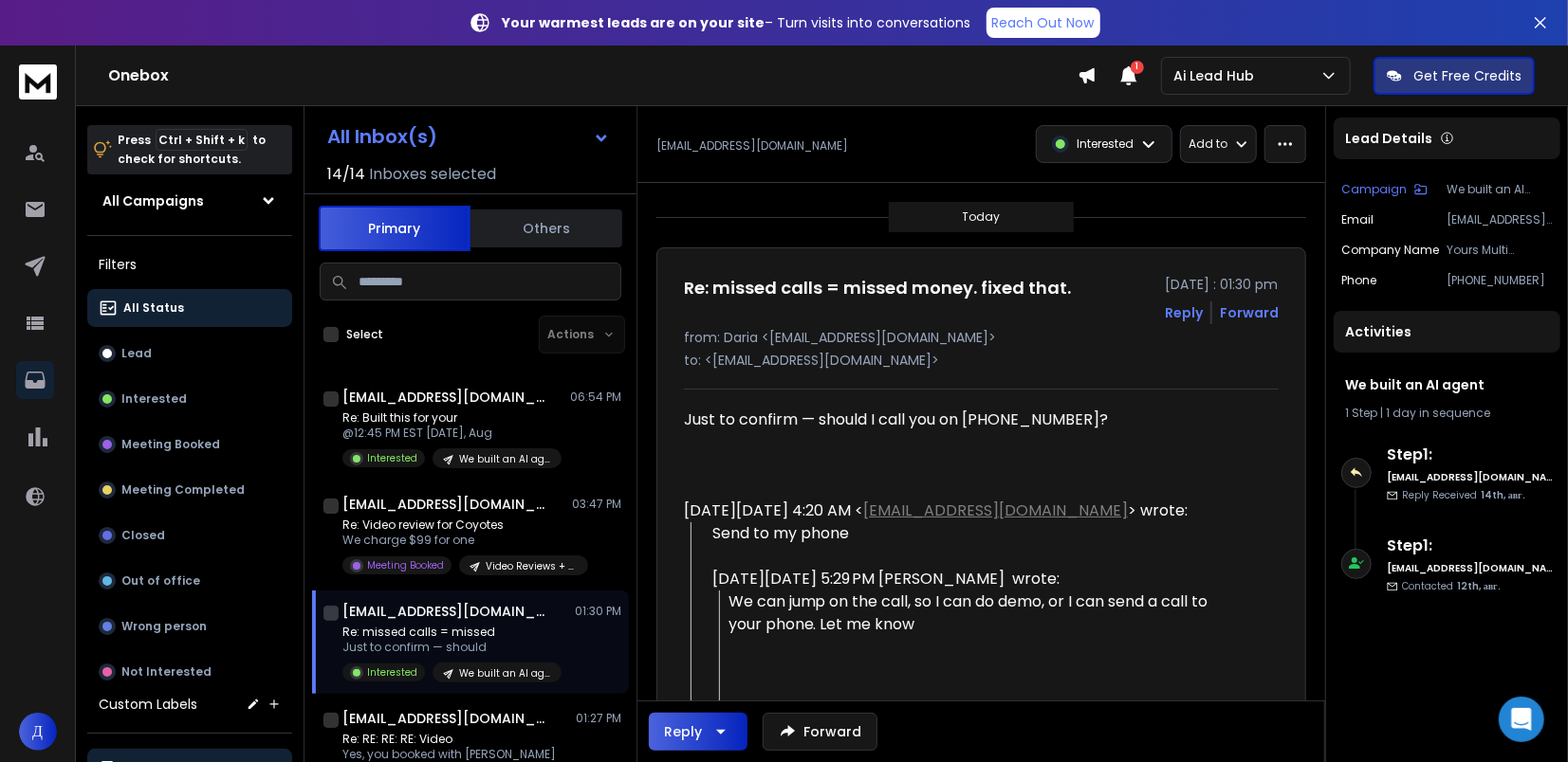
click at [963, 446] on div at bounding box center [960, 442] width 553 height 23
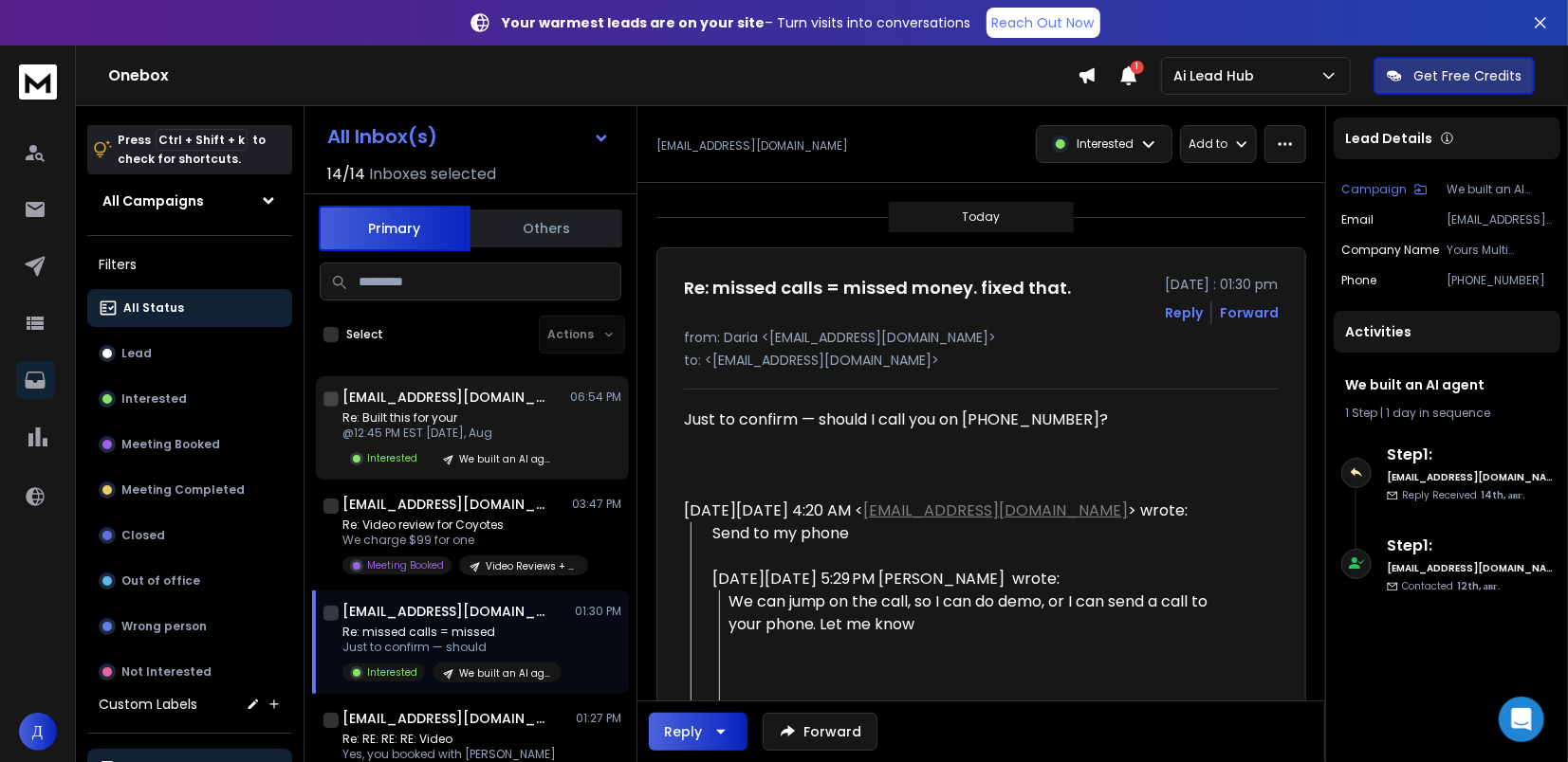
click at [508, 412] on p "Re: Built this for your" at bounding box center [451, 418] width 219 height 15
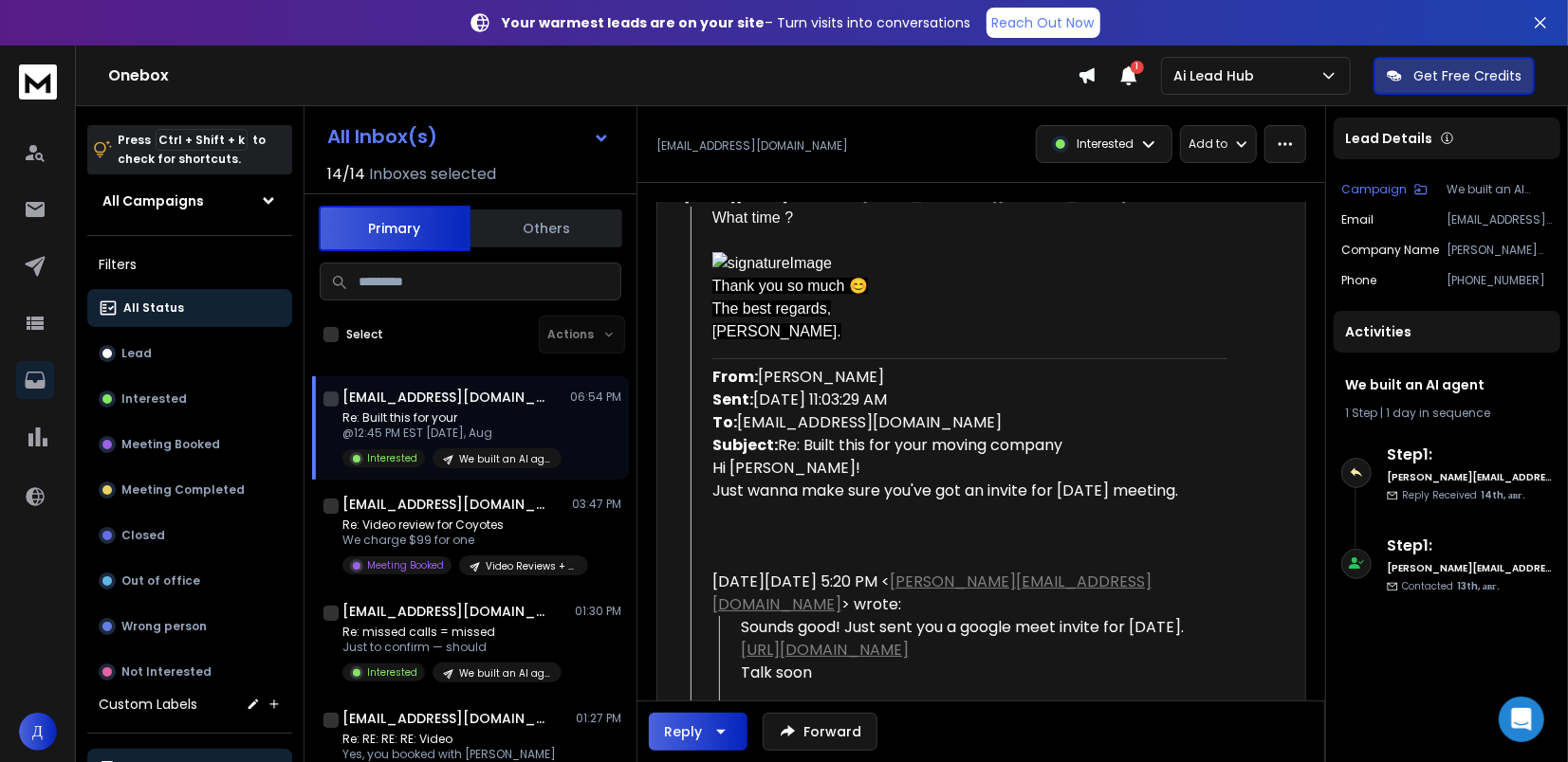
scroll to position [526, 0]
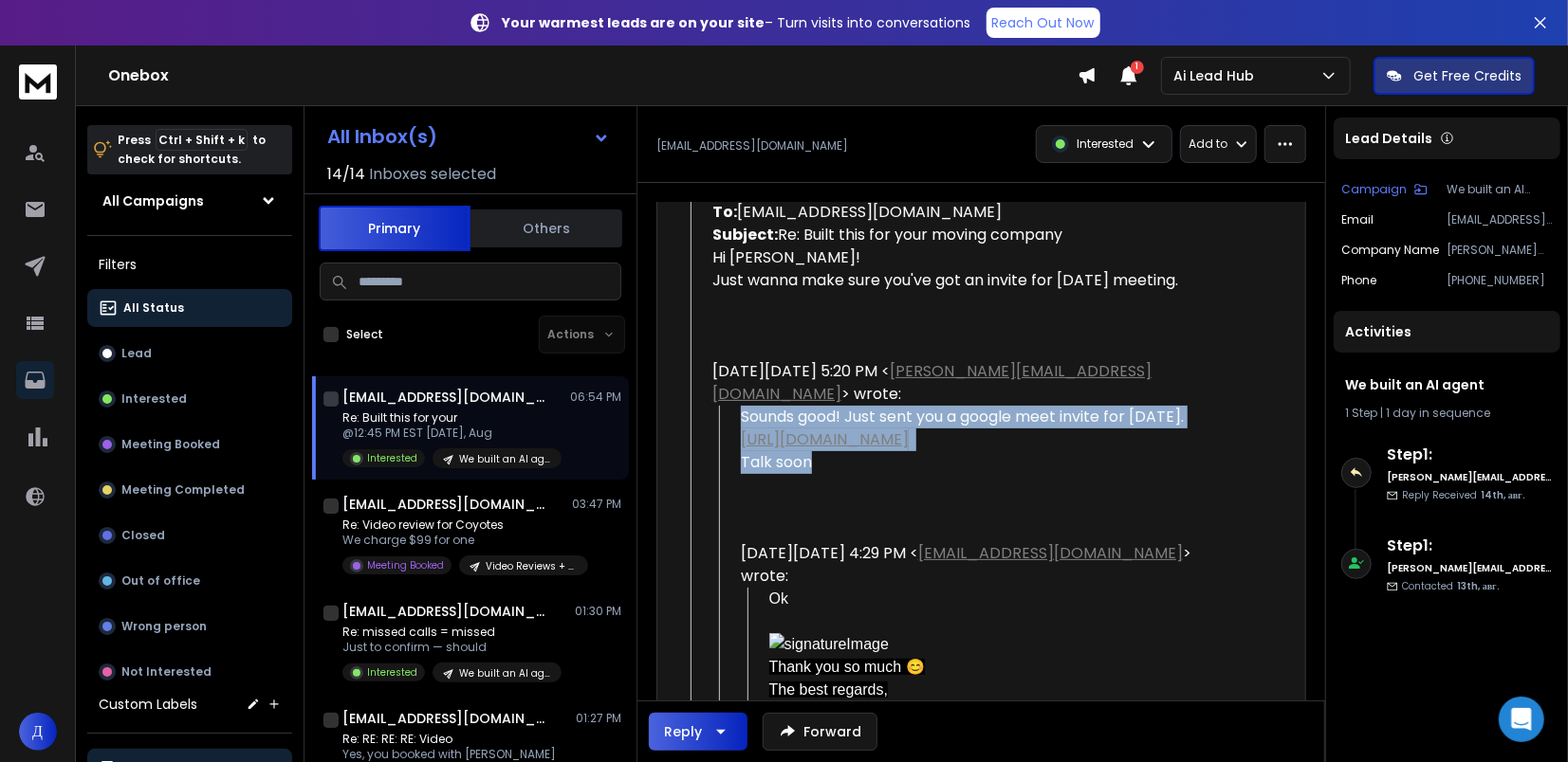
drag, startPoint x: 814, startPoint y: 498, endPoint x: 735, endPoint y: 439, distance: 98.6
copy div "Sounds good! Just sent you a google meet invite for tomorrow. https://calendly.…"
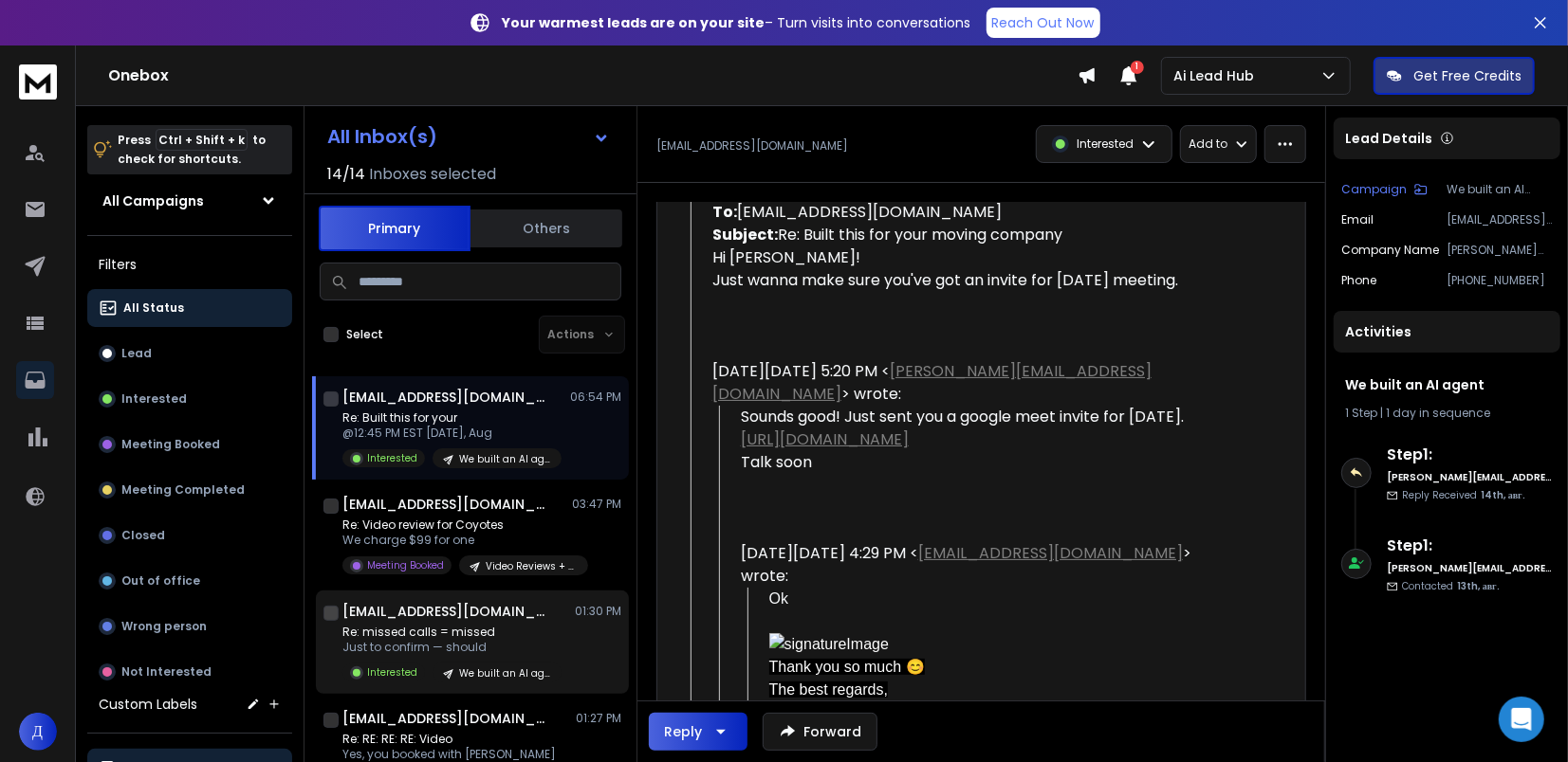
click at [473, 615] on h1 "yoursmultiservice1@gmail.com" at bounding box center [446, 611] width 209 height 19
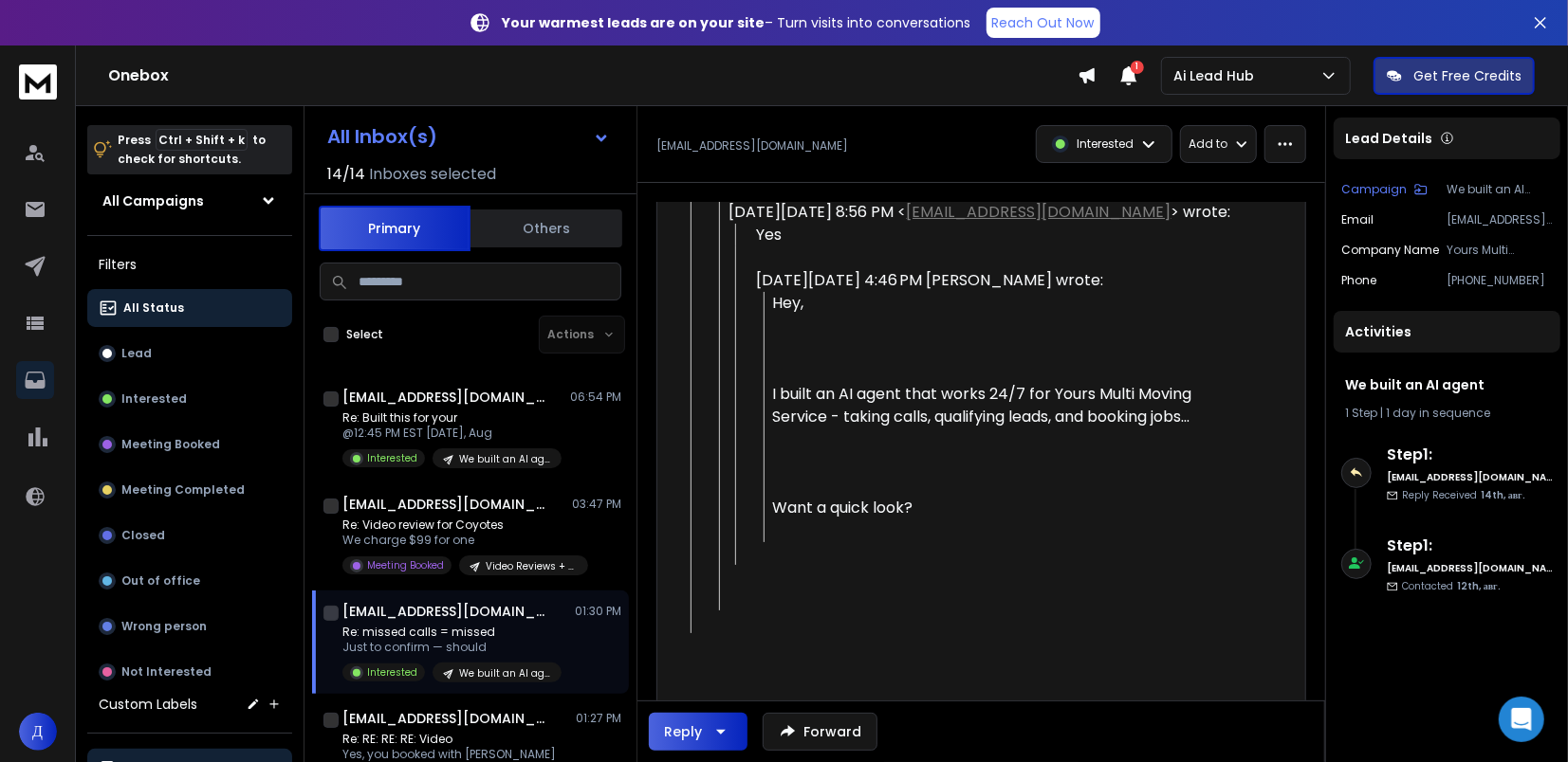
click at [680, 732] on div "Reply" at bounding box center [683, 731] width 38 height 19
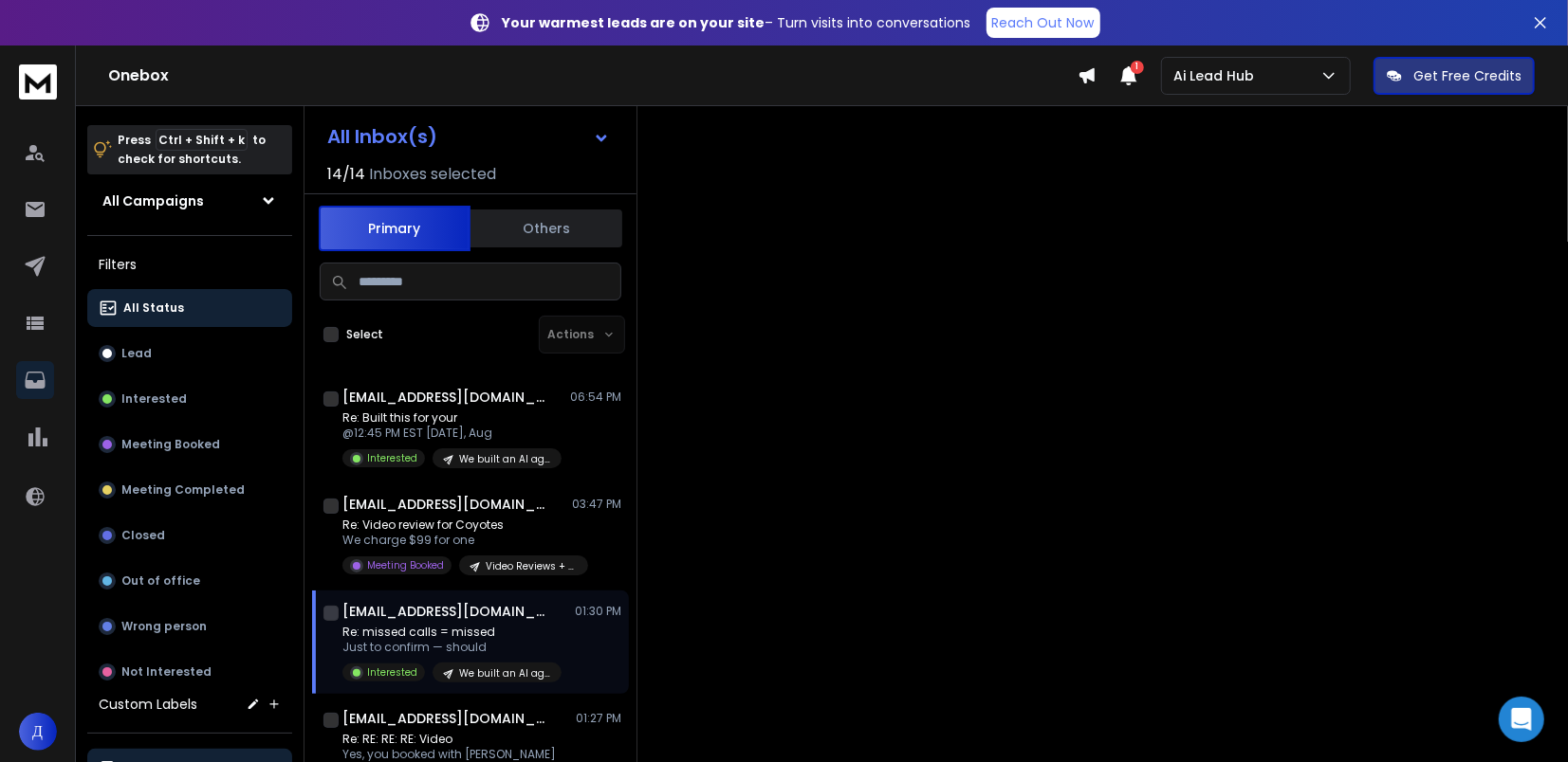
scroll to position [0, 0]
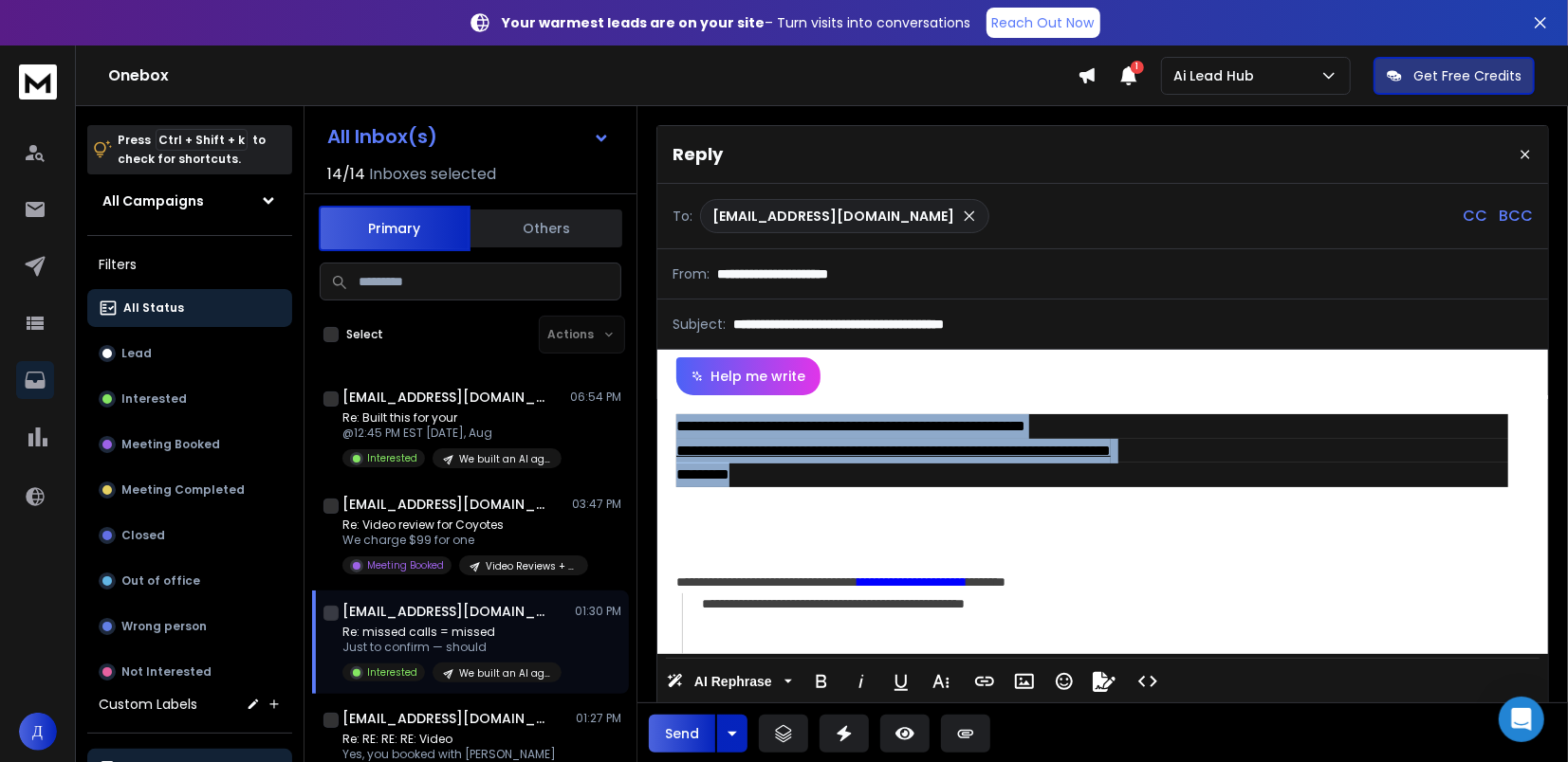
drag, startPoint x: 772, startPoint y: 478, endPoint x: 665, endPoint y: 421, distance: 121.2
click at [665, 421] on div "**********" at bounding box center [1103, 524] width 891 height 259
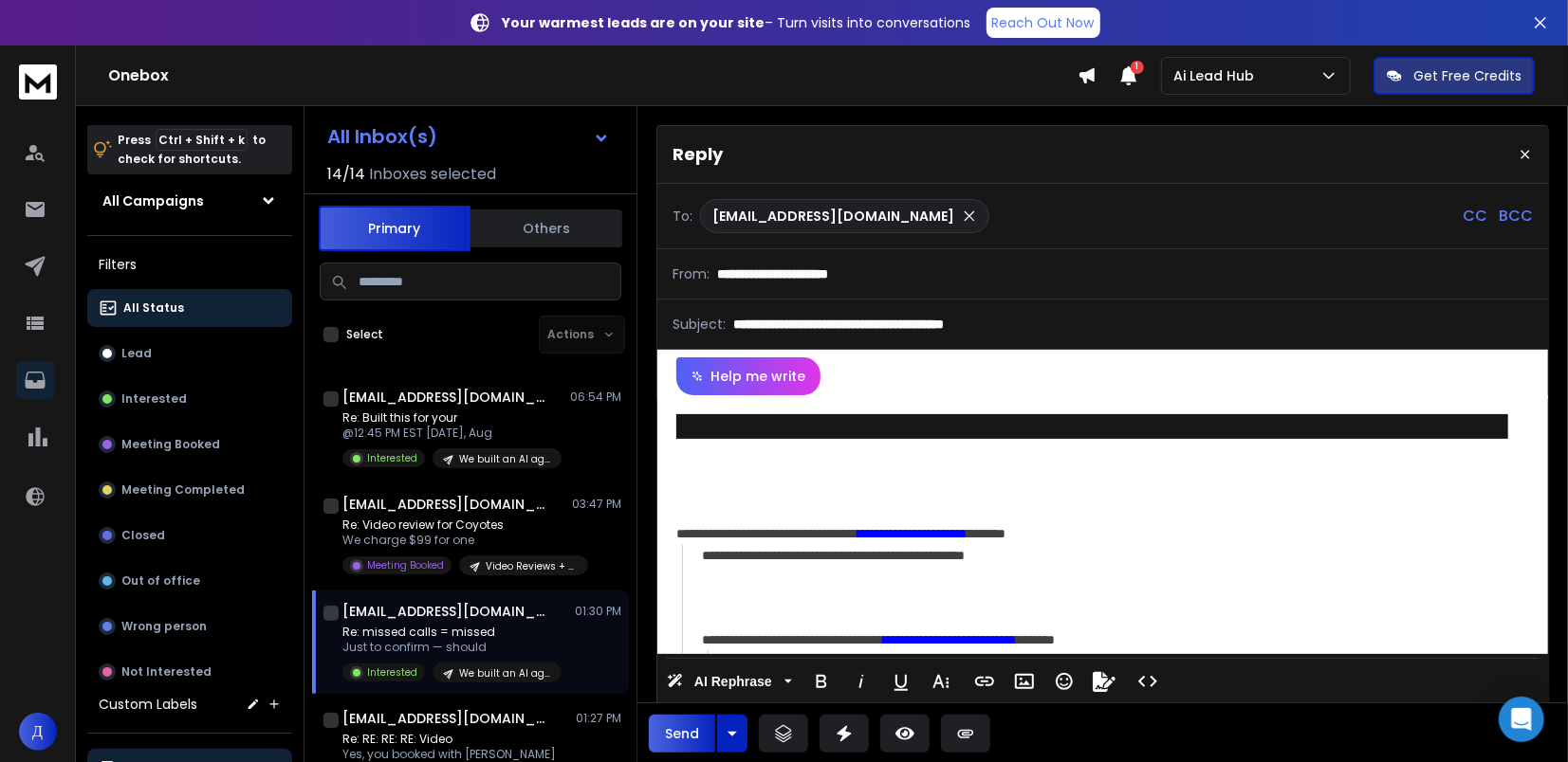
click at [696, 427] on div at bounding box center [1092, 427] width 832 height 25
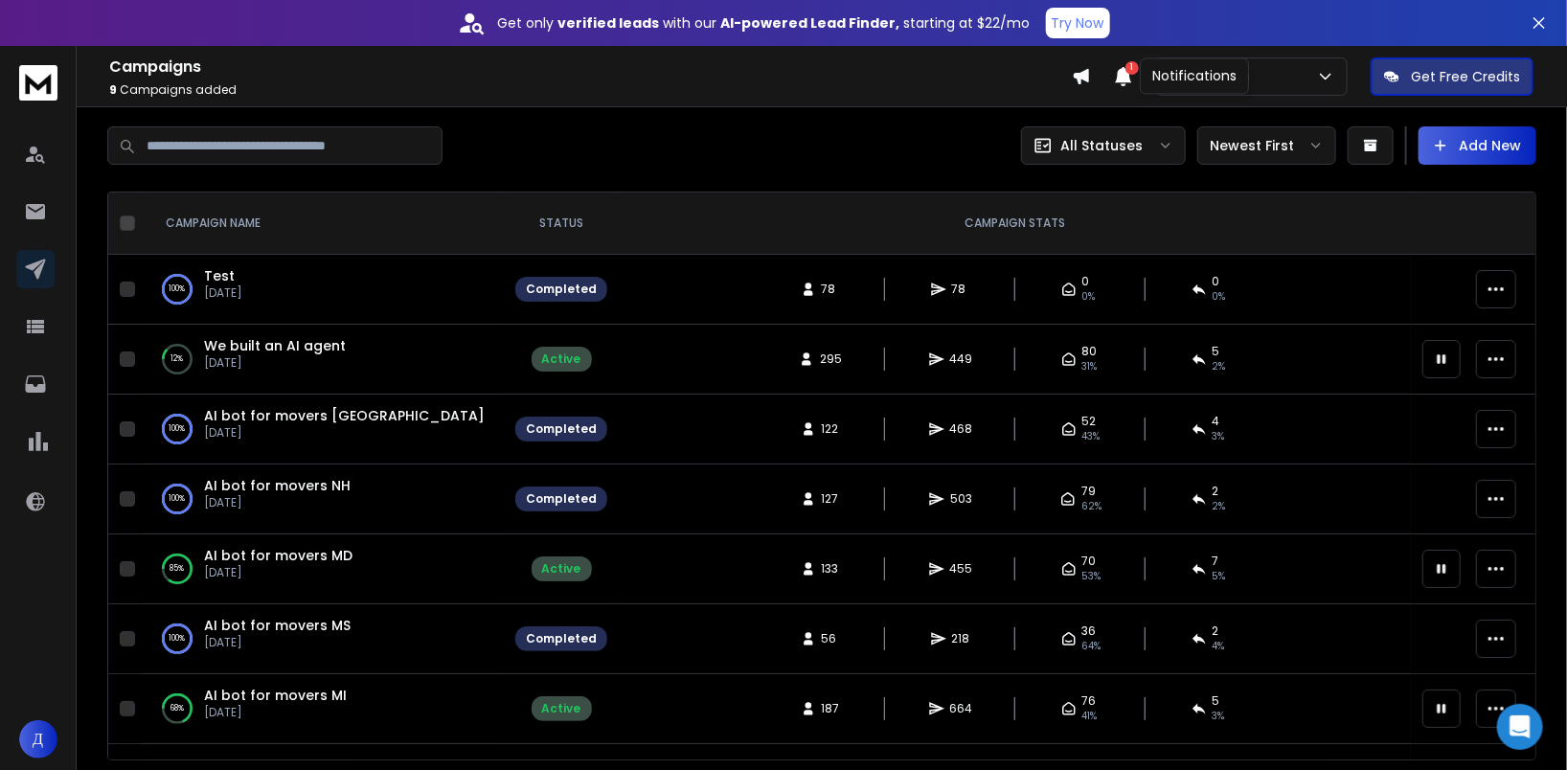
click at [1124, 77] on icon at bounding box center [1123, 75] width 17 height 19
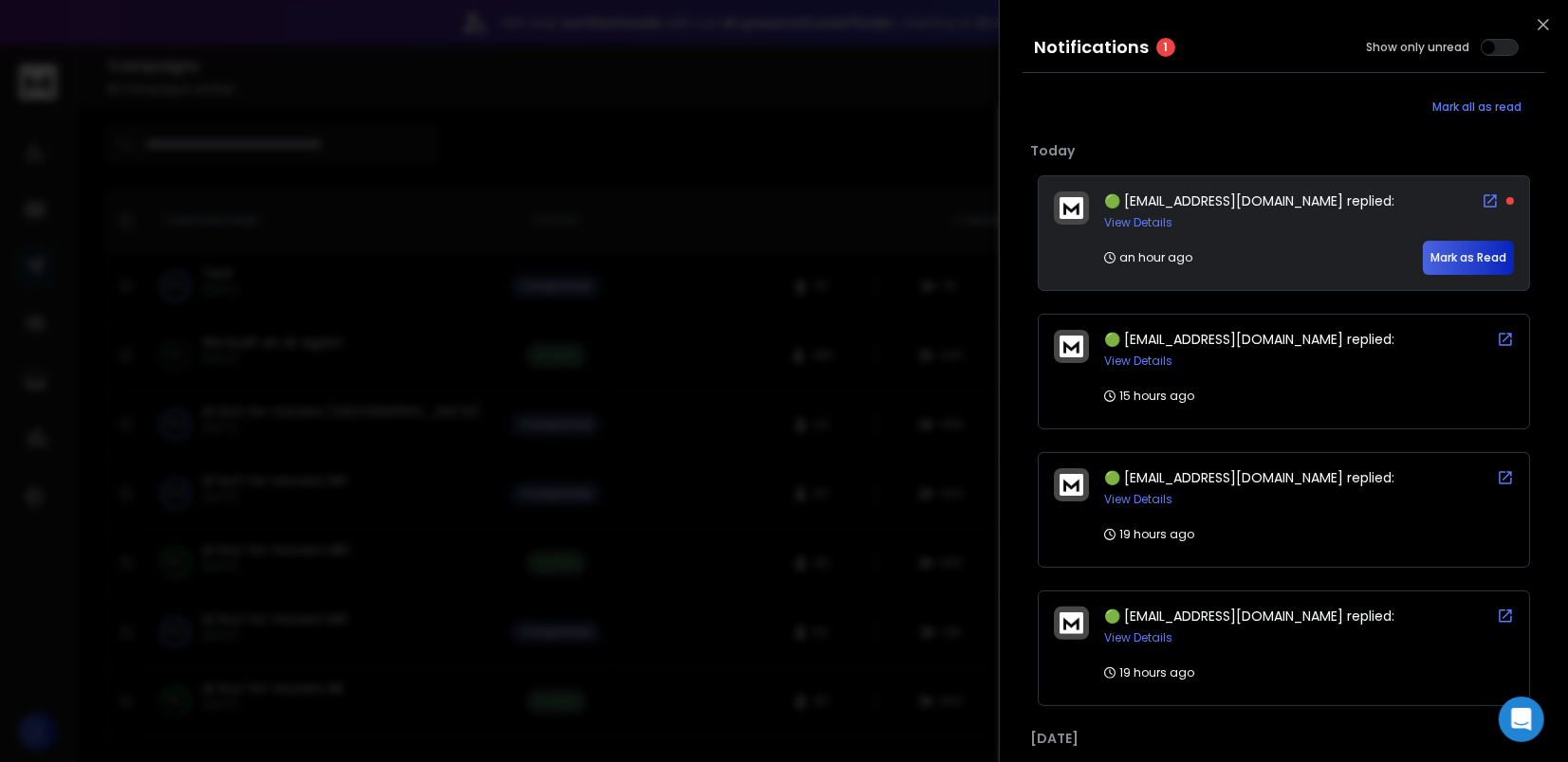
click at [1445, 251] on button "Mark as Read" at bounding box center [1468, 257] width 91 height 34
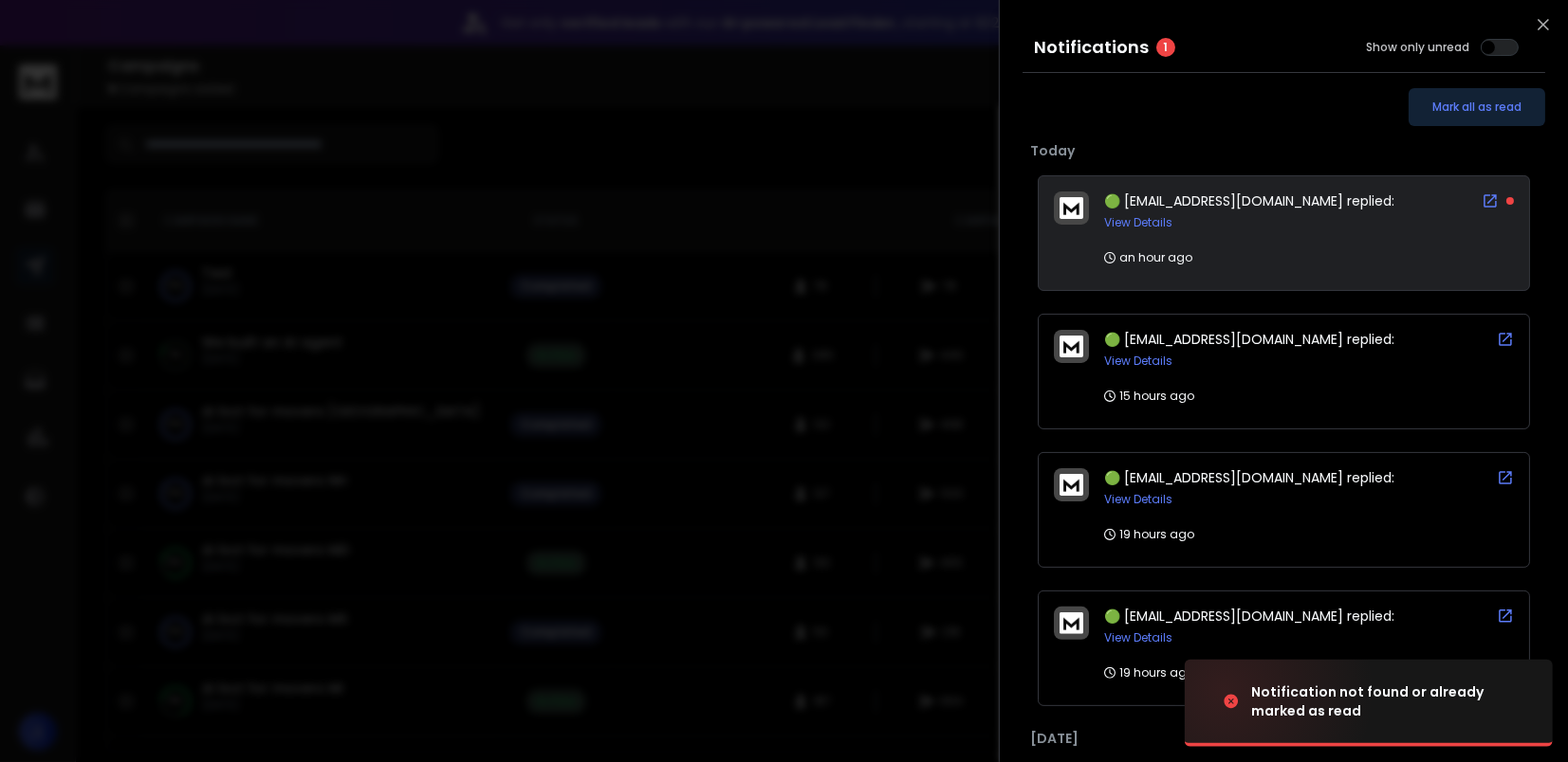
click at [1463, 109] on span "Mark all as read" at bounding box center [1477, 107] width 89 height 15
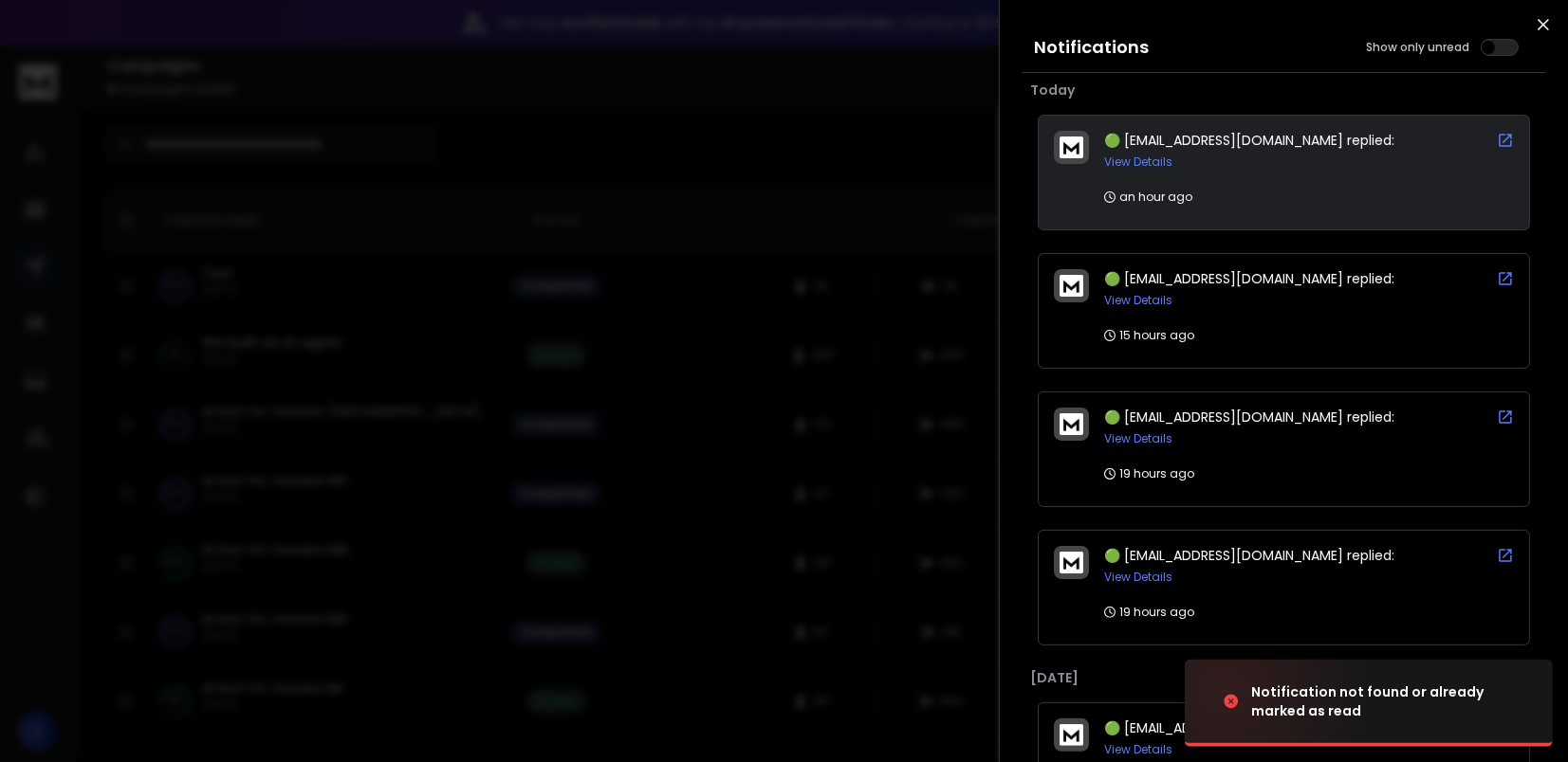
click at [1538, 23] on icon "button" at bounding box center [1543, 25] width 10 height 10
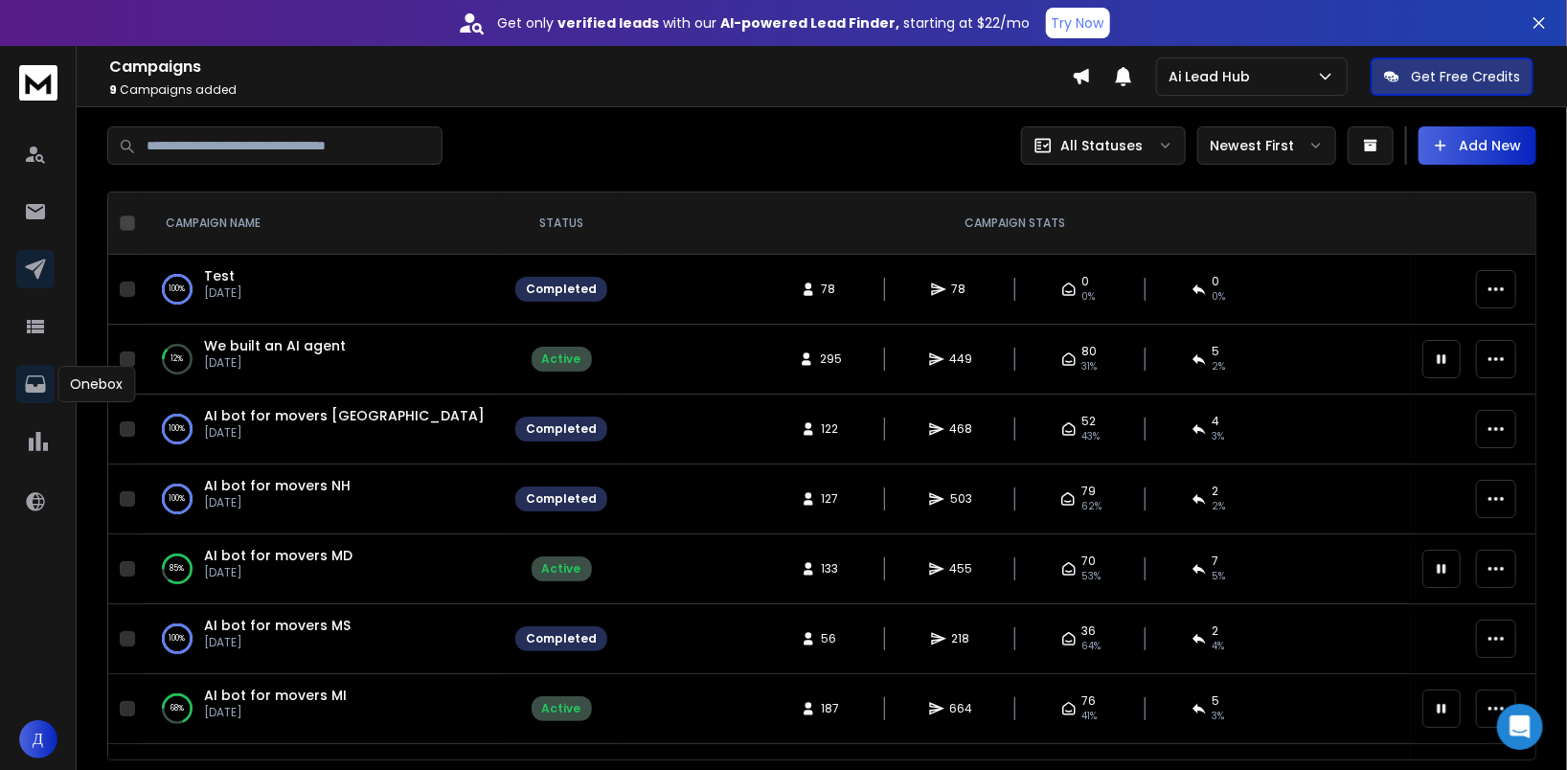
click at [39, 394] on icon at bounding box center [35, 384] width 23 height 23
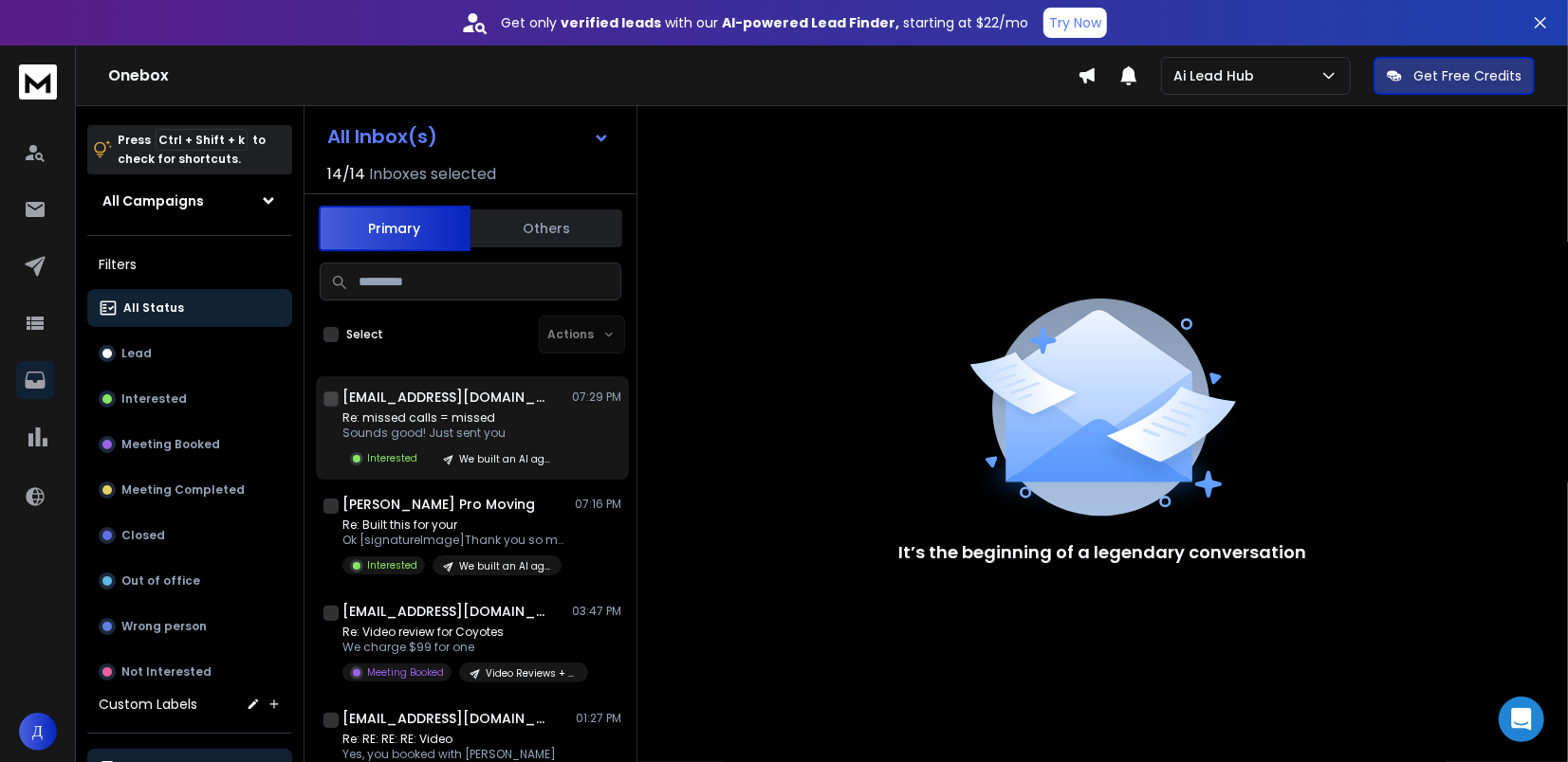
click at [518, 410] on div "yoursmultiservice1@gmail.com 07:29 PM Re: missed calls = missed Sounds good! Ju…" at bounding box center [482, 428] width 279 height 80
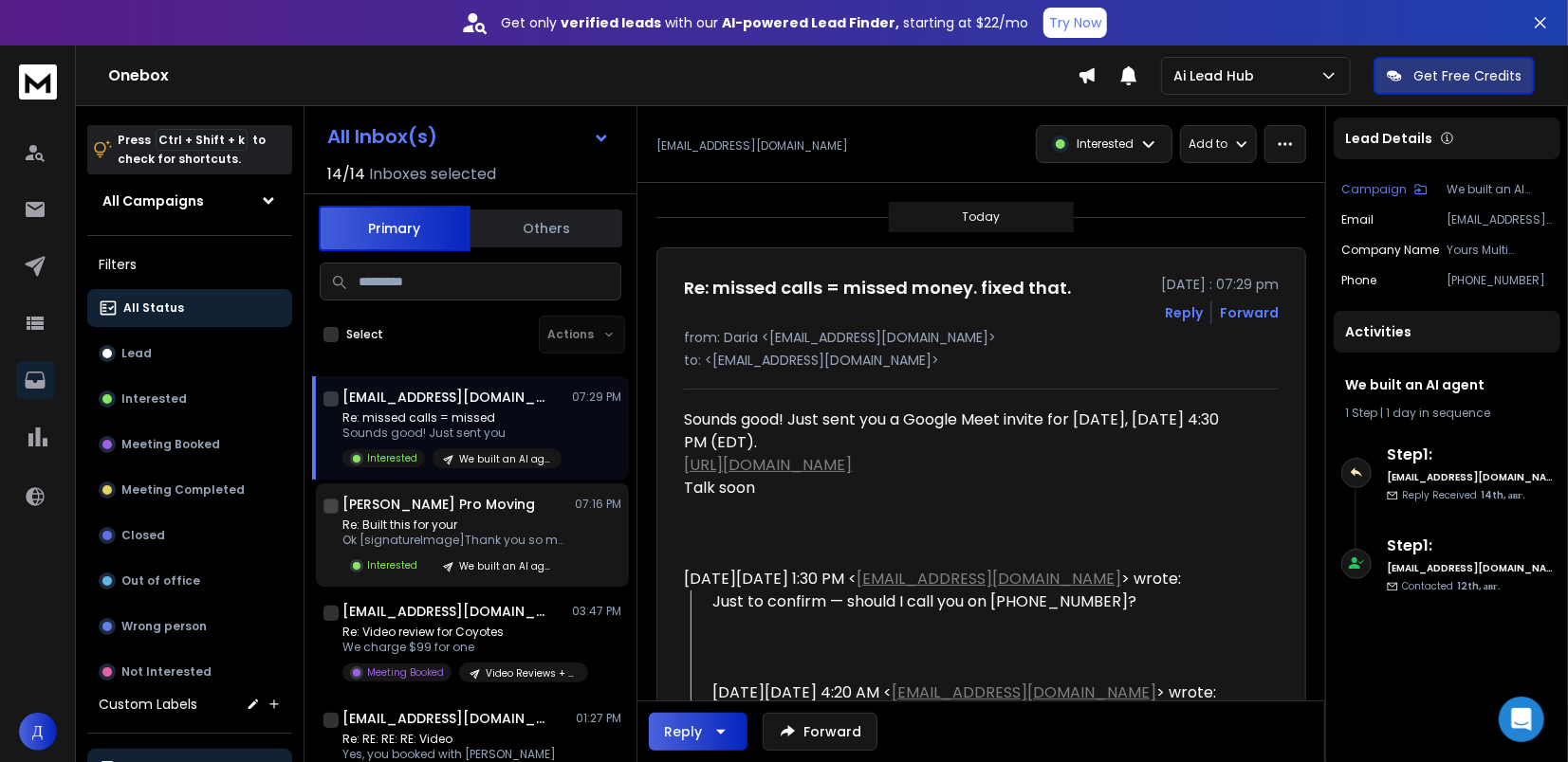
click at [566, 503] on div "Estrada Pro Moving 07:16 PM" at bounding box center [482, 504] width 279 height 19
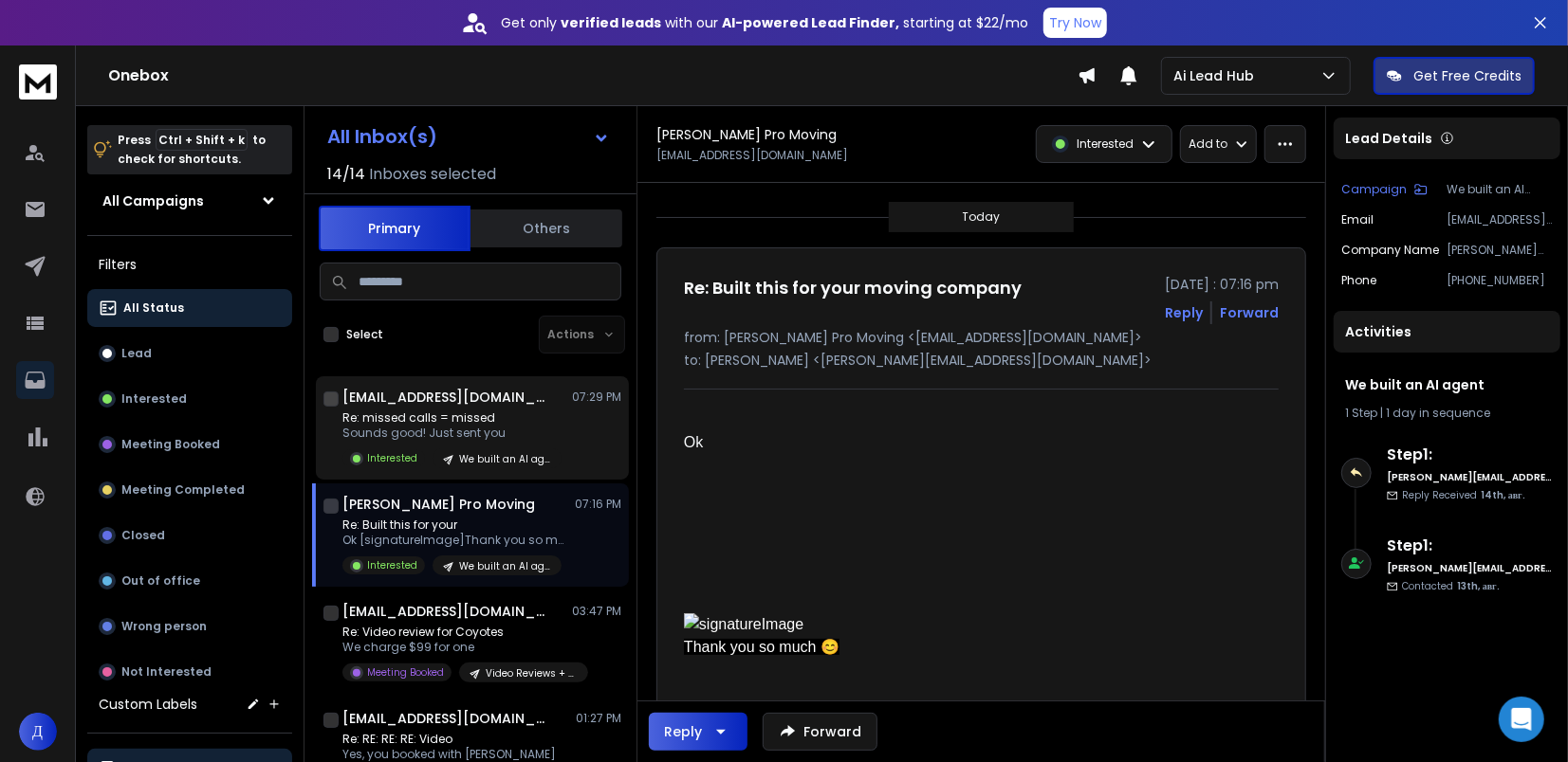
click at [560, 403] on div "yoursmultiservice1@gmail.com 07:29 PM" at bounding box center [482, 397] width 279 height 19
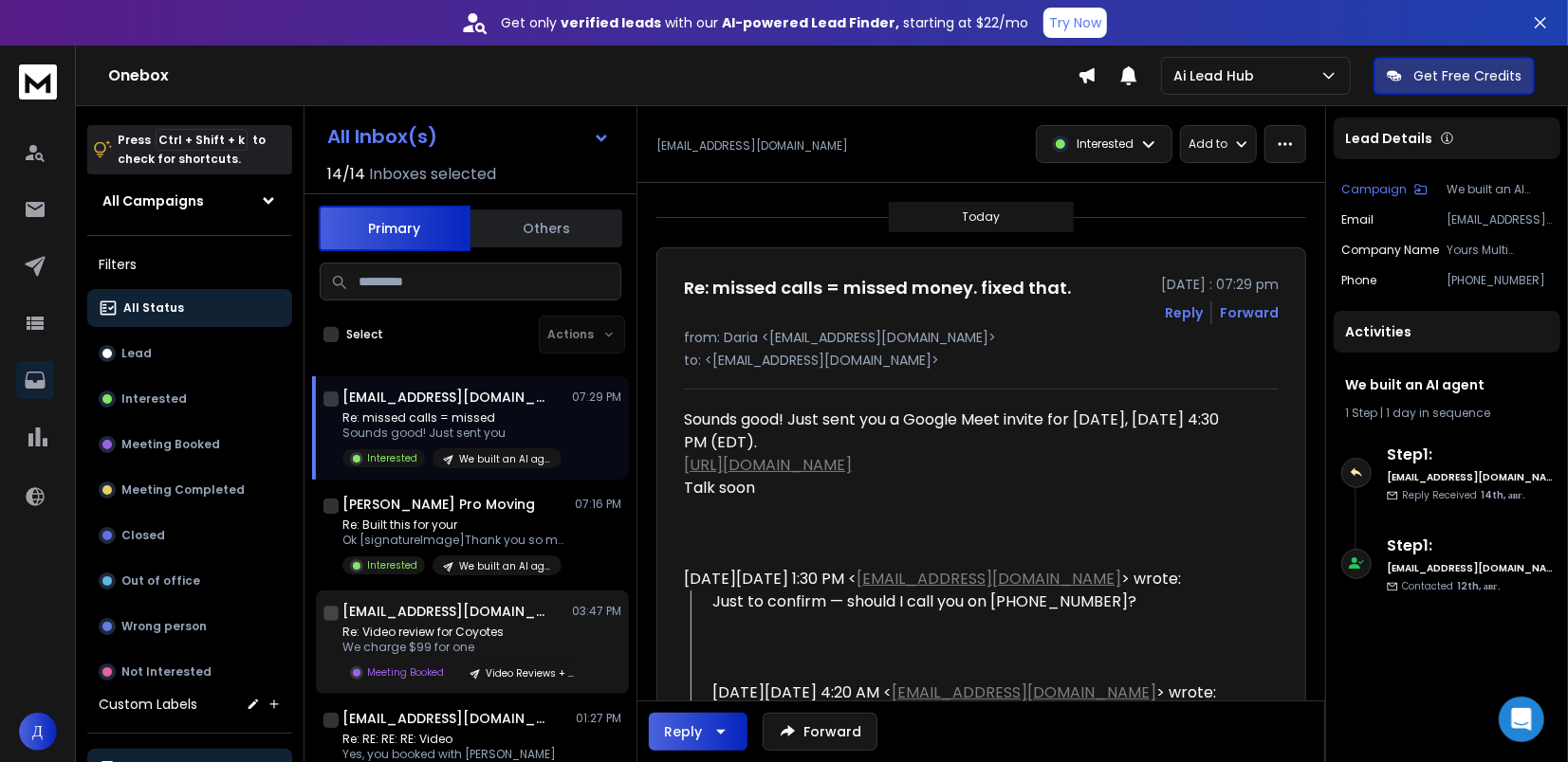
click at [485, 622] on div "coyotesmoving@gmail.com 03:47 PM Re: Video review for Coyotes We charge $99 for…" at bounding box center [482, 641] width 279 height 80
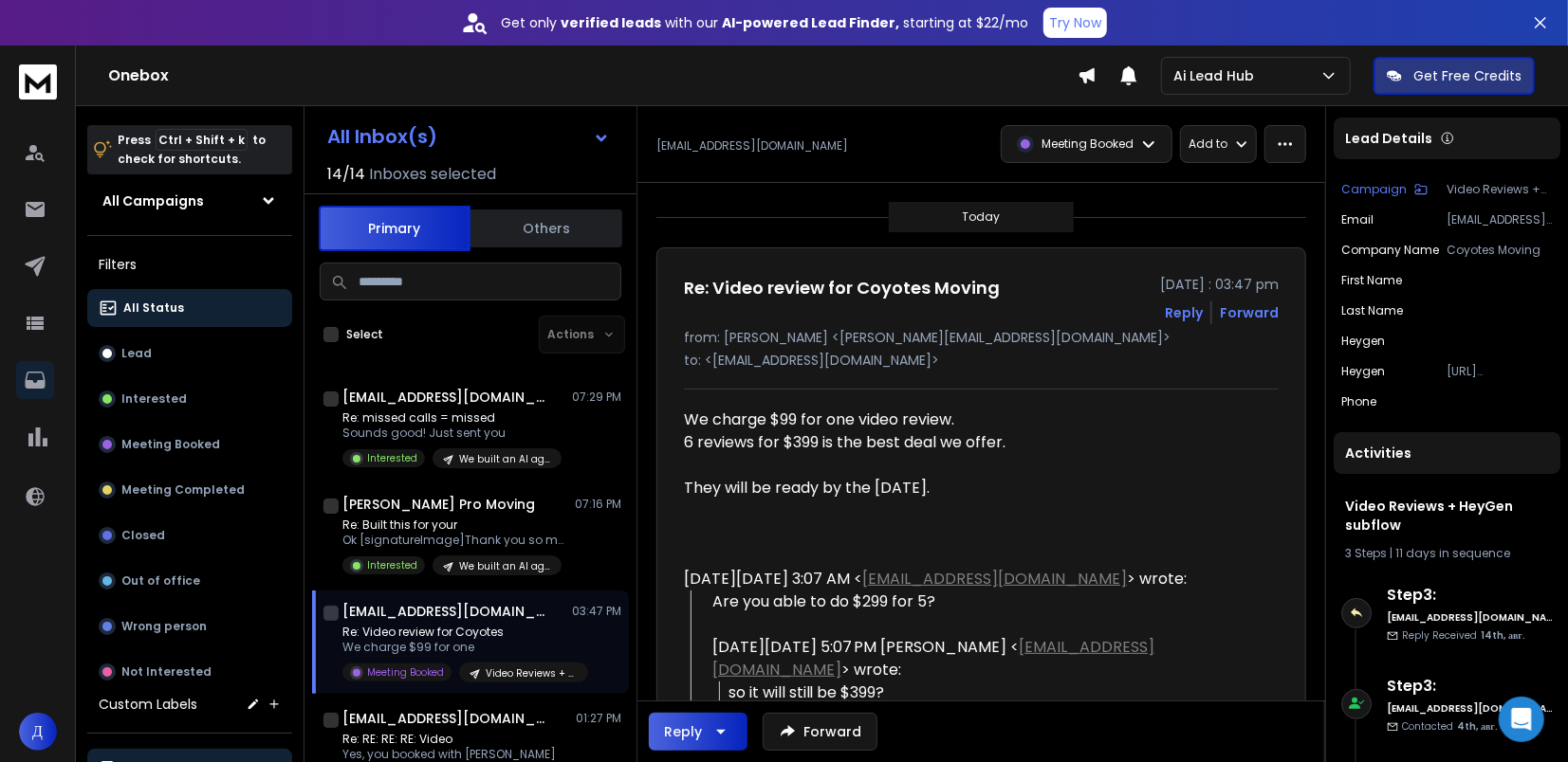
drag, startPoint x: 1014, startPoint y: 485, endPoint x: 670, endPoint y: 402, distance: 353.9
click at [685, 432] on div "We charge $99 for one video review. 6 reviews for $399 is the best deal we offe…" at bounding box center [960, 454] width 553 height 91
drag, startPoint x: 698, startPoint y: 421, endPoint x: 1027, endPoint y: 490, distance: 336.2
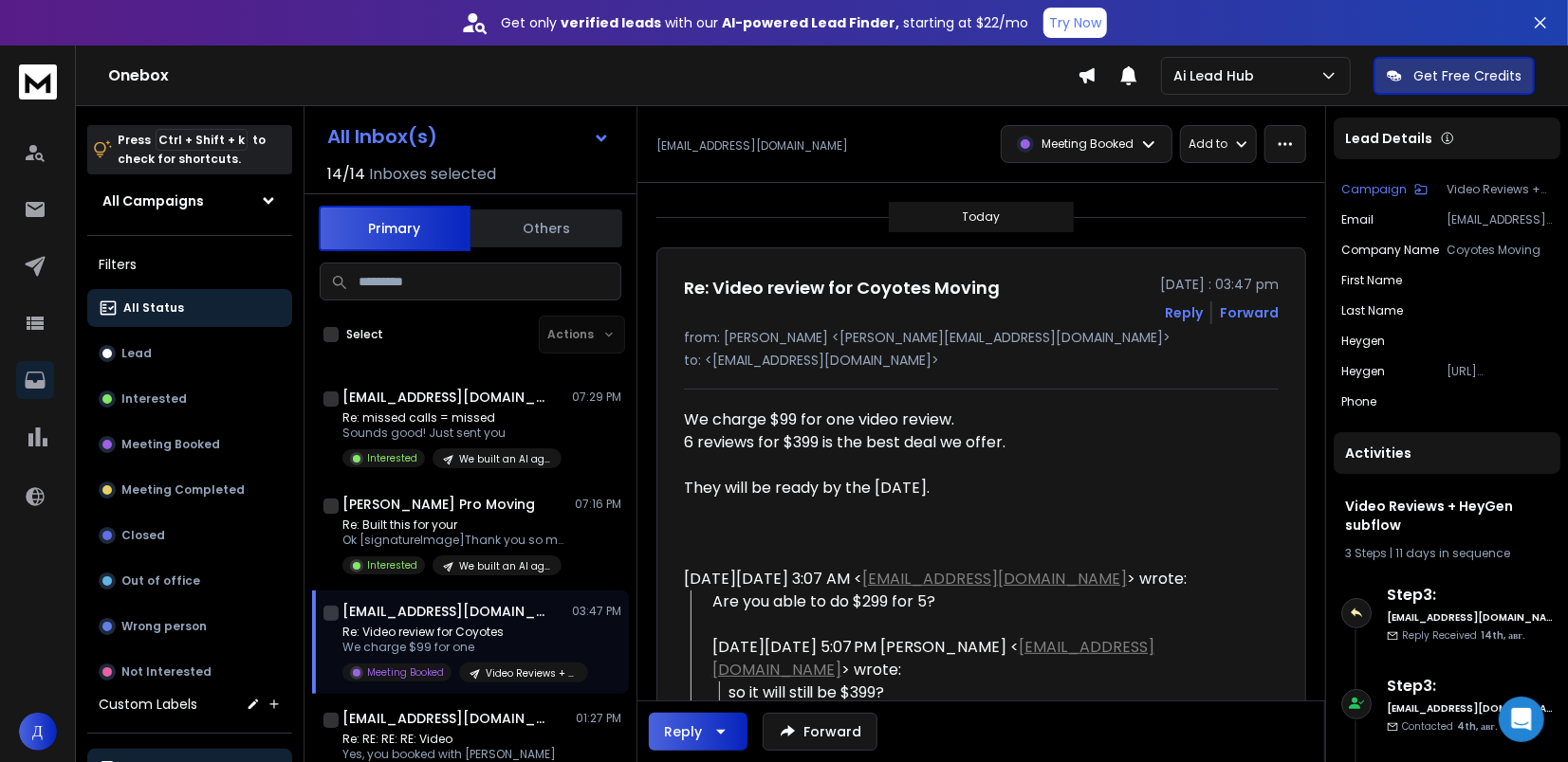
click at [757, 428] on div "We charge $99 for one video review. 6 reviews for $399 is the best deal we offe…" at bounding box center [960, 454] width 553 height 91
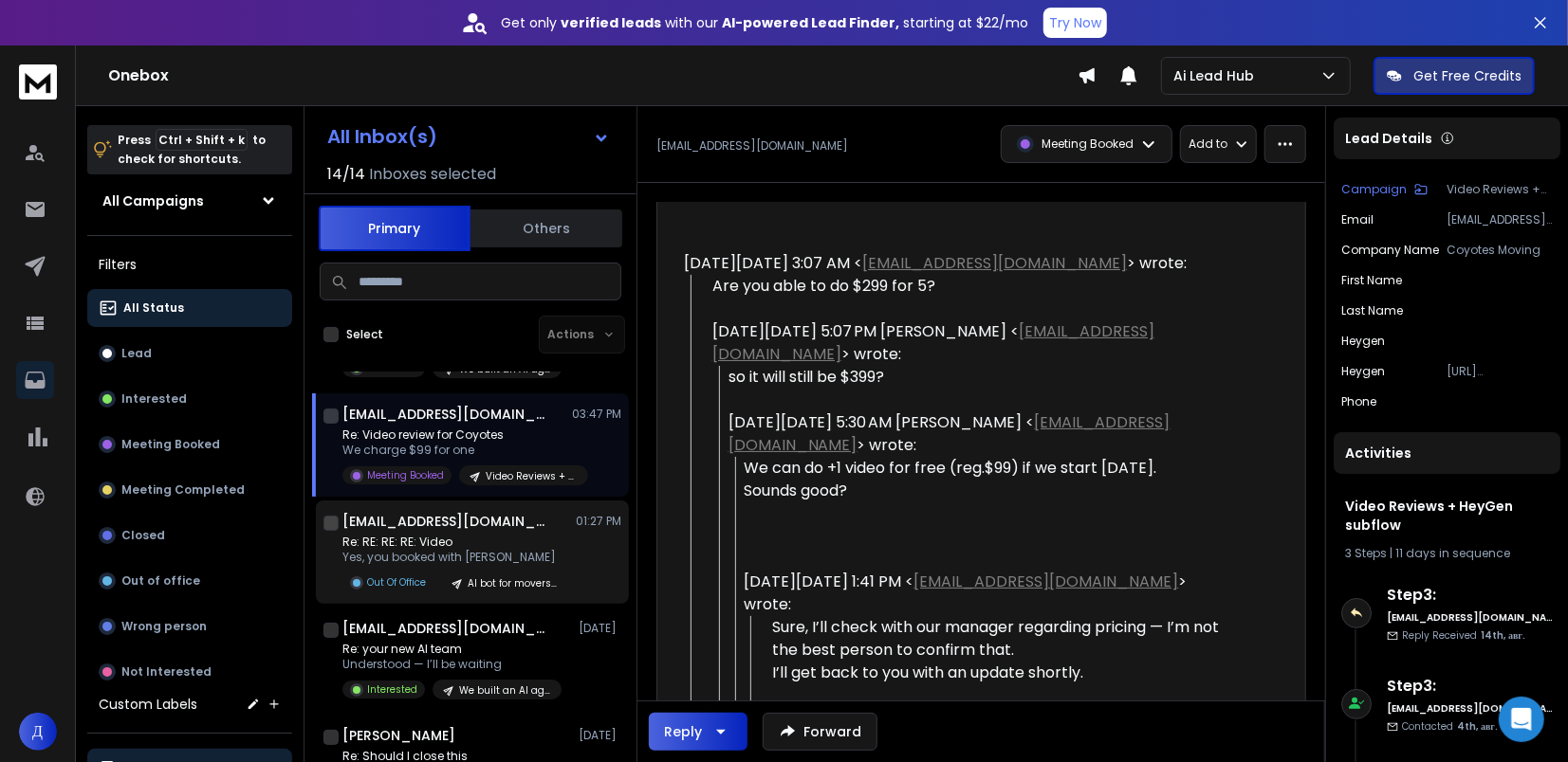
scroll to position [211, 0]
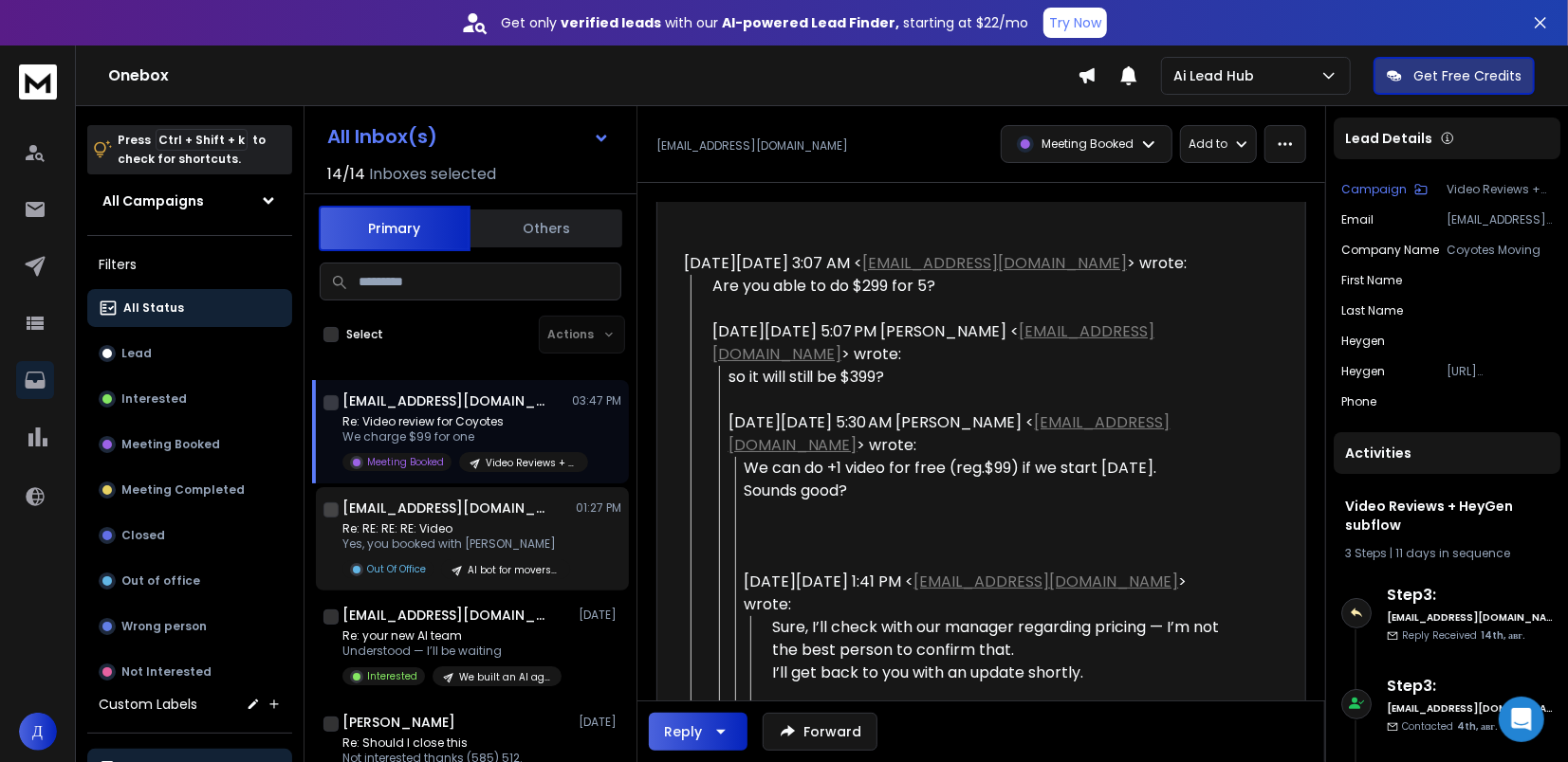
click at [581, 539] on div "Re: RE: RE: RE: Video Yes, you booked with Daria Out Of Office AI bot for mover…" at bounding box center [482, 550] width 279 height 57
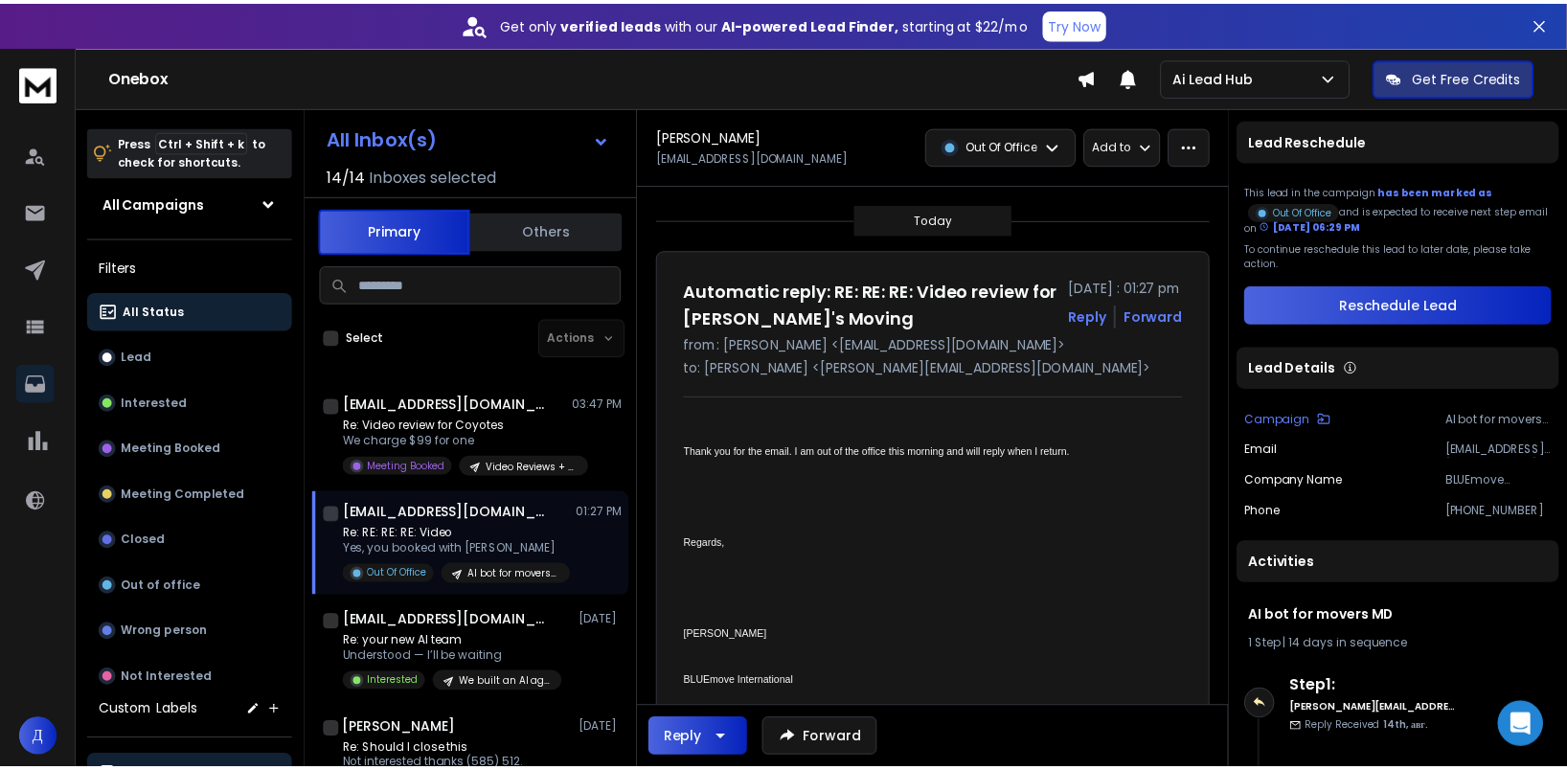
scroll to position [0, 0]
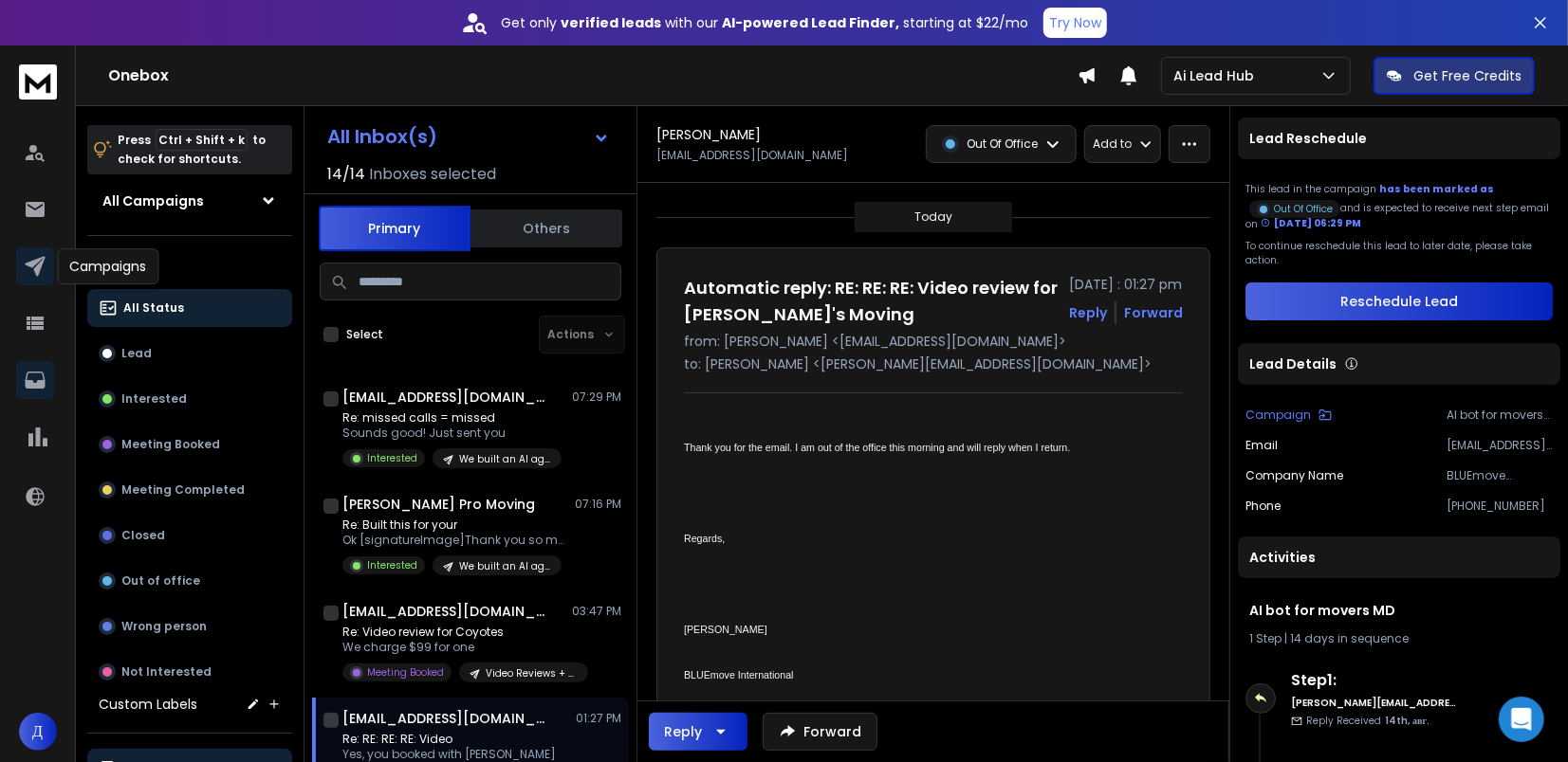
click at [48, 259] on link at bounding box center [35, 266] width 38 height 38
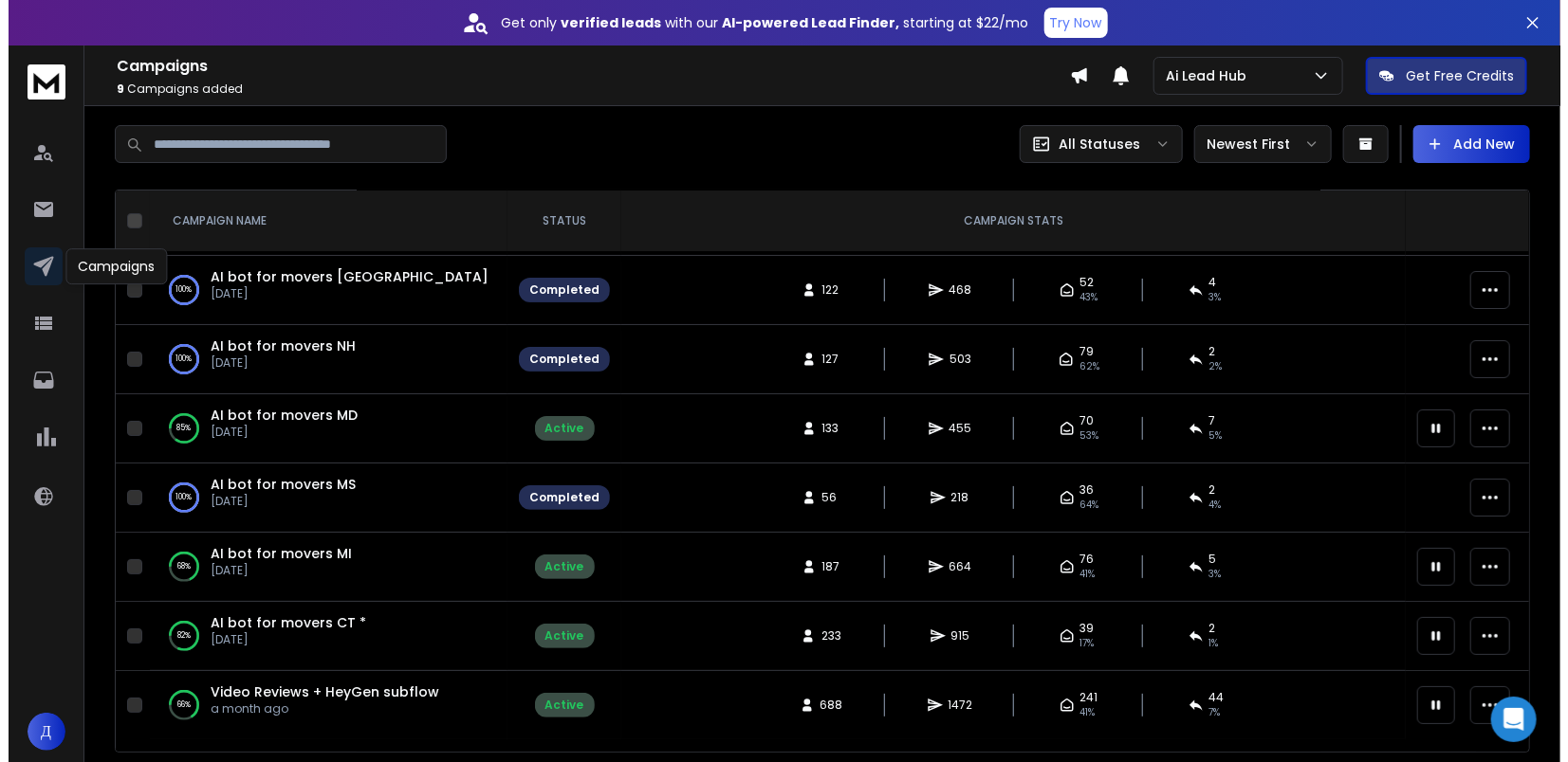
scroll to position [136, 0]
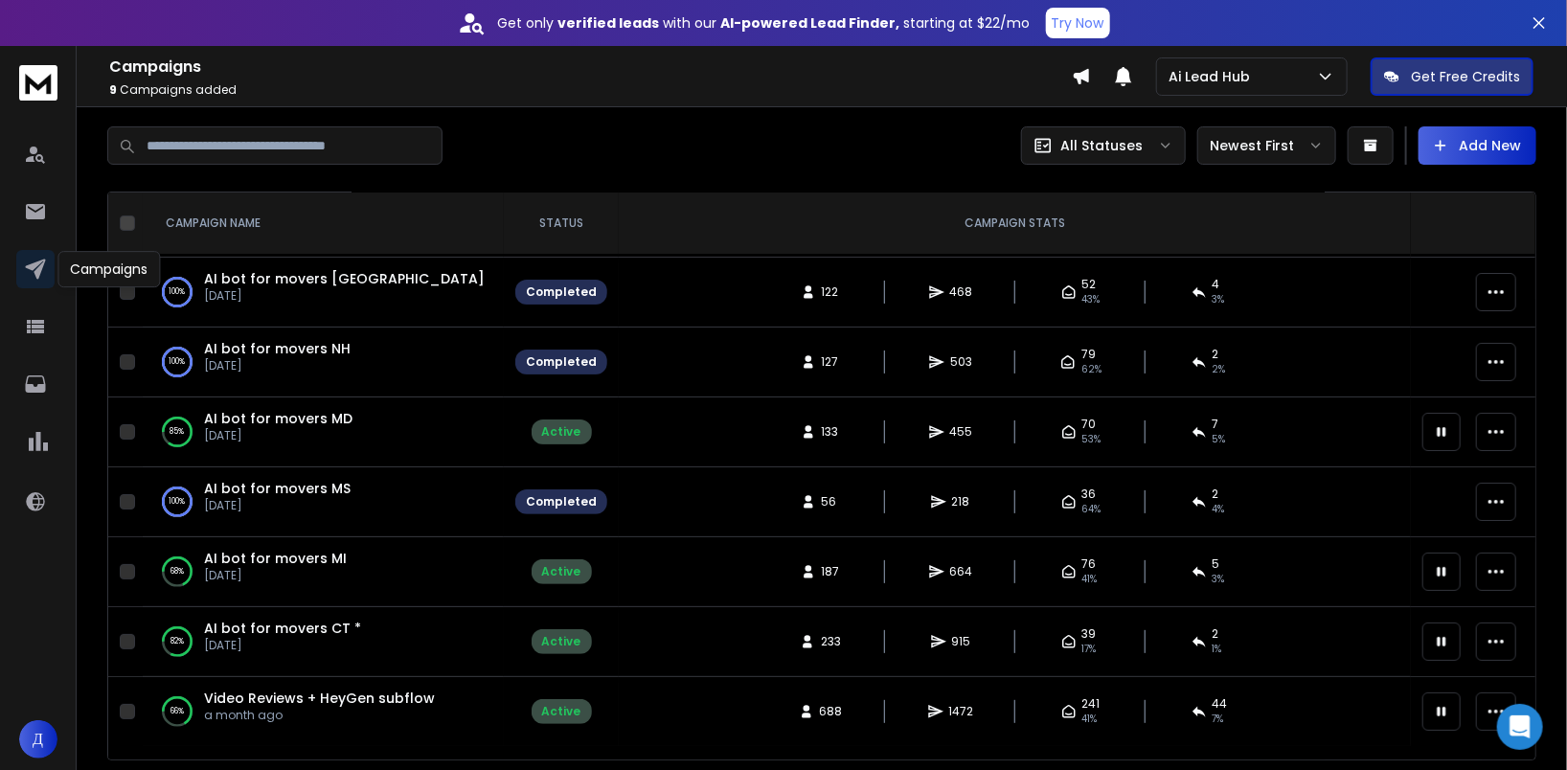
click at [291, 692] on span "Video Reviews + HeyGen subflow" at bounding box center [319, 698] width 231 height 19
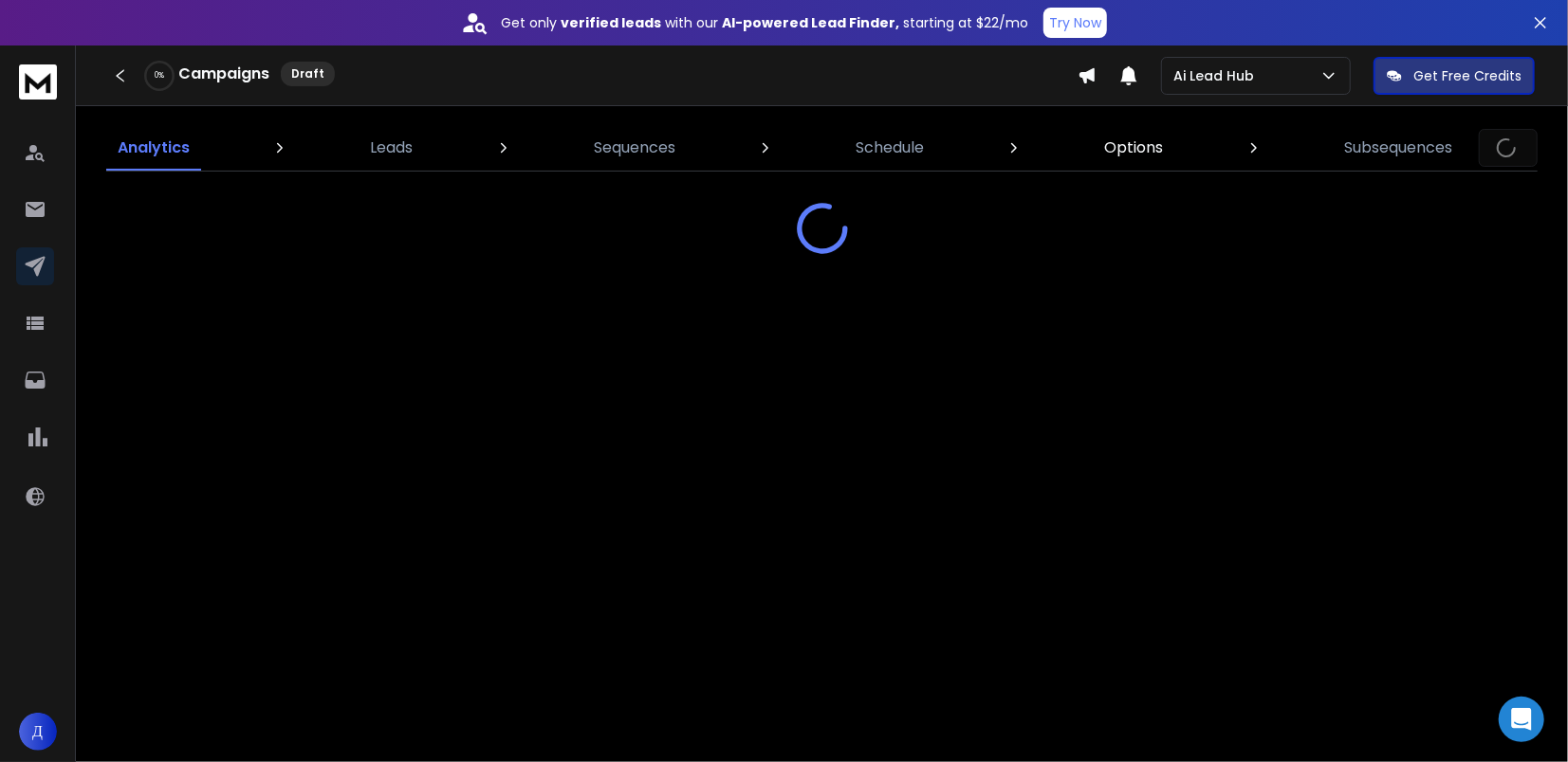
click at [1137, 142] on p "Options" at bounding box center [1133, 147] width 58 height 23
select select "*********"
select select "*"
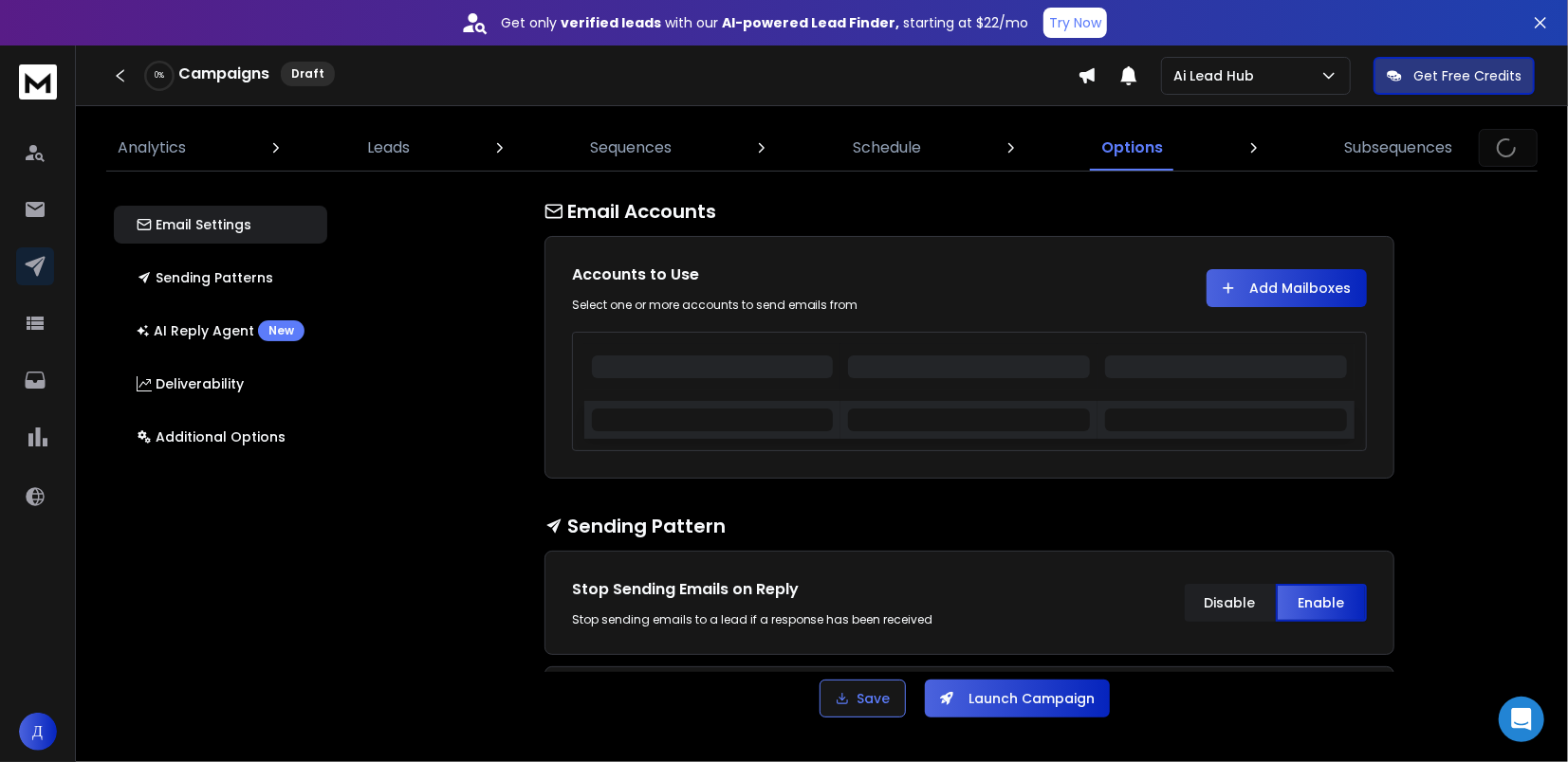
click at [218, 458] on div "Email Settings Sending Patterns AI Reply Agent New Deliverability Additional Op…" at bounding box center [858, 434] width 1489 height 474
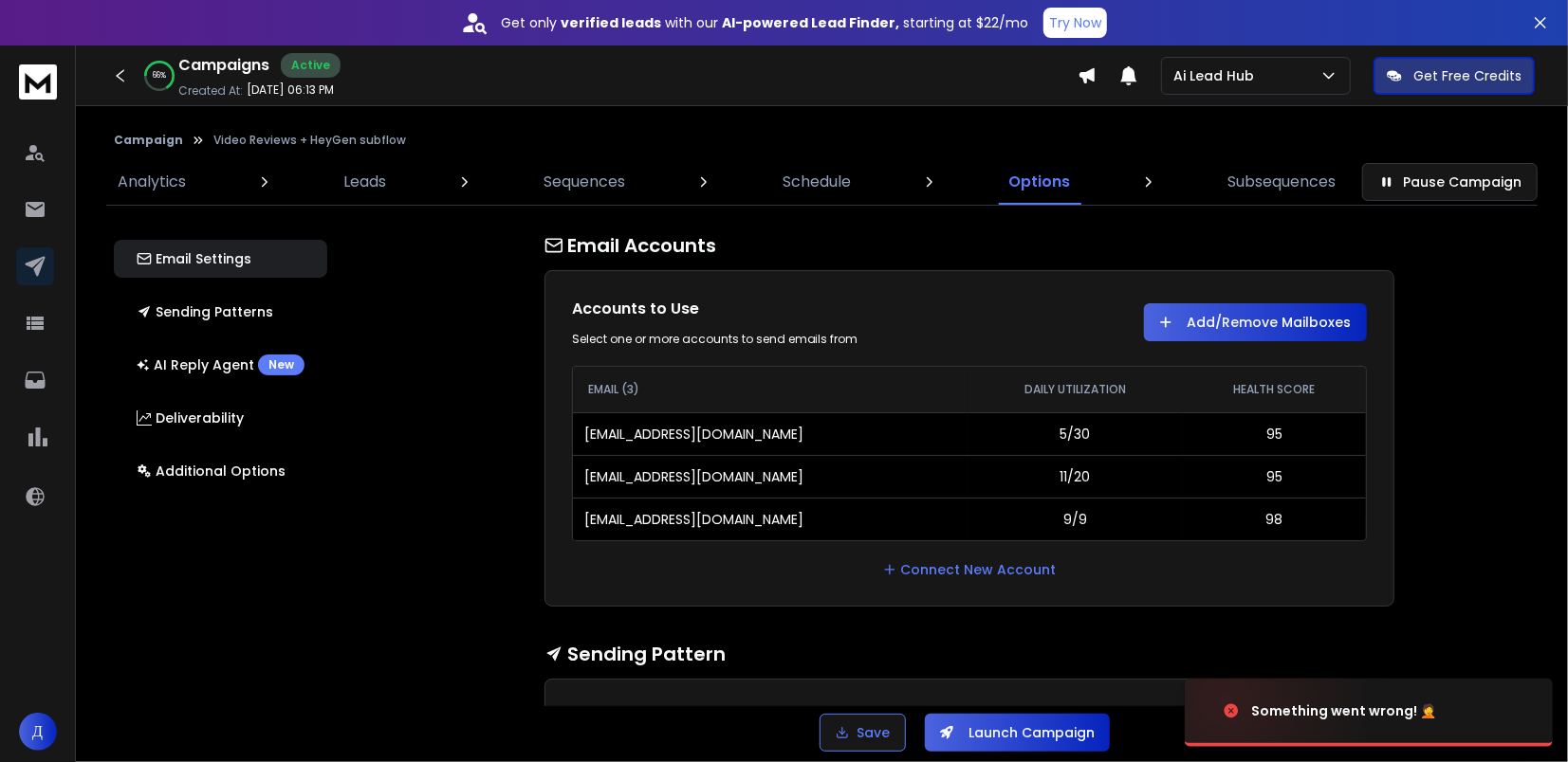
click at [219, 446] on div "Email Settings Sending Patterns AI Reply Agent New Deliverability Additional Op…" at bounding box center [221, 364] width 214 height 250
click at [226, 473] on p "Additional Options" at bounding box center [211, 471] width 148 height 19
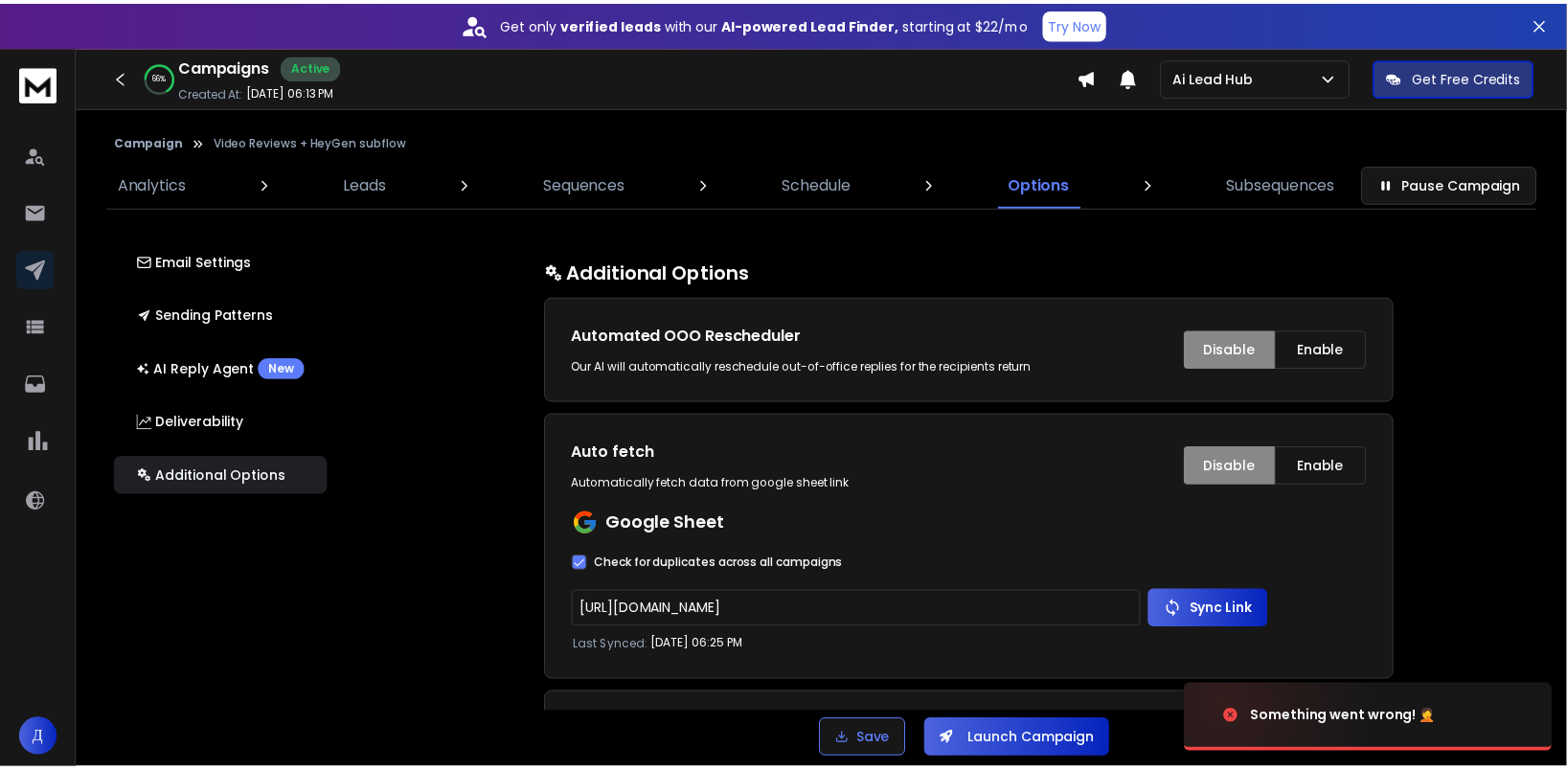
scroll to position [3274, 0]
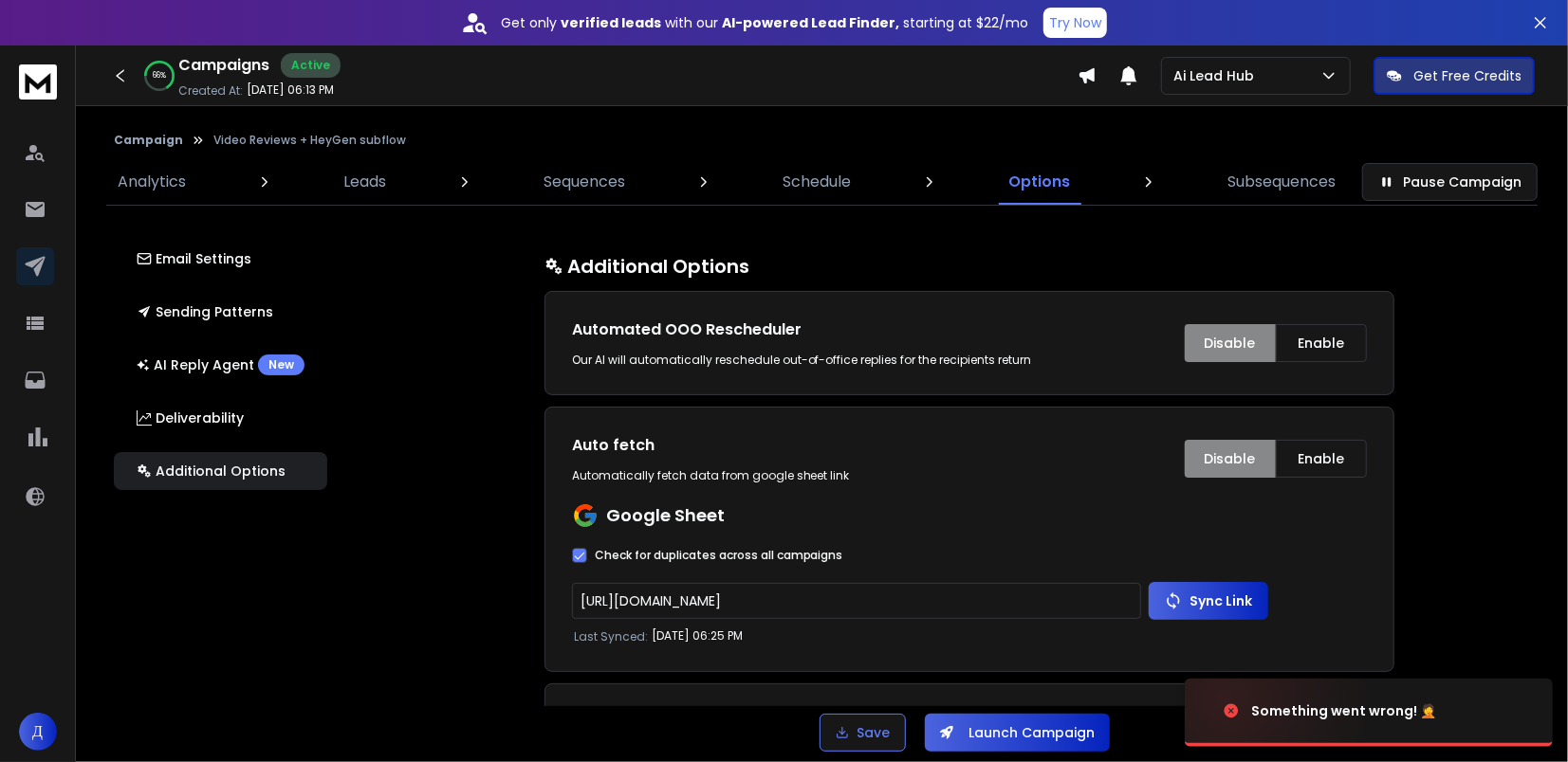
click at [1225, 592] on p "Sync Link" at bounding box center [1221, 601] width 62 height 19
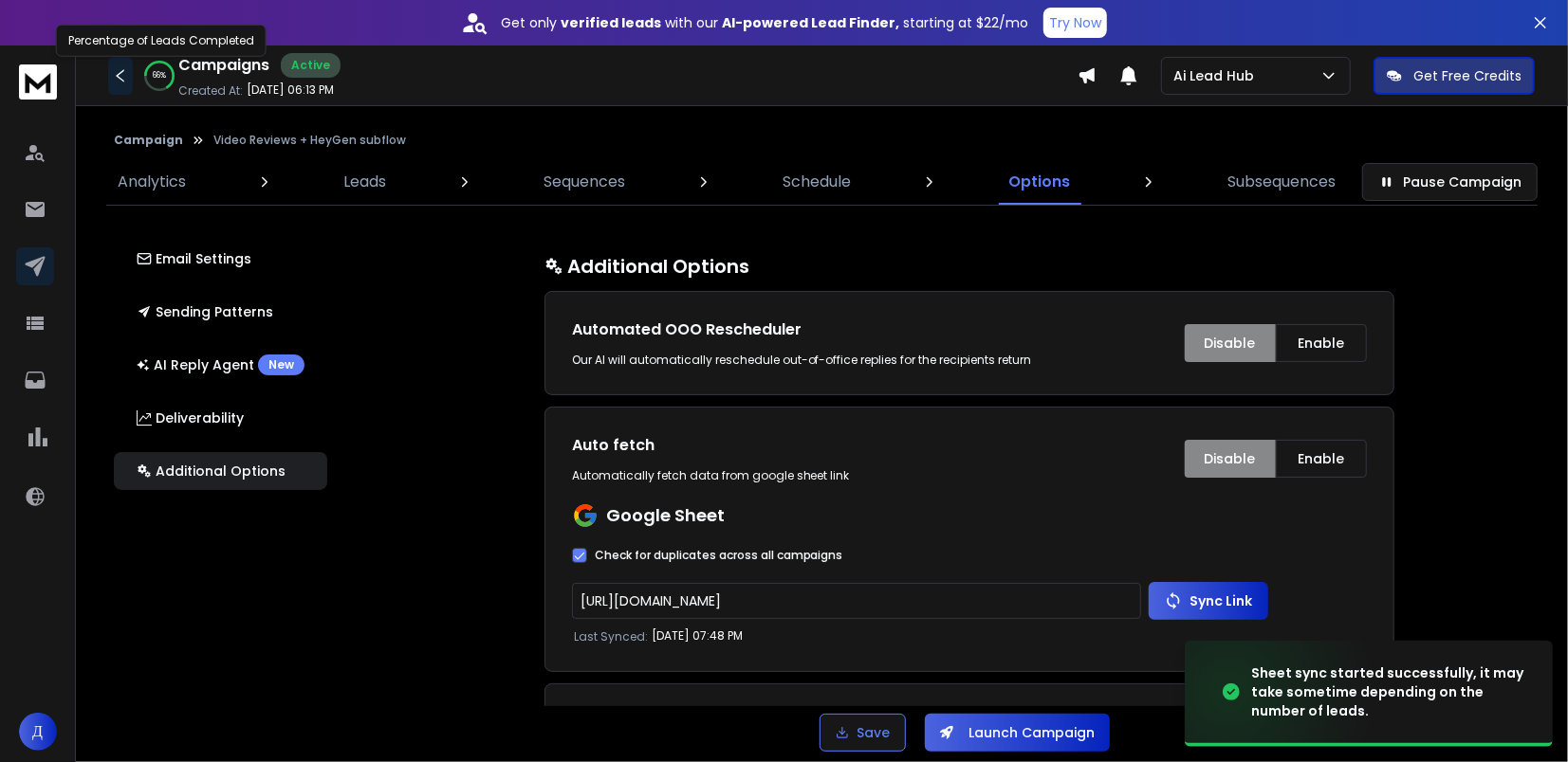
click at [111, 83] on button at bounding box center [120, 75] width 25 height 38
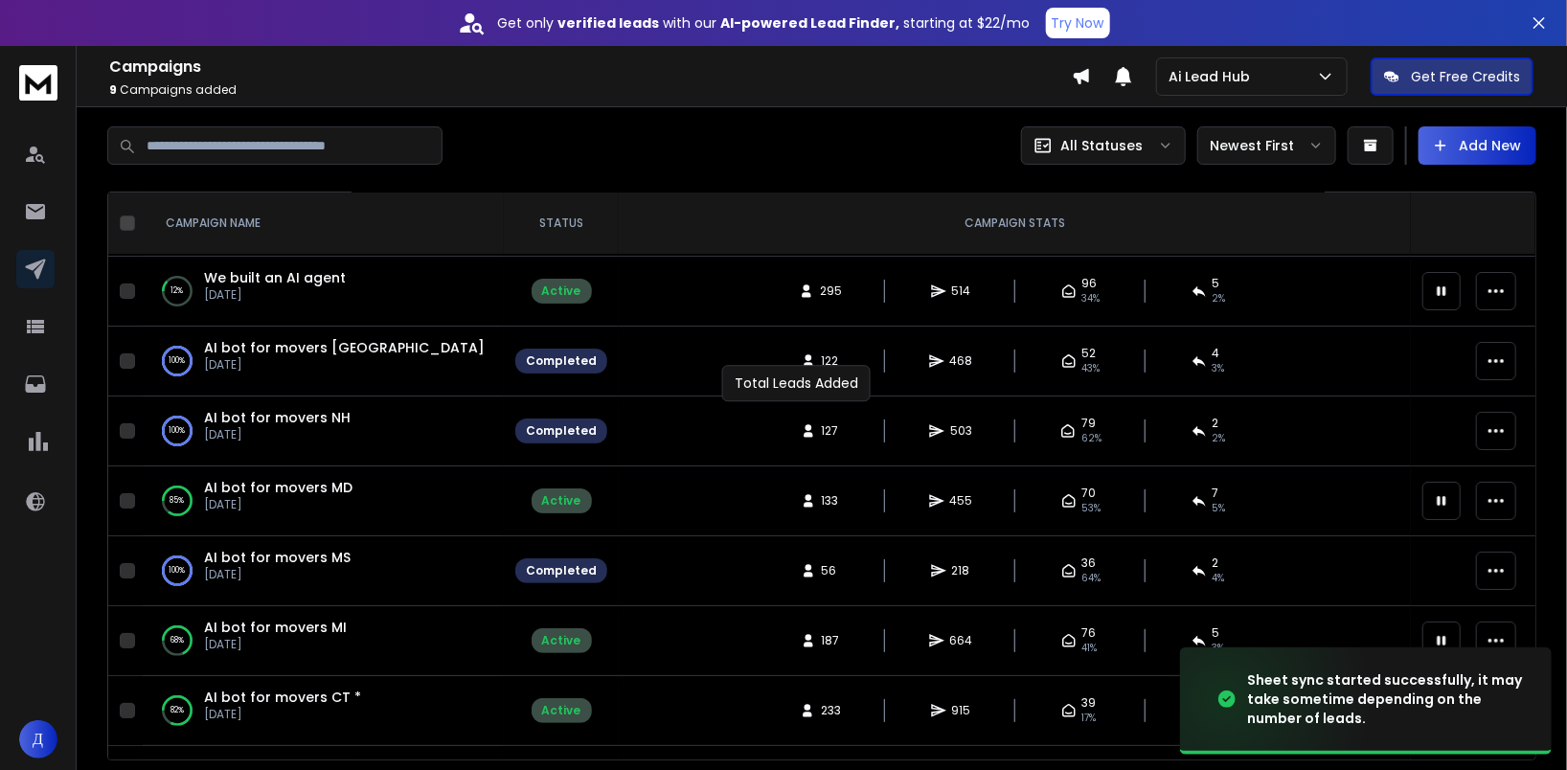
scroll to position [137, 0]
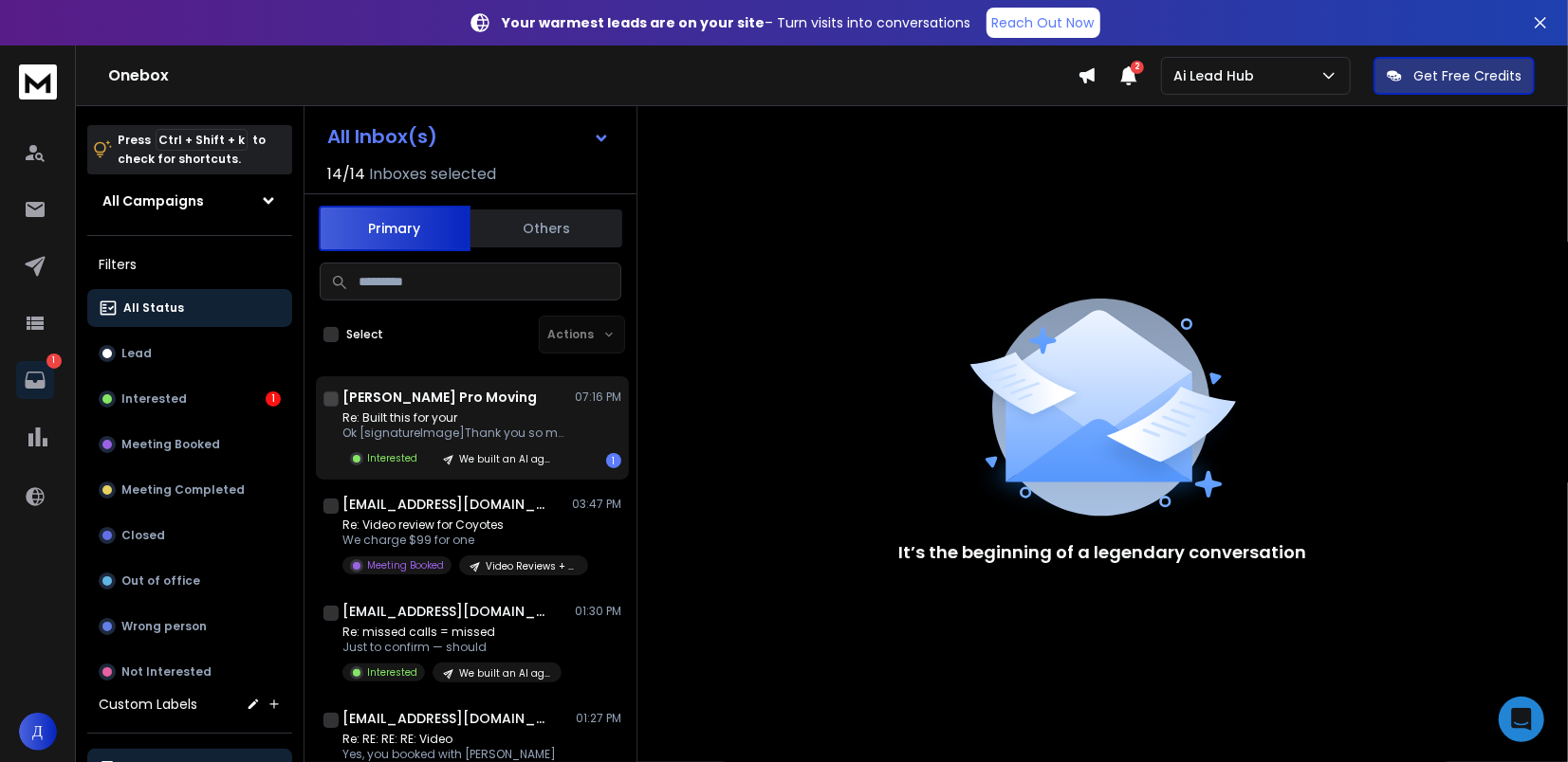
click at [479, 417] on p "Re: Built this for your" at bounding box center [456, 418] width 228 height 15
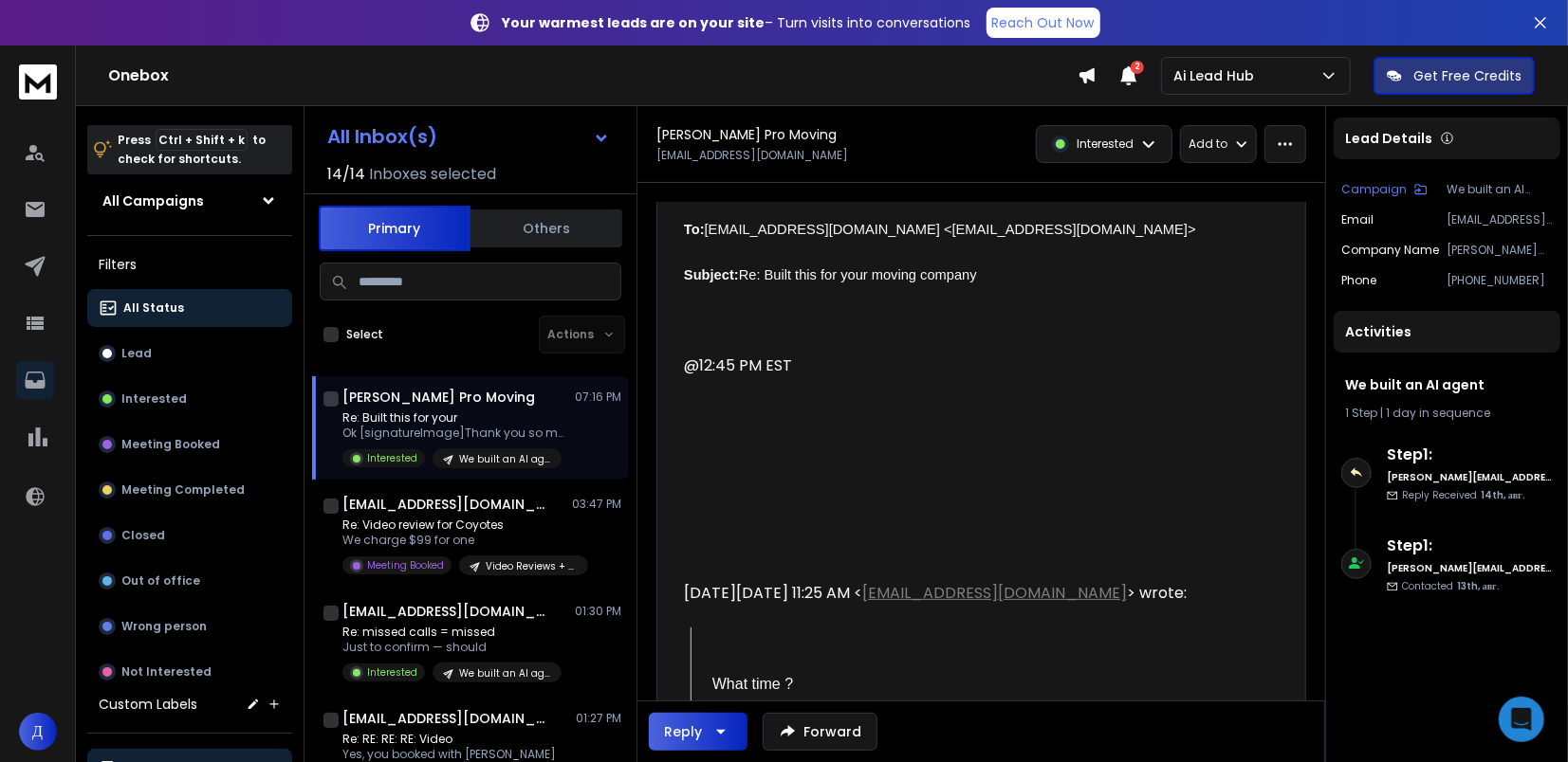
scroll to position [421, 0]
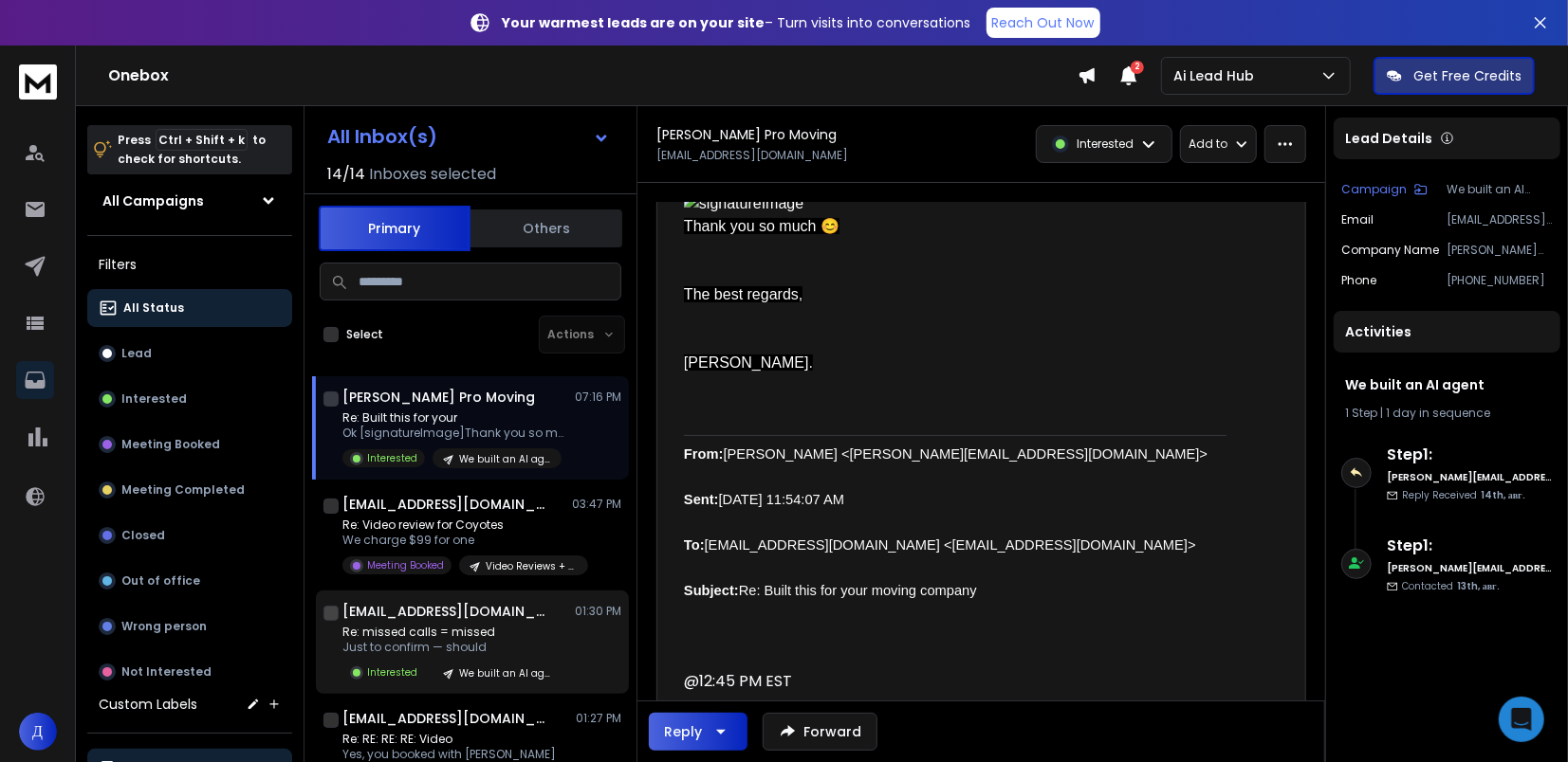
click at [528, 627] on p "Re: missed calls = missed" at bounding box center [451, 631] width 219 height 15
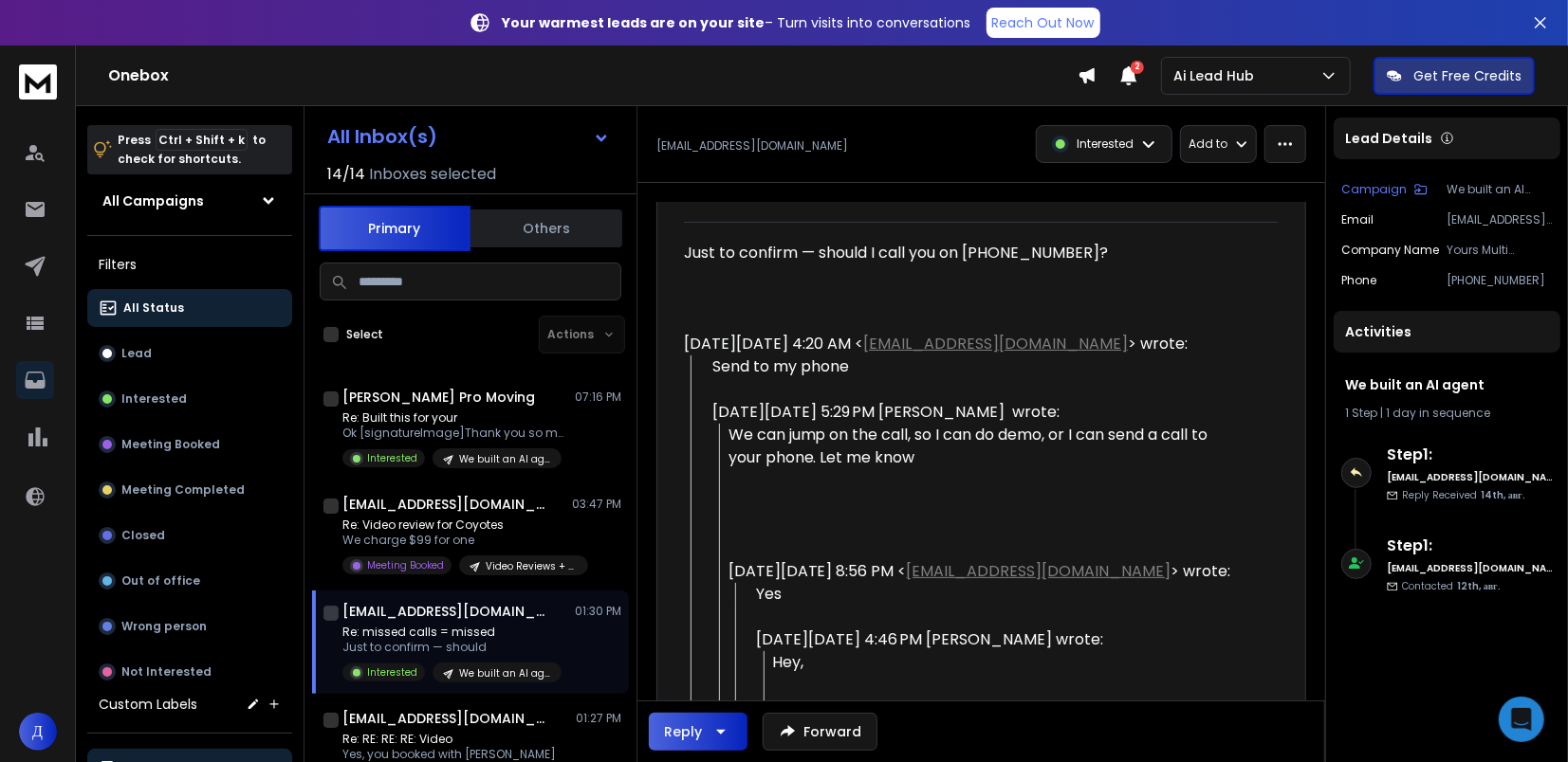
scroll to position [105, 0]
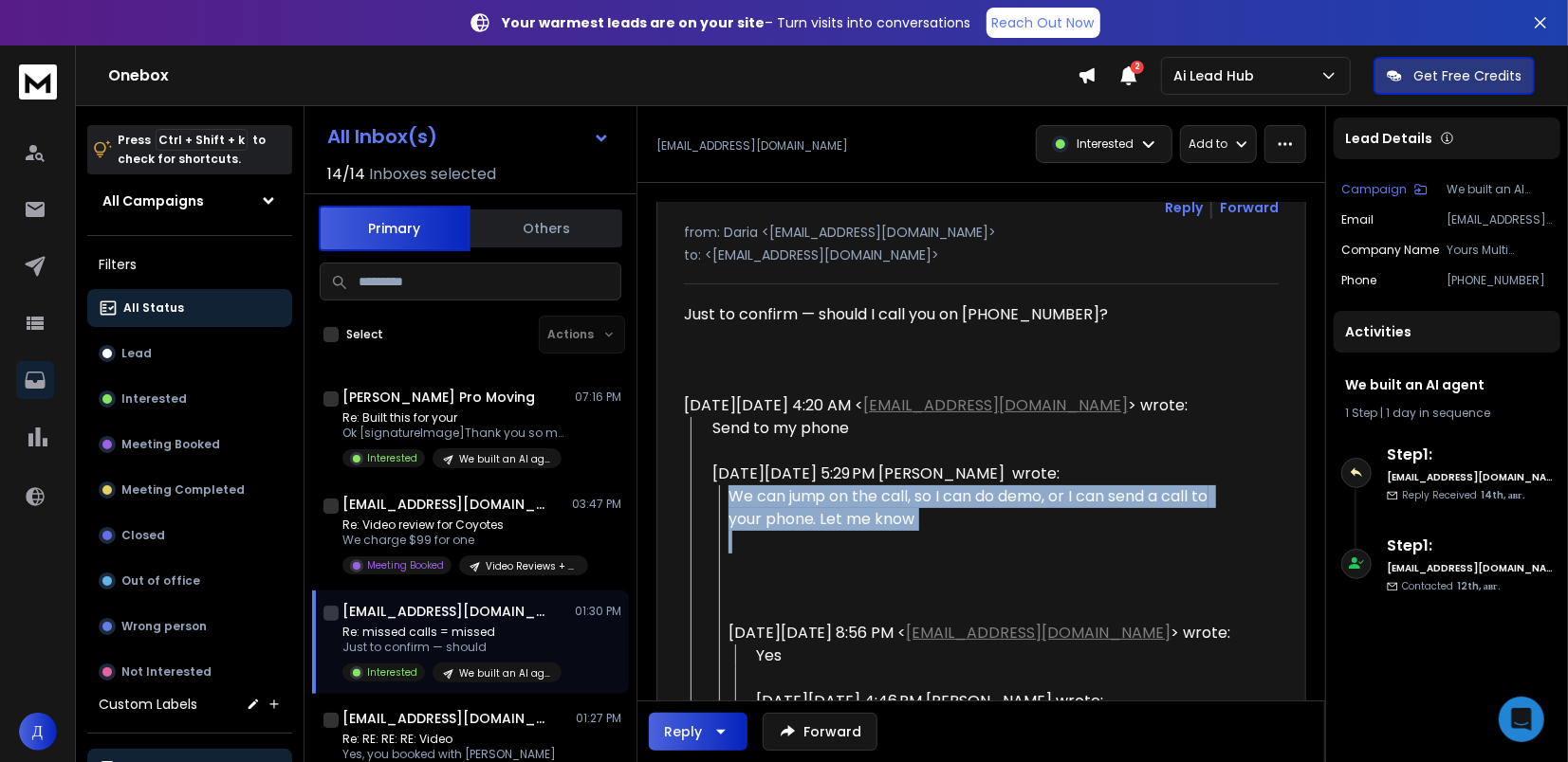
drag, startPoint x: 891, startPoint y: 530, endPoint x: 727, endPoint y: 518, distance: 164.4
click at [727, 518] on blockquote "We can jump on the call, so I can do demo, or I can send a call to your phone. …" at bounding box center [978, 758] width 519 height 546
click at [731, 524] on div "We can jump on the call, so I can do demo, or I can send a call to your phone. …" at bounding box center [983, 508] width 509 height 46
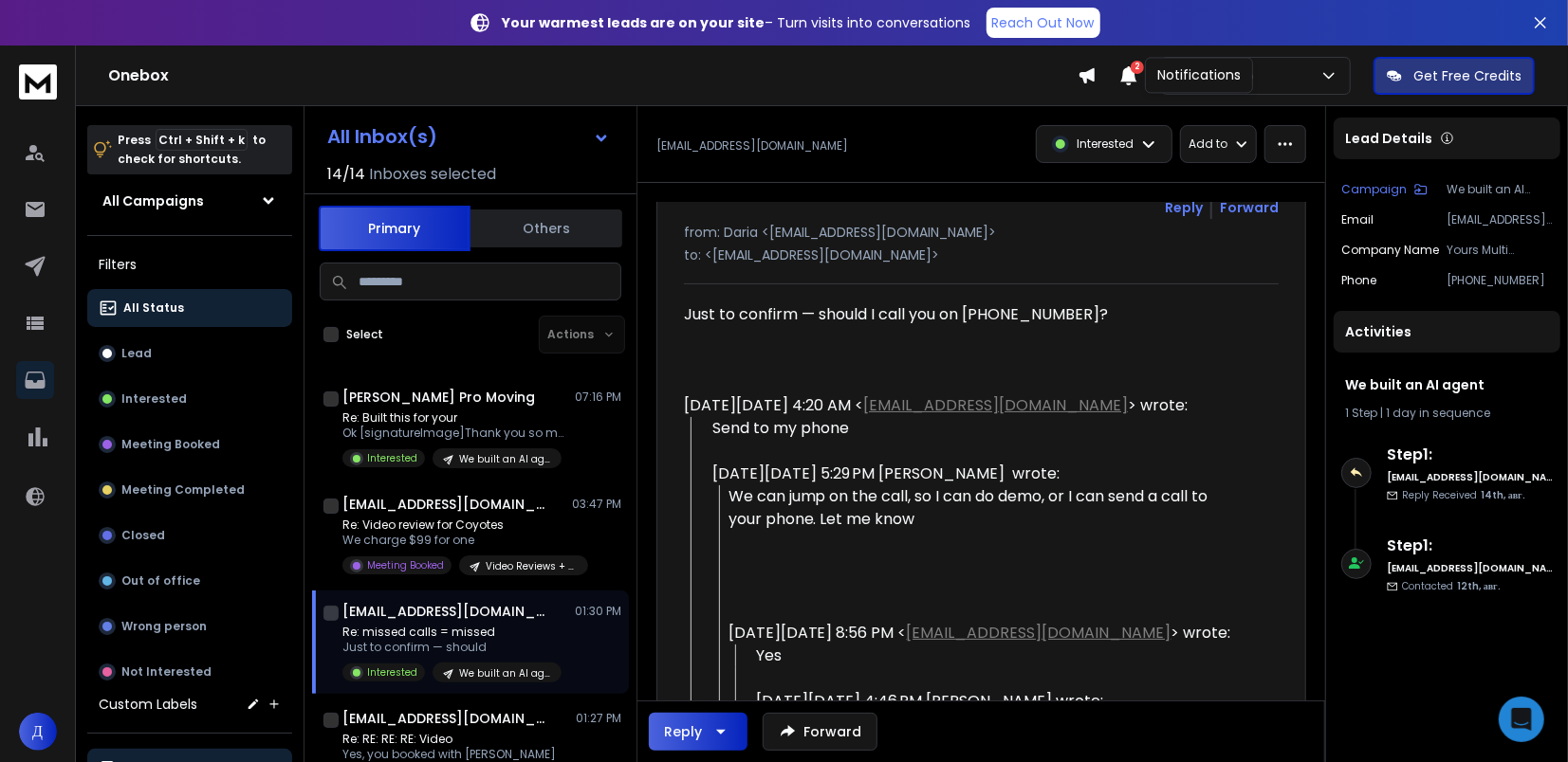
click at [1138, 74] on icon at bounding box center [1127, 75] width 19 height 19
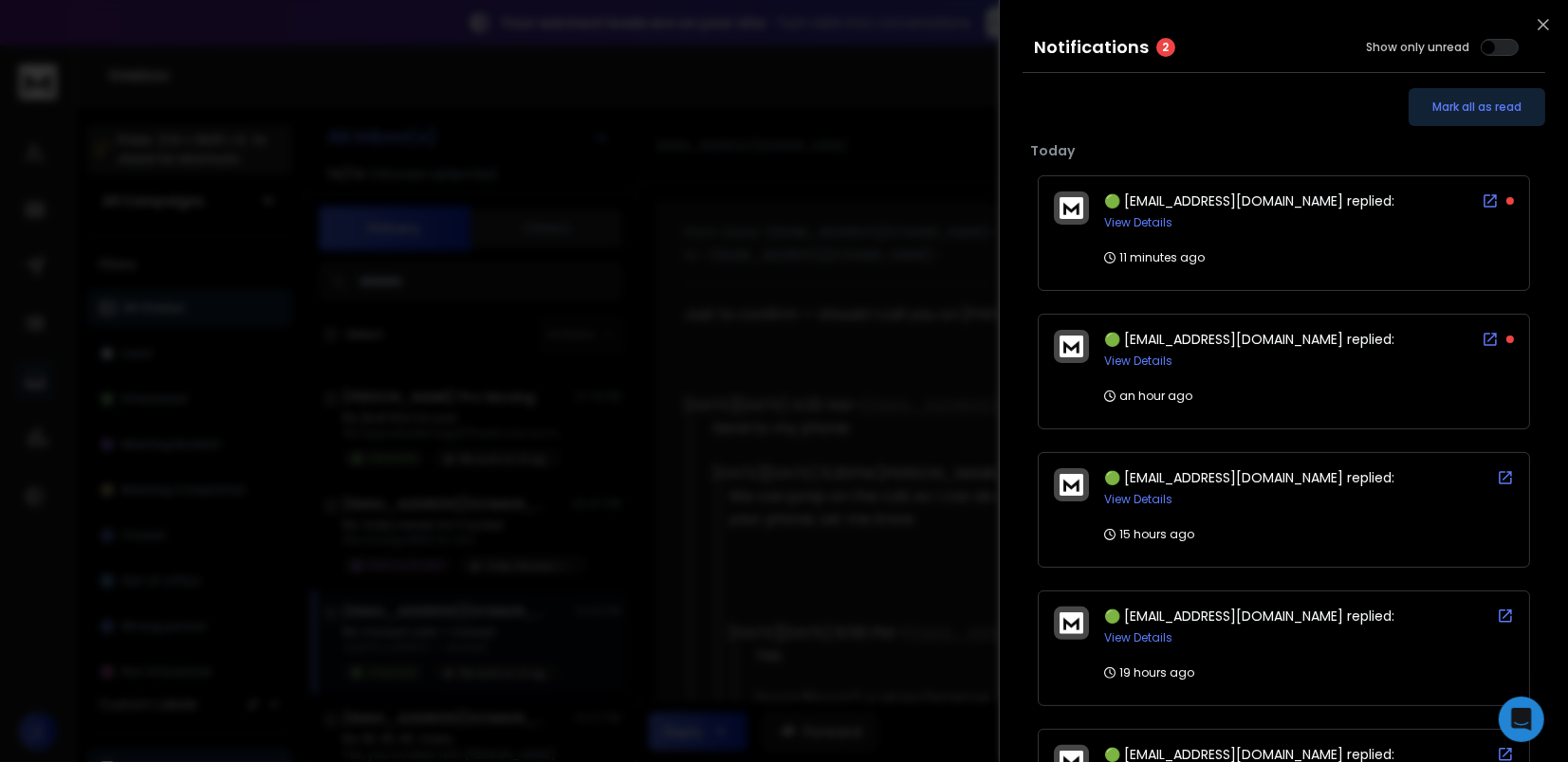
click at [1467, 102] on span "Mark all as read" at bounding box center [1477, 107] width 89 height 15
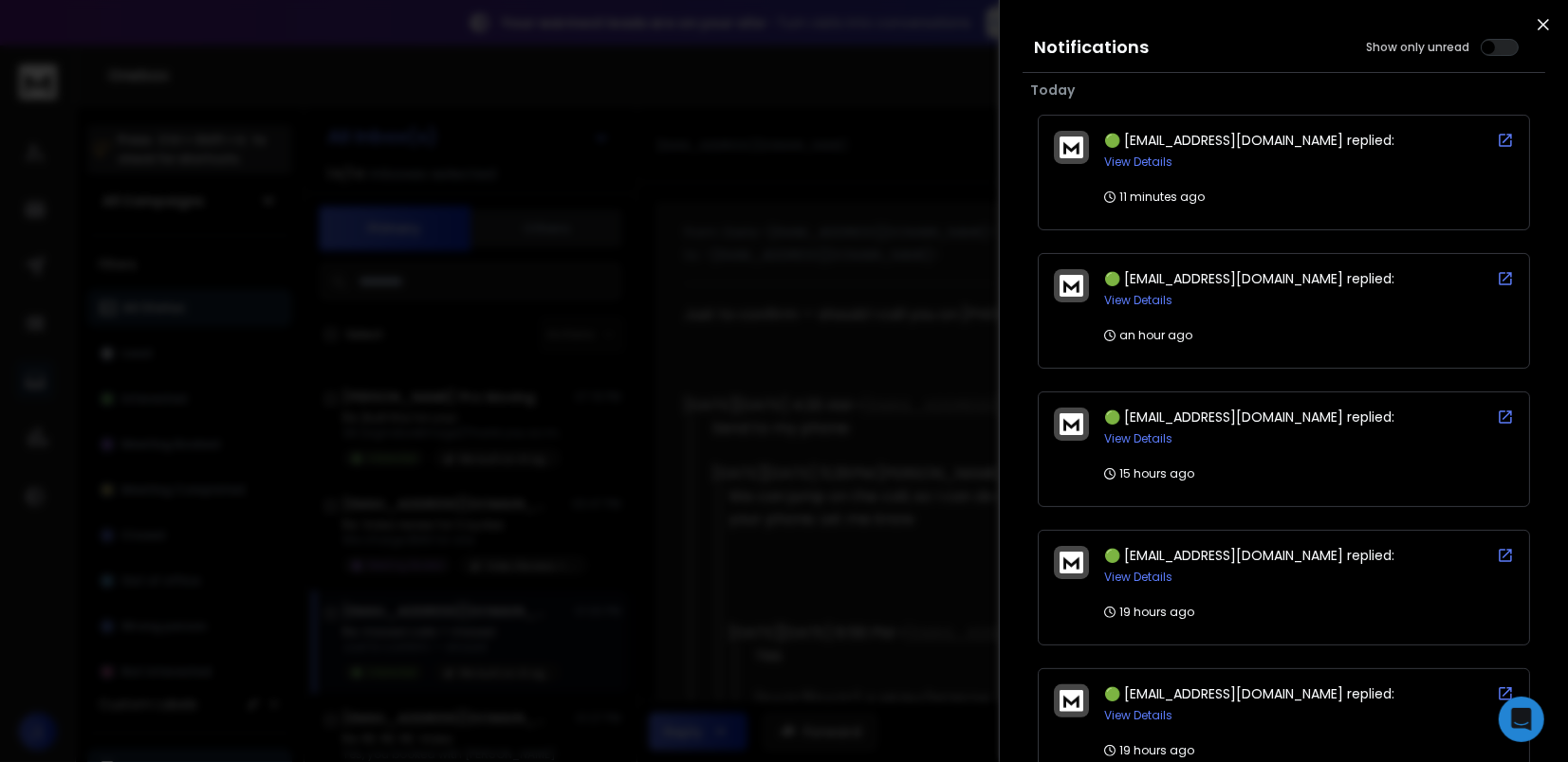
click at [1542, 16] on icon "button" at bounding box center [1542, 24] width 19 height 19
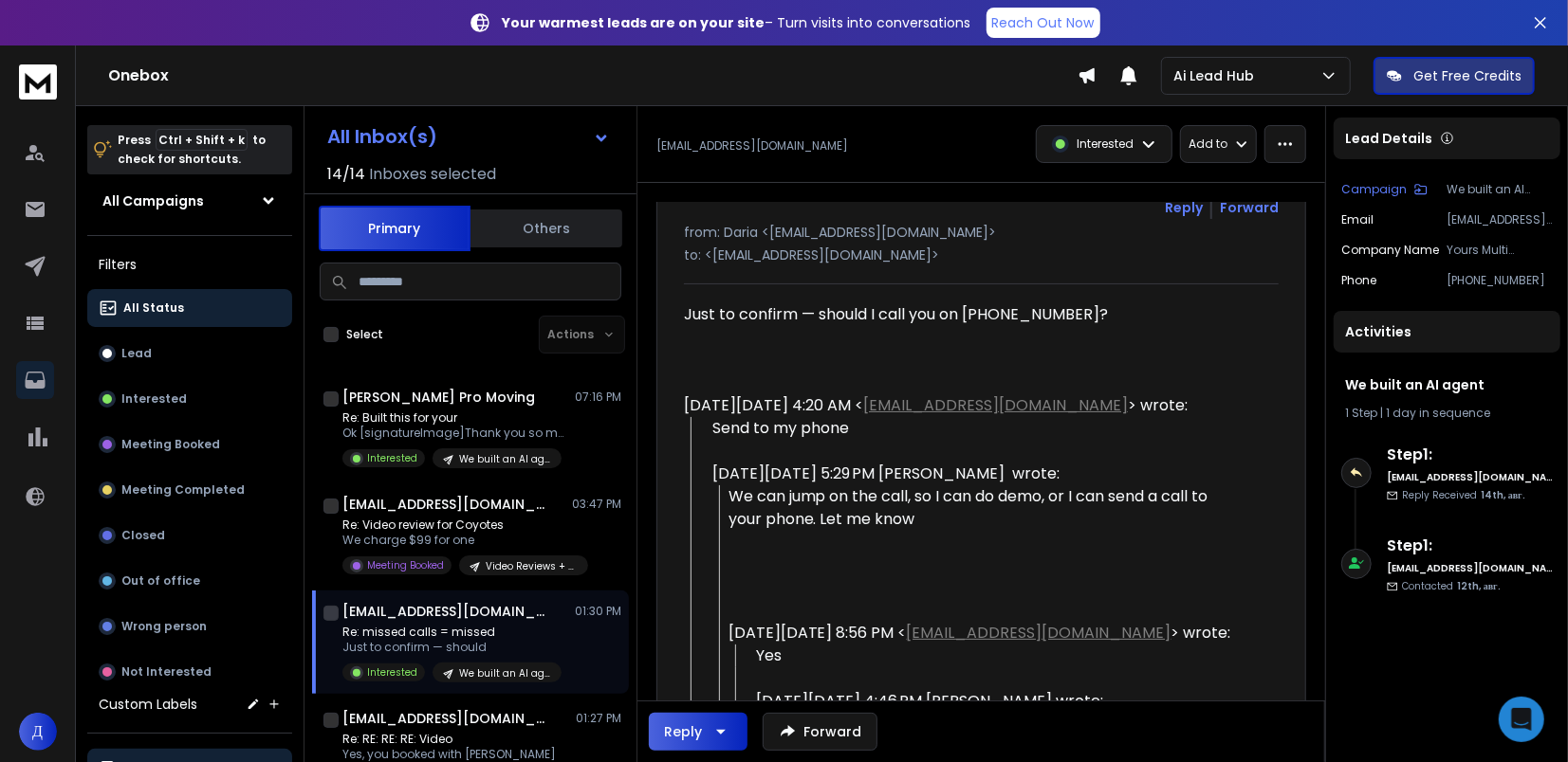
scroll to position [0, 0]
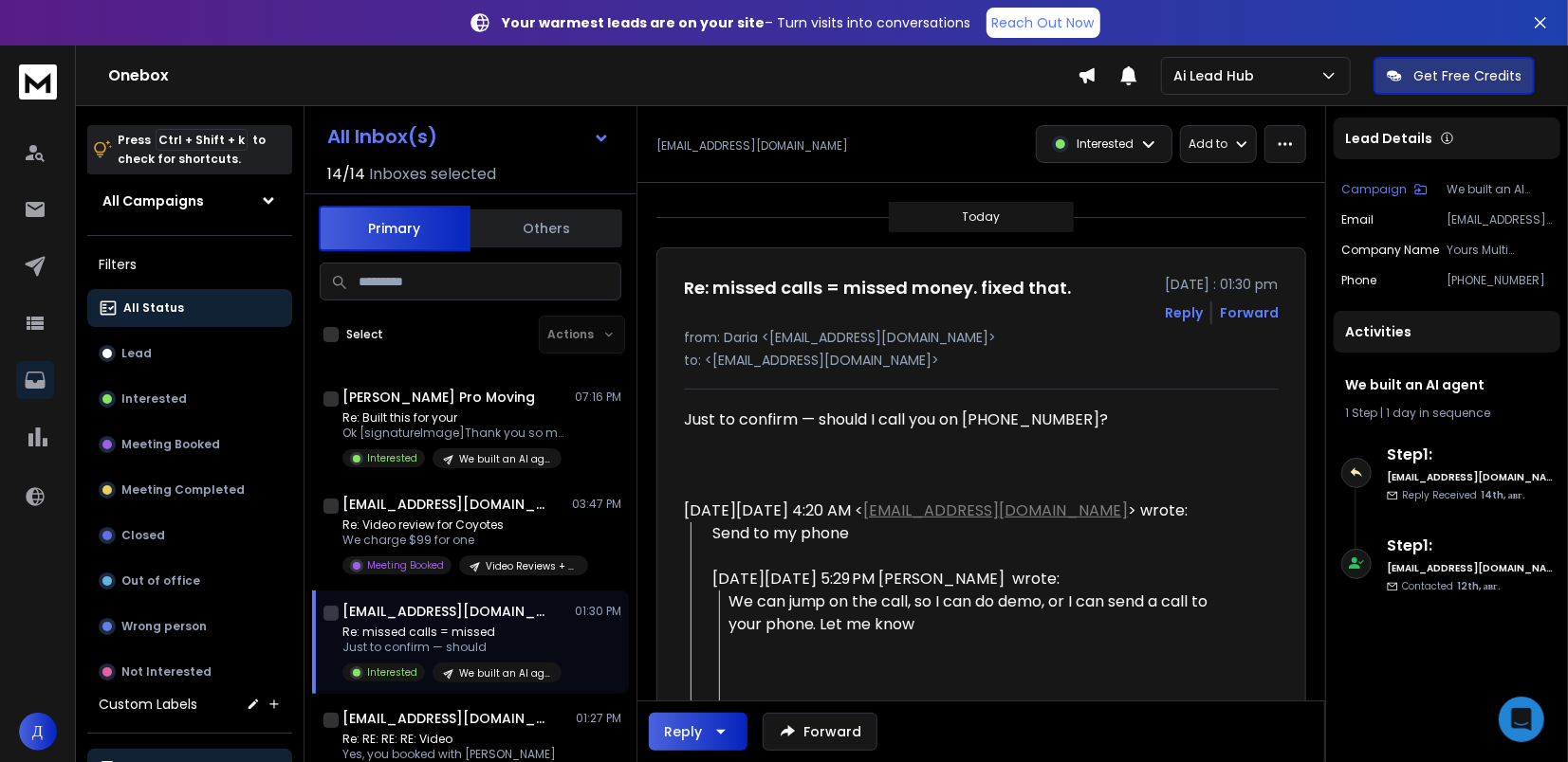
click at [670, 731] on div "Reply" at bounding box center [683, 731] width 38 height 19
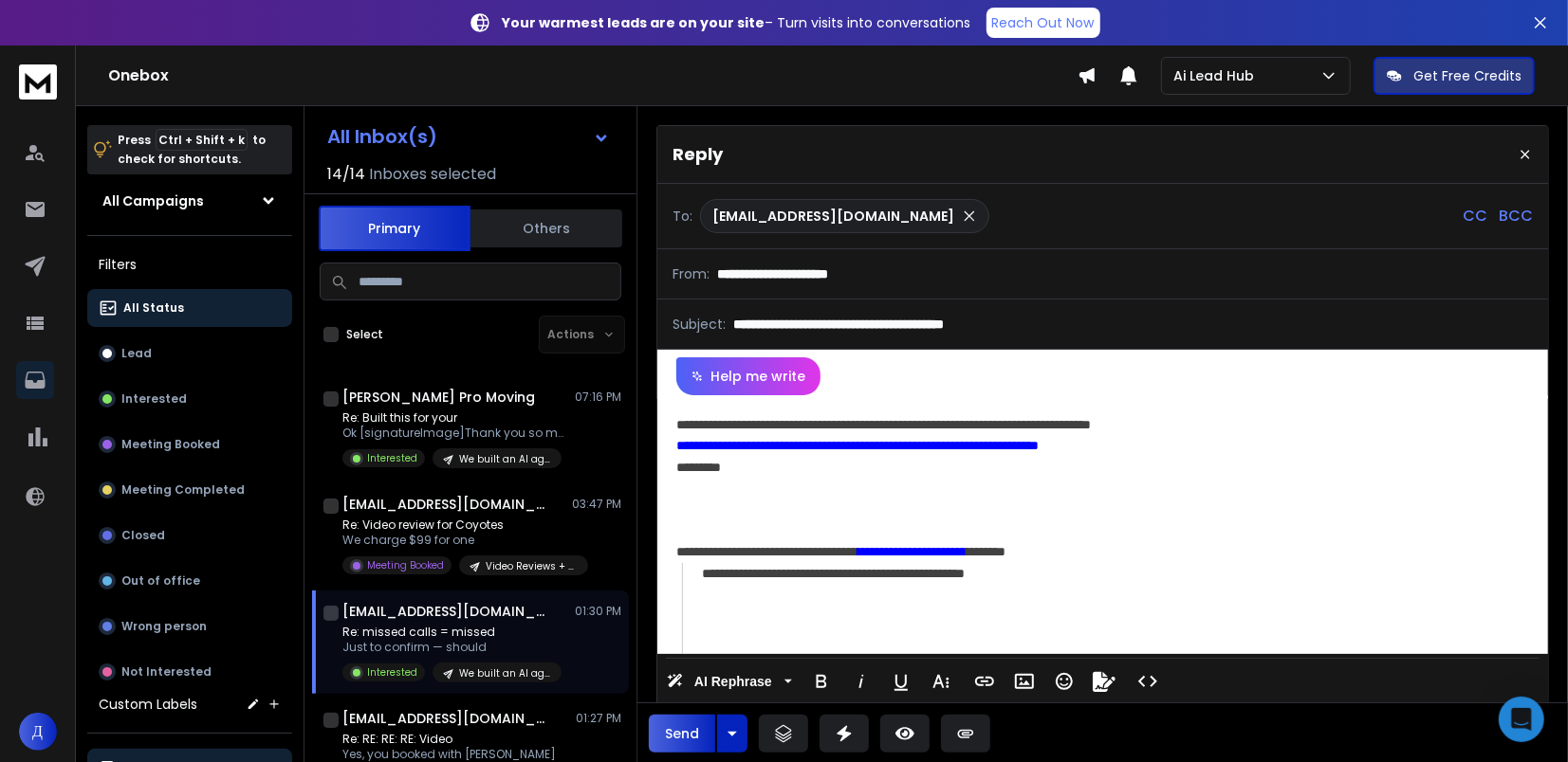
click at [672, 739] on button "Send" at bounding box center [681, 733] width 66 height 38
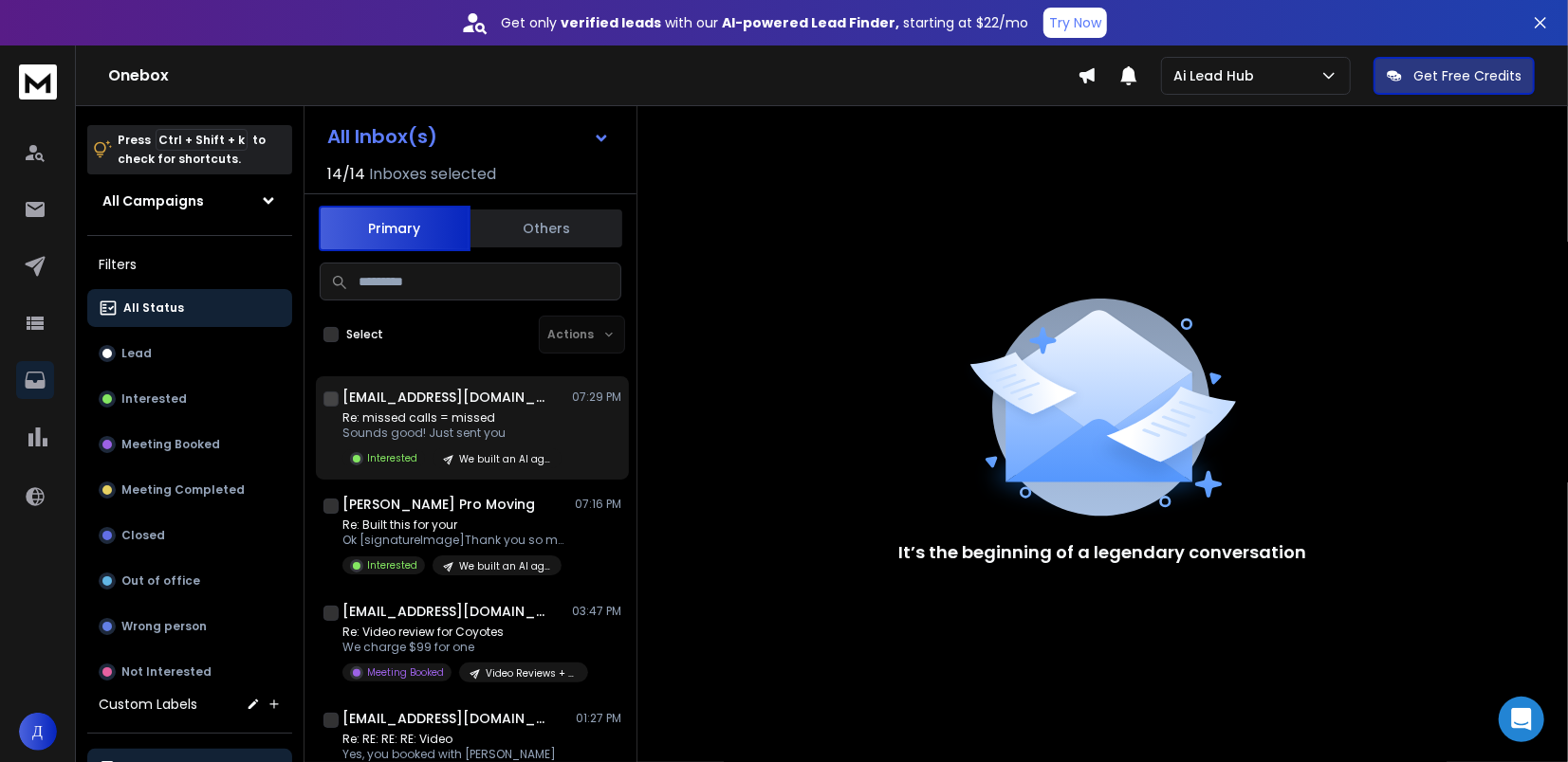
click at [534, 399] on h1 "[EMAIL_ADDRESS][DOMAIN_NAME]" at bounding box center [446, 397] width 209 height 19
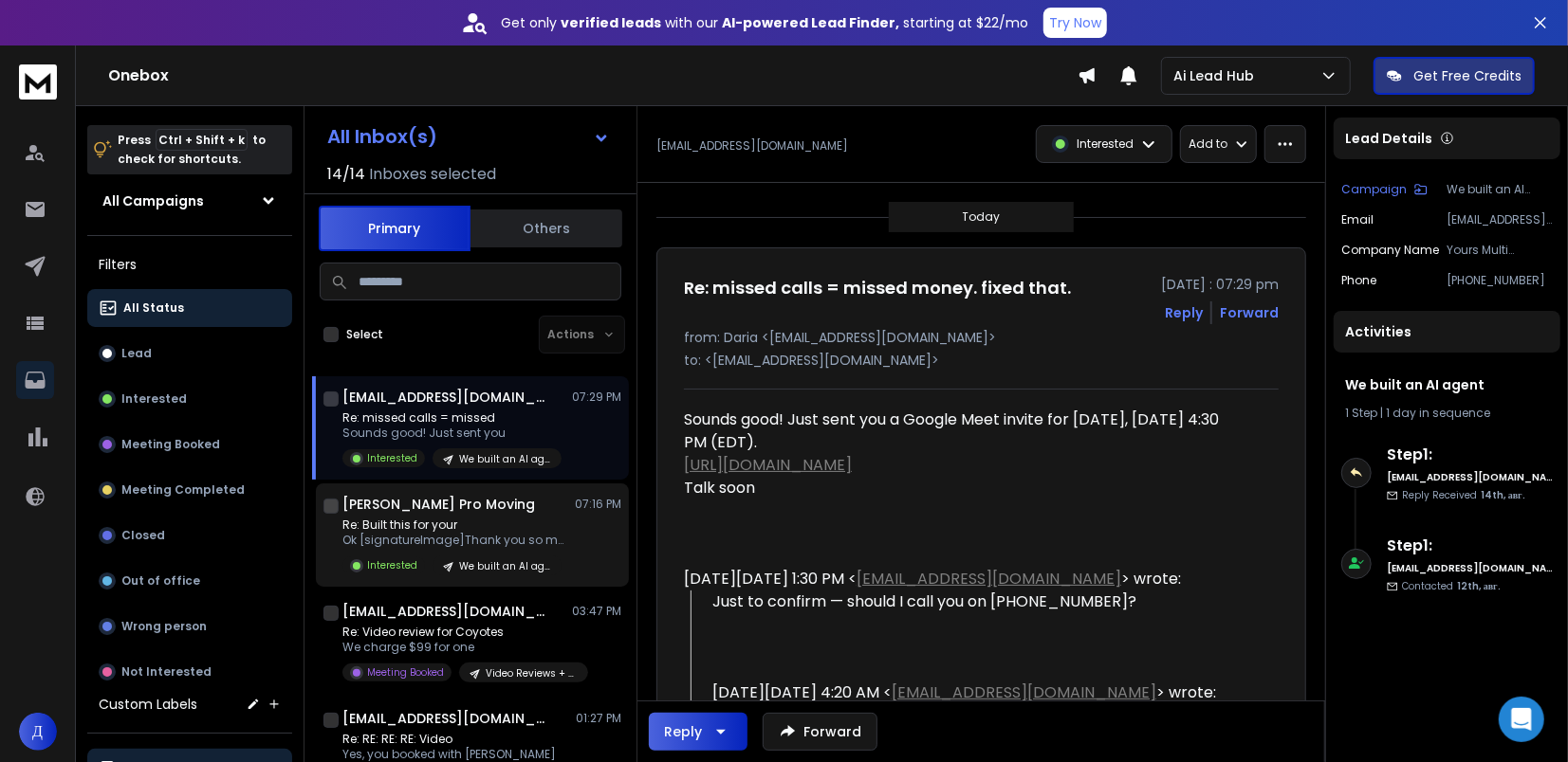
click at [526, 499] on div "[PERSON_NAME] Pro Moving 07:16 PM" at bounding box center [482, 504] width 279 height 19
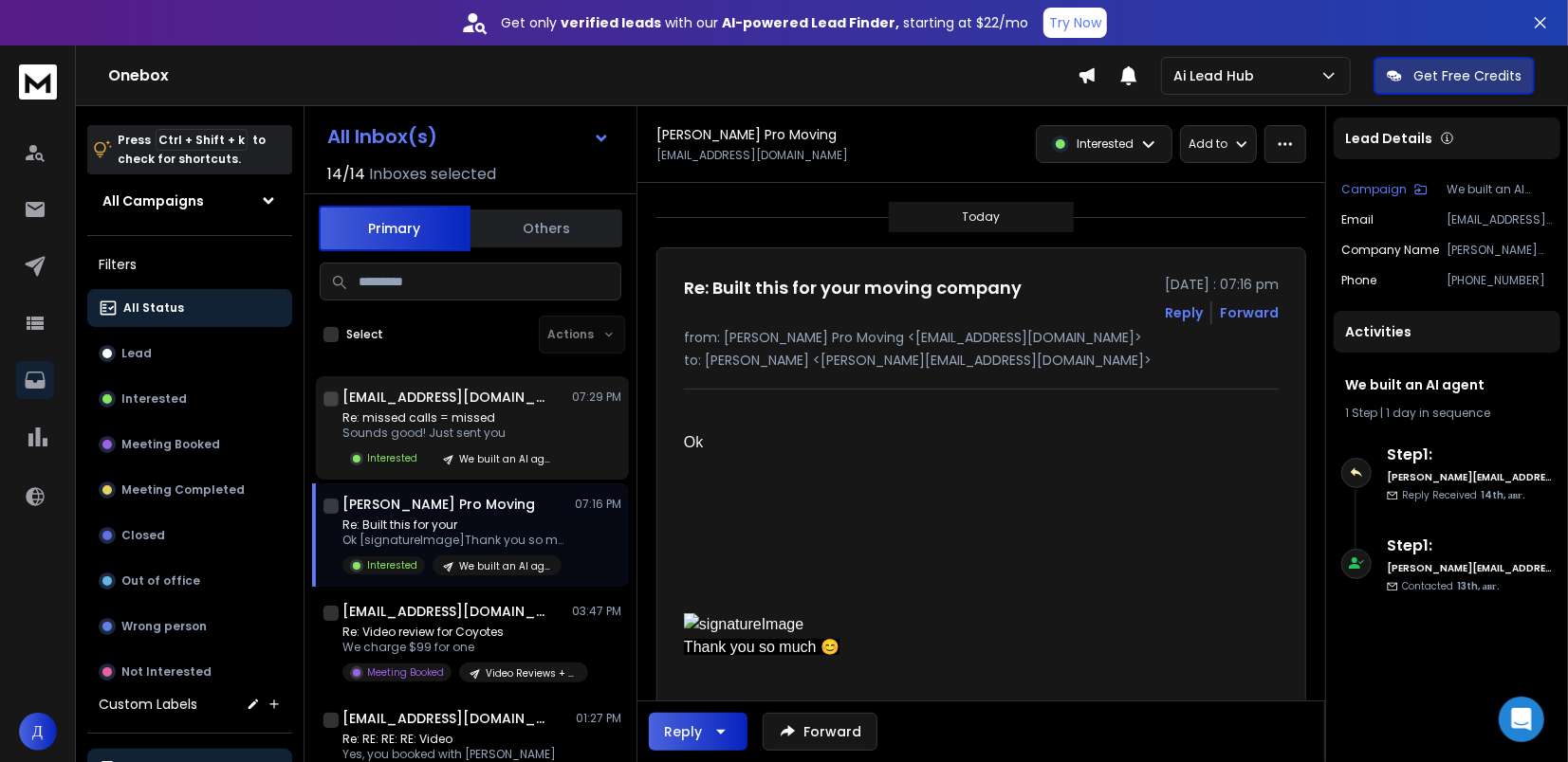
click at [523, 399] on h1 "yoursmultiservice1@gmail.com" at bounding box center [446, 397] width 209 height 19
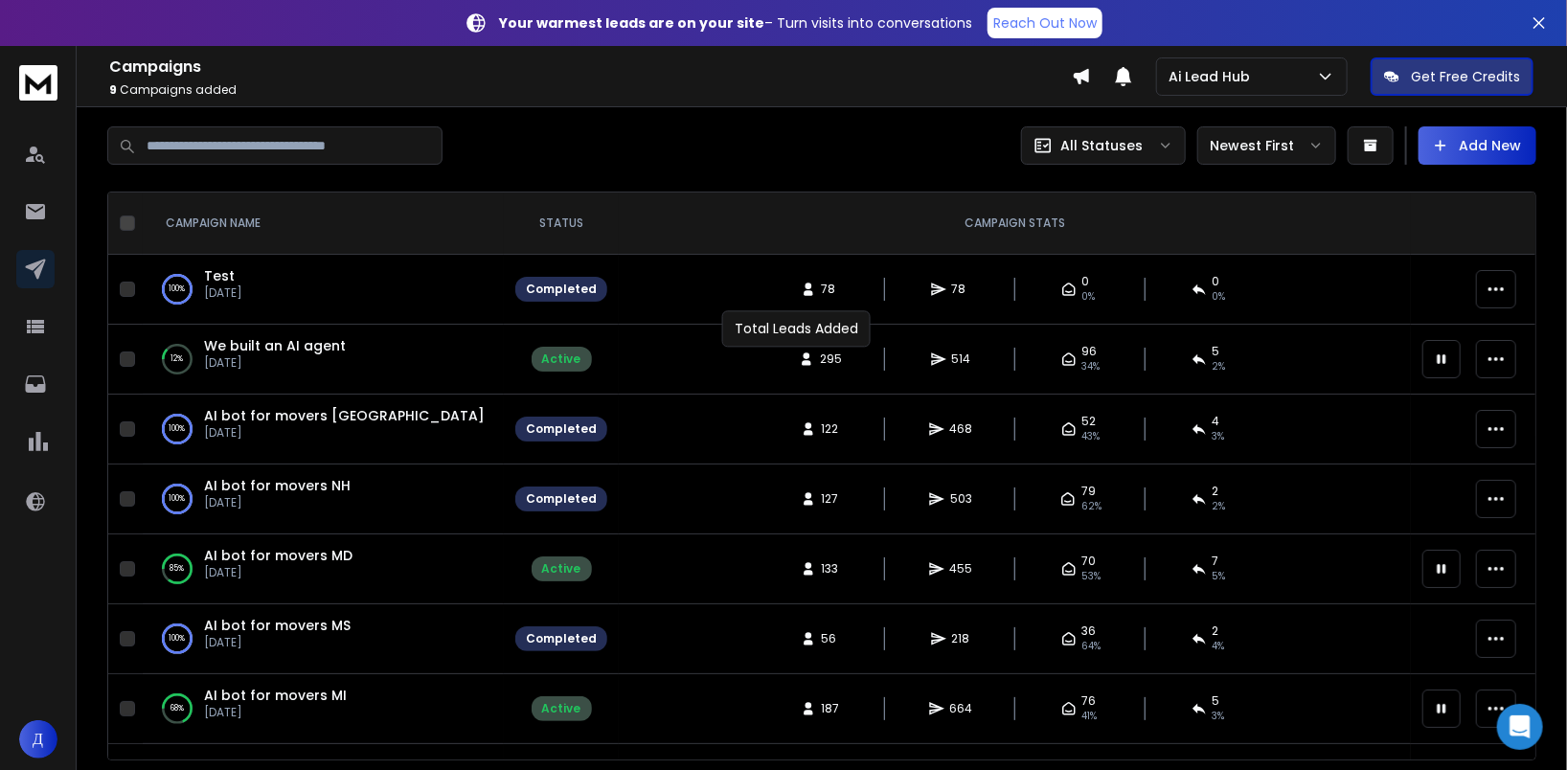
click at [819, 364] on div "295" at bounding box center [819, 359] width 57 height 15
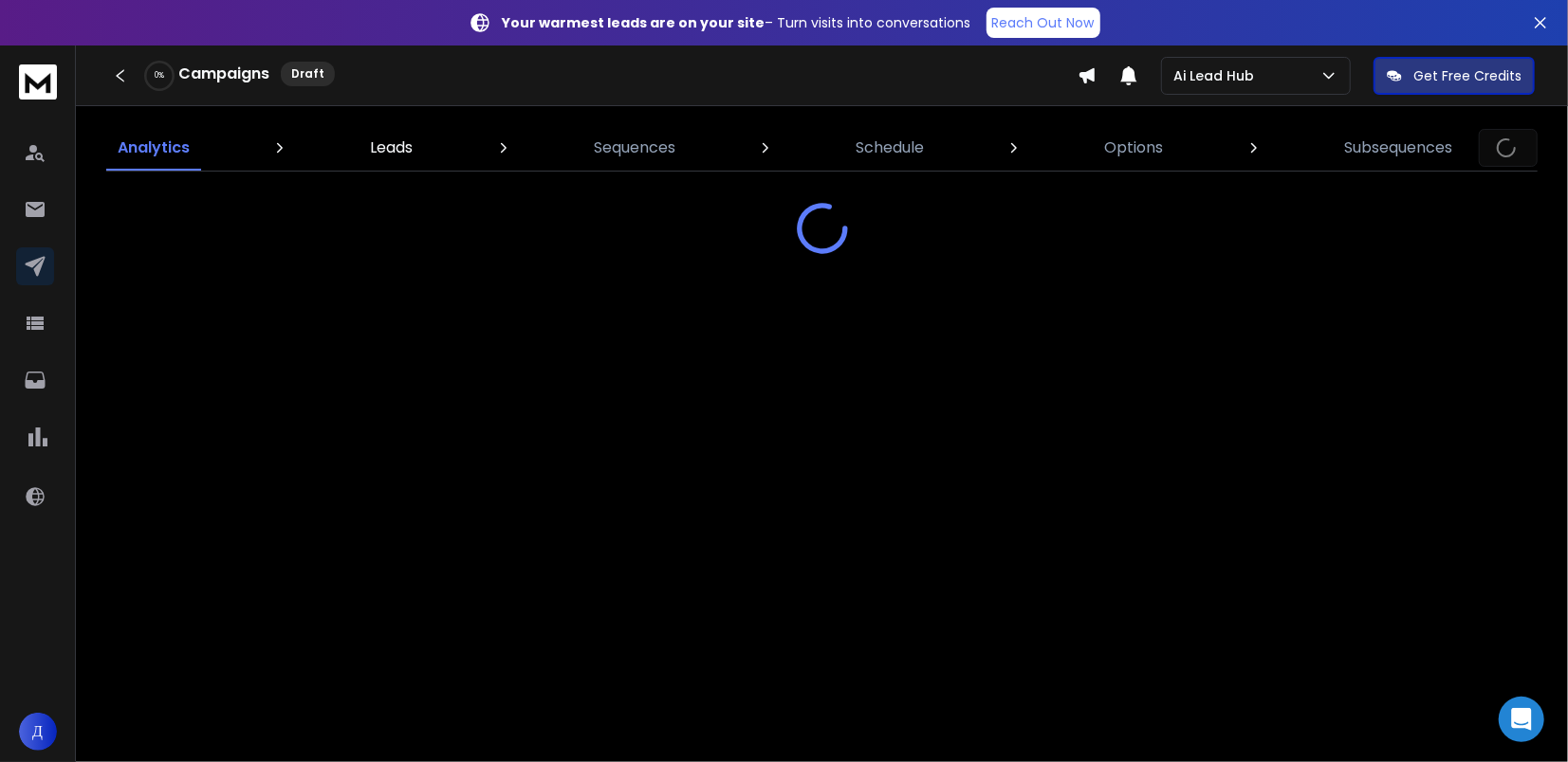
click at [396, 145] on p "Leads" at bounding box center [391, 147] width 43 height 23
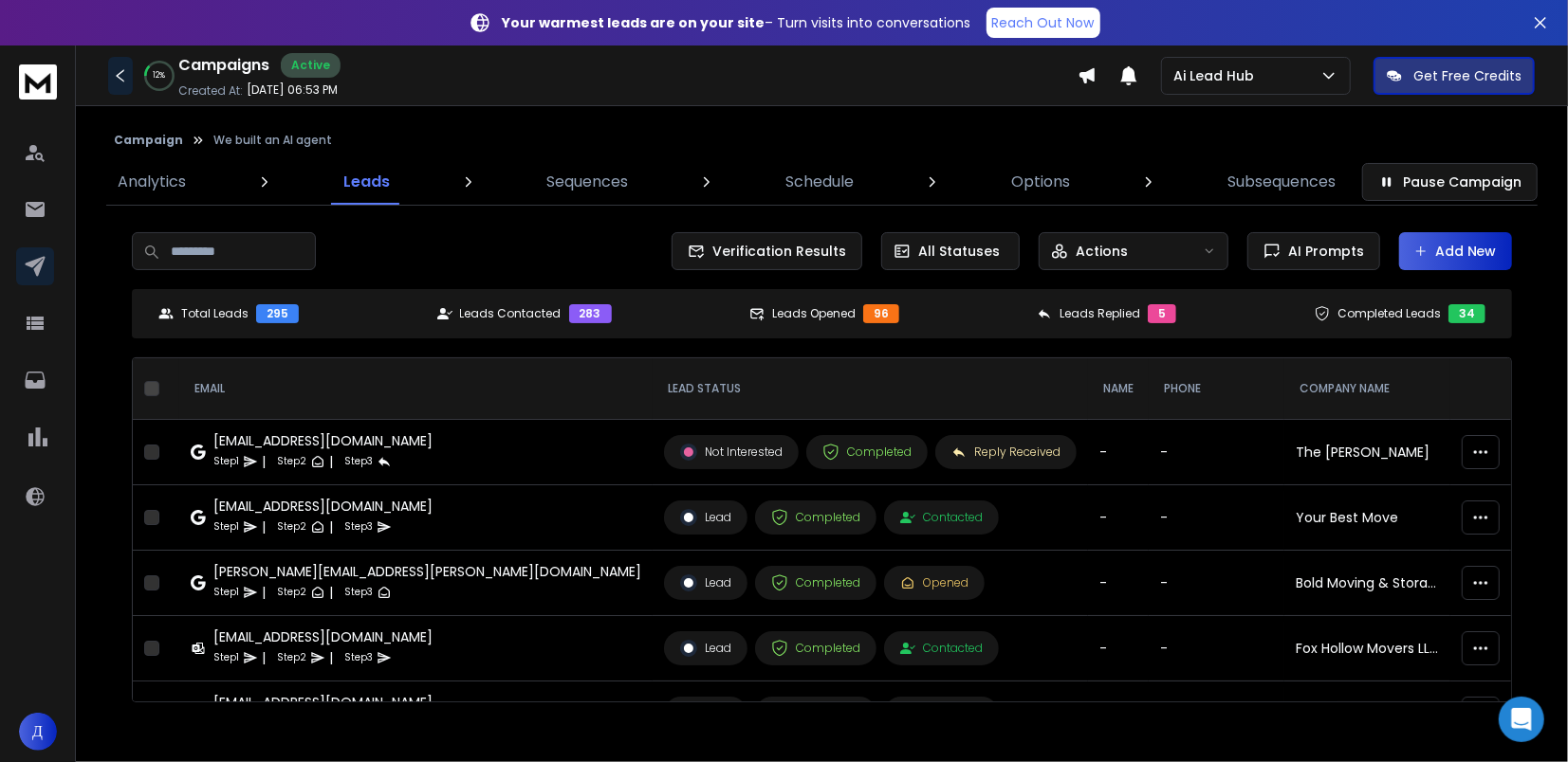
click at [125, 79] on icon at bounding box center [120, 75] width 17 height 17
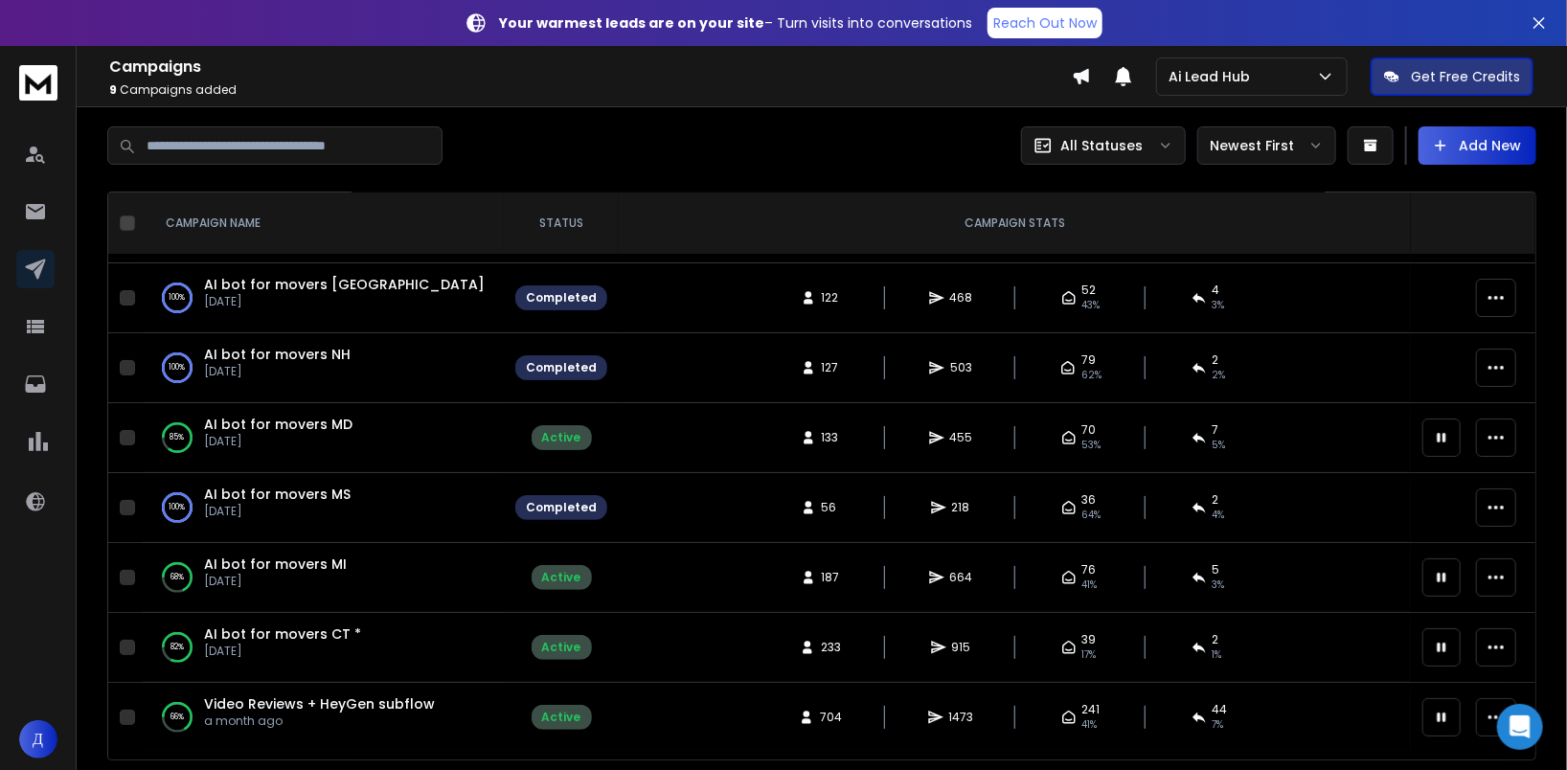
scroll to position [137, 0]
